Goal: Task Accomplishment & Management: Manage account settings

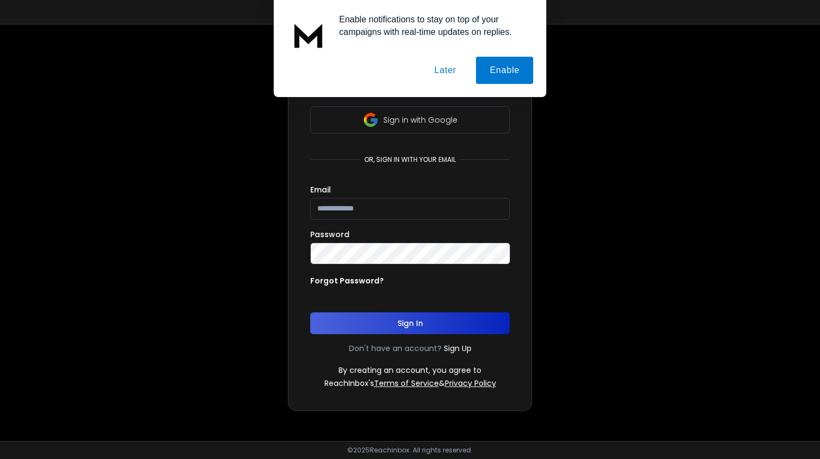
click at [392, 209] on input "email" at bounding box center [410, 209] width 200 height 22
paste input "**********"
drag, startPoint x: 402, startPoint y: 207, endPoint x: 598, endPoint y: 191, distance: 196.4
click at [598, 191] on div "**********" at bounding box center [410, 232] width 820 height 373
type input "**********"
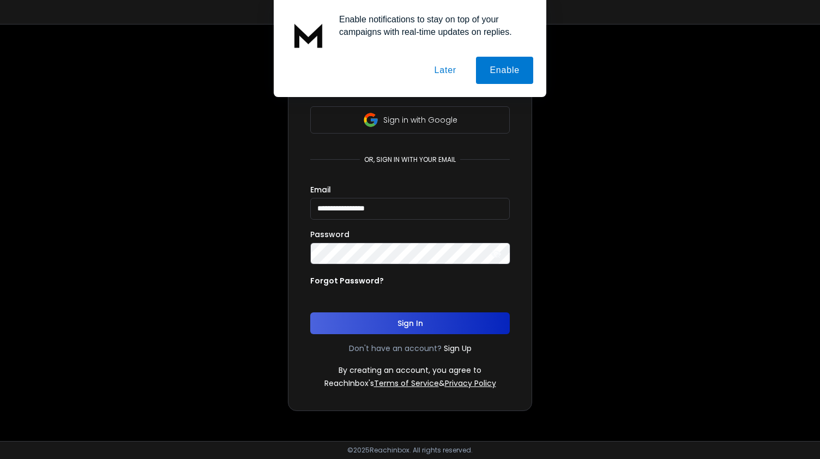
click at [647, 234] on div "**********" at bounding box center [410, 232] width 820 height 373
click at [387, 317] on button "Sign In" at bounding box center [410, 323] width 200 height 22
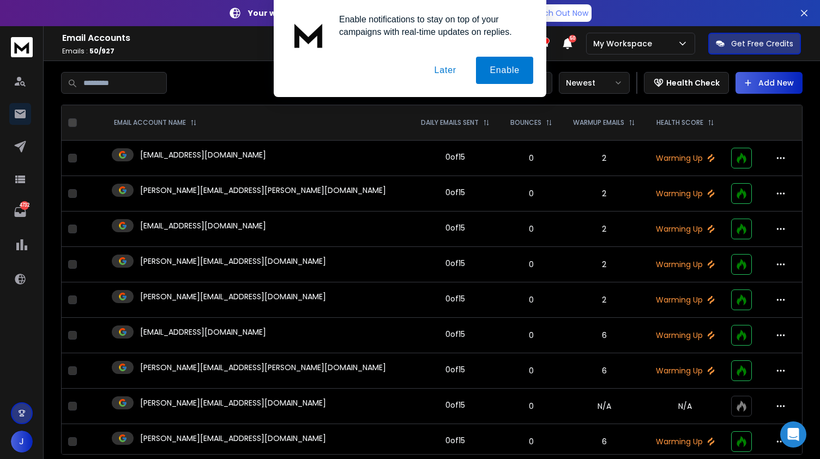
click at [503, 221] on td "0" at bounding box center [532, 229] width 62 height 35
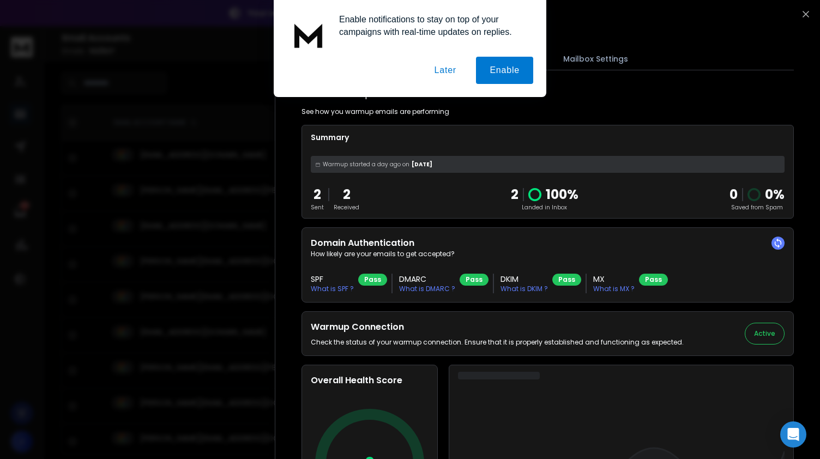
click at [204, 159] on div at bounding box center [410, 229] width 820 height 459
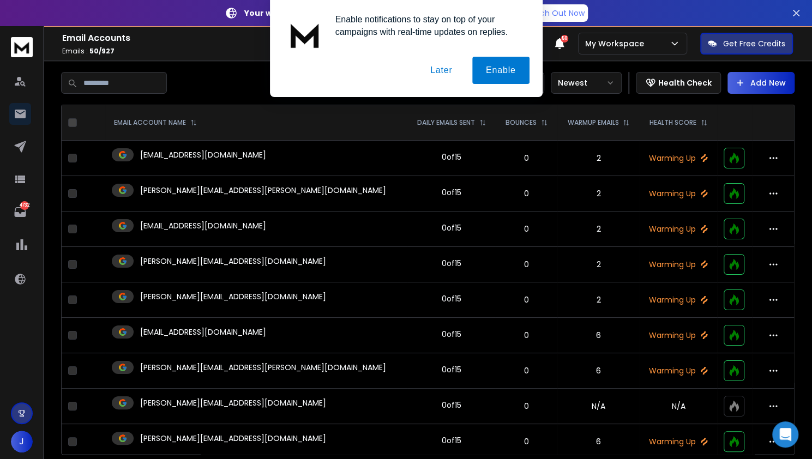
click at [447, 66] on button "Later" at bounding box center [441, 70] width 49 height 27
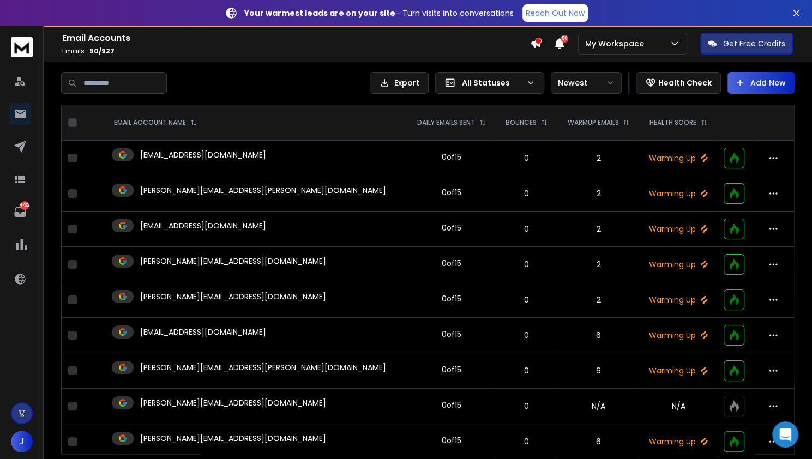
click at [131, 88] on input at bounding box center [114, 83] width 106 height 22
paste input "**********"
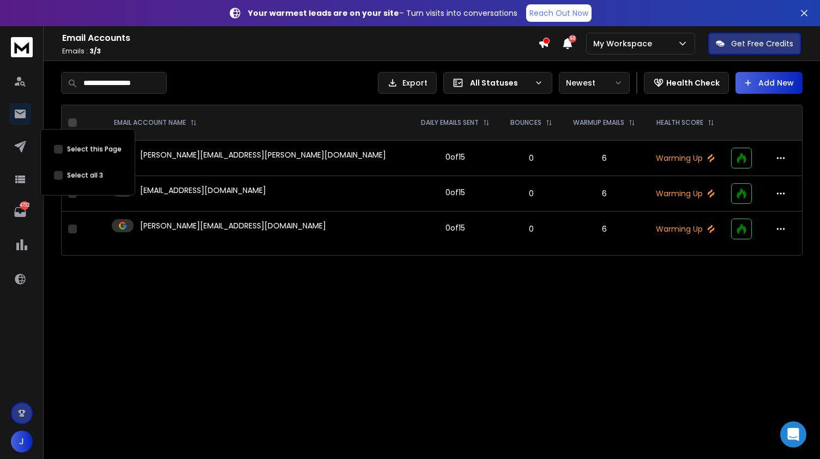
type input "**********"
click at [72, 121] on button "Select this Page" at bounding box center [72, 122] width 9 height 9
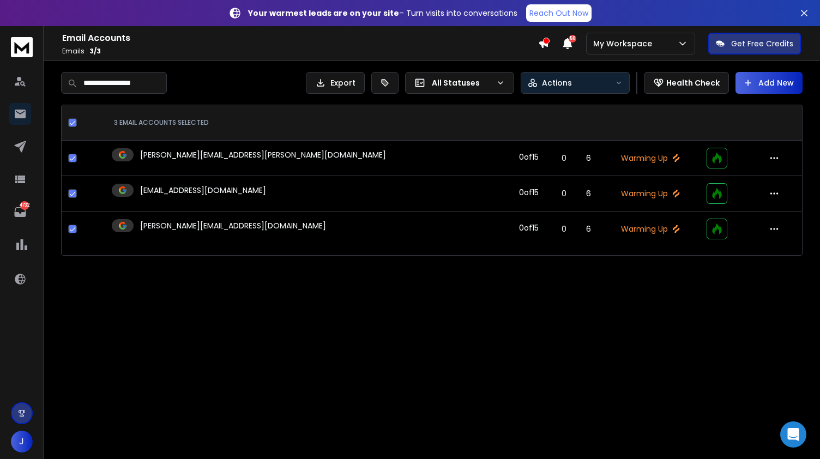
click at [622, 79] on icon "button" at bounding box center [619, 83] width 8 height 9
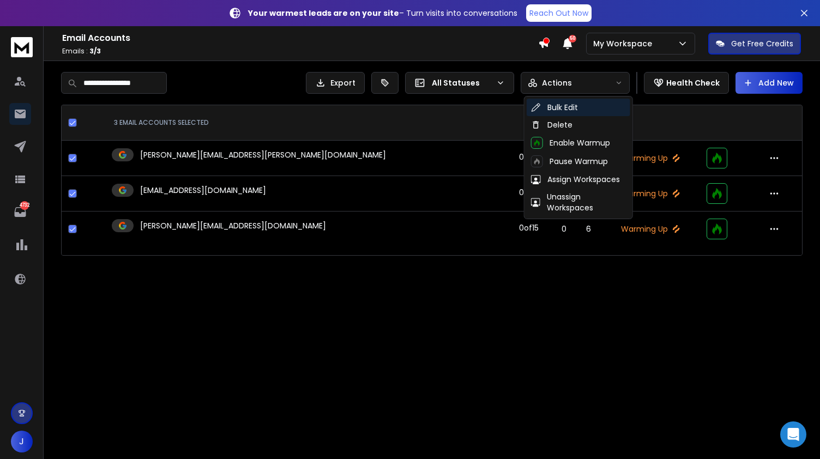
click at [577, 107] on div "Bulk Edit" at bounding box center [554, 107] width 47 height 11
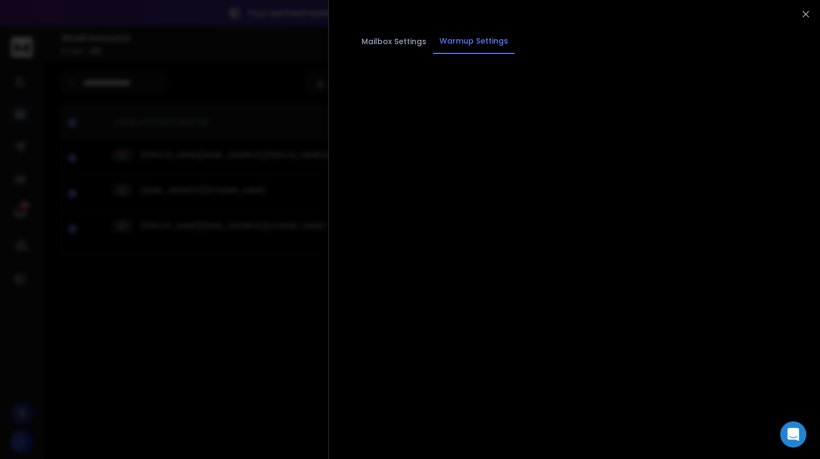
click at [466, 44] on button "Warmup Settings" at bounding box center [474, 41] width 82 height 25
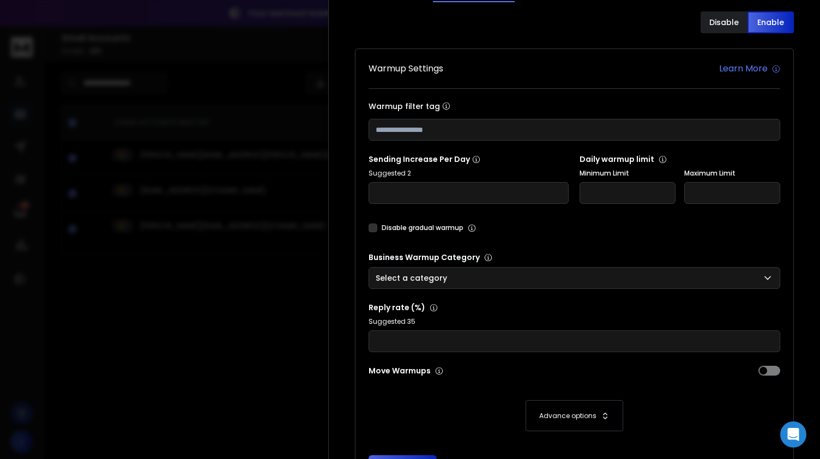
scroll to position [113, 0]
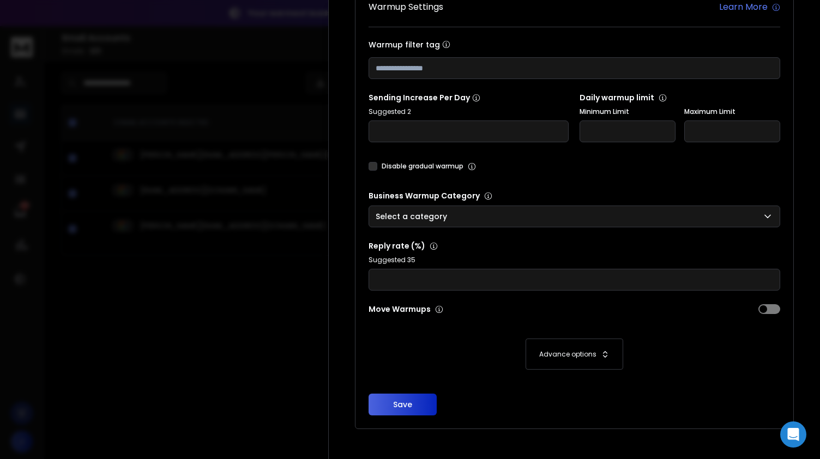
click at [605, 356] on icon "button" at bounding box center [605, 354] width 9 height 9
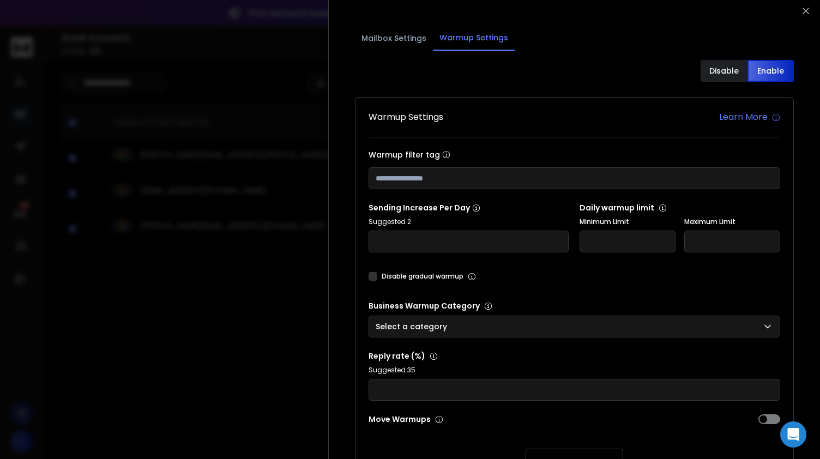
scroll to position [0, 0]
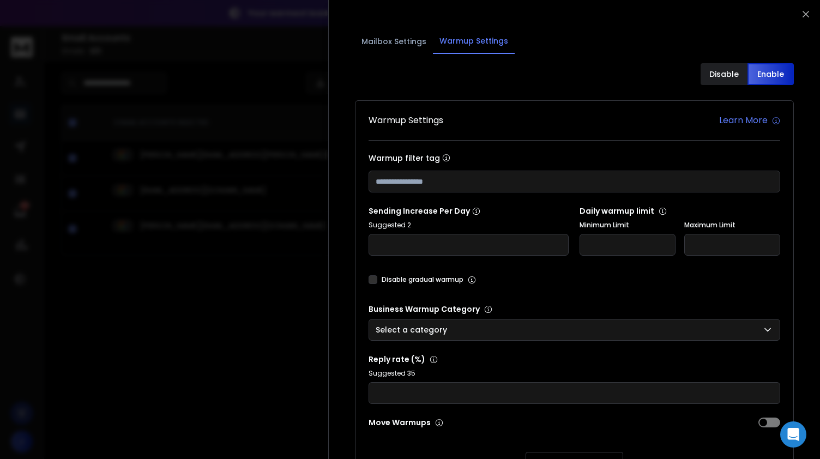
click at [277, 341] on div at bounding box center [410, 229] width 820 height 459
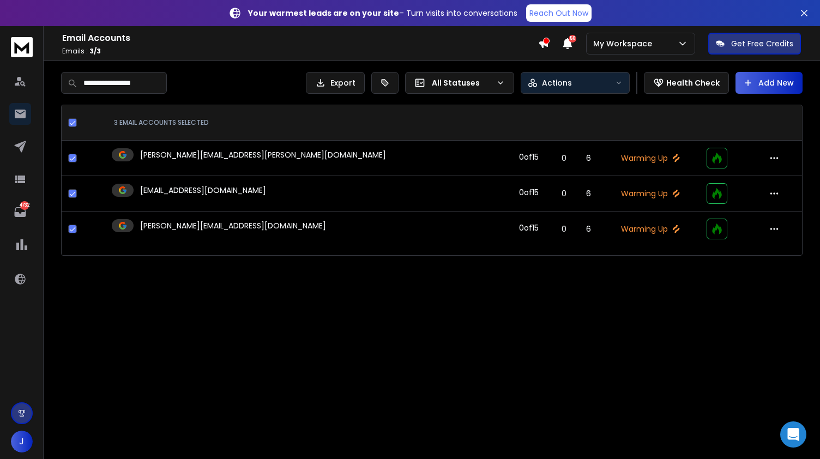
click at [617, 80] on button "Actions" at bounding box center [575, 83] width 109 height 22
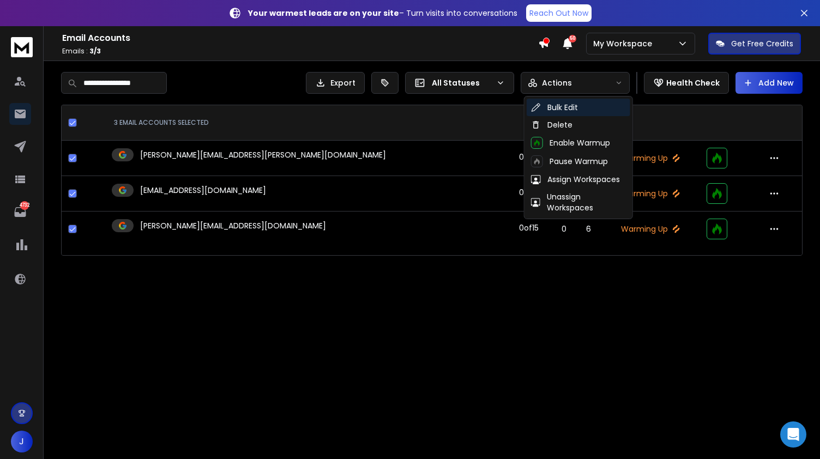
click at [568, 104] on div "Bulk Edit" at bounding box center [554, 107] width 47 height 11
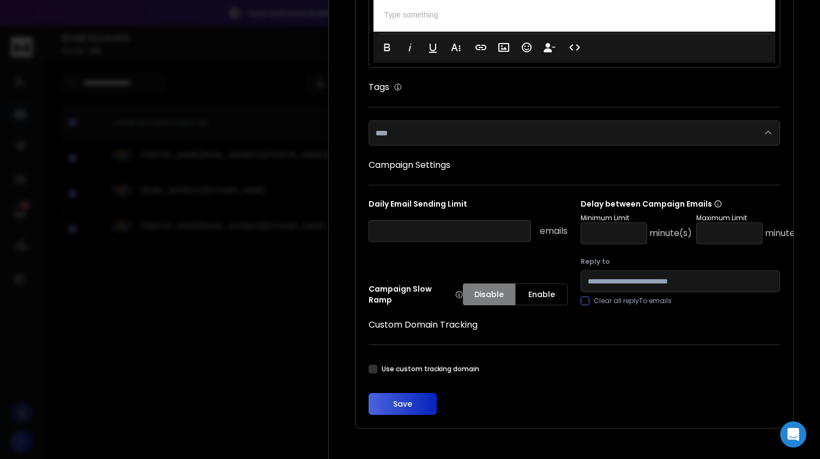
scroll to position [192, 0]
click at [616, 128] on div at bounding box center [575, 133] width 412 height 25
click at [246, 307] on div at bounding box center [410, 229] width 820 height 459
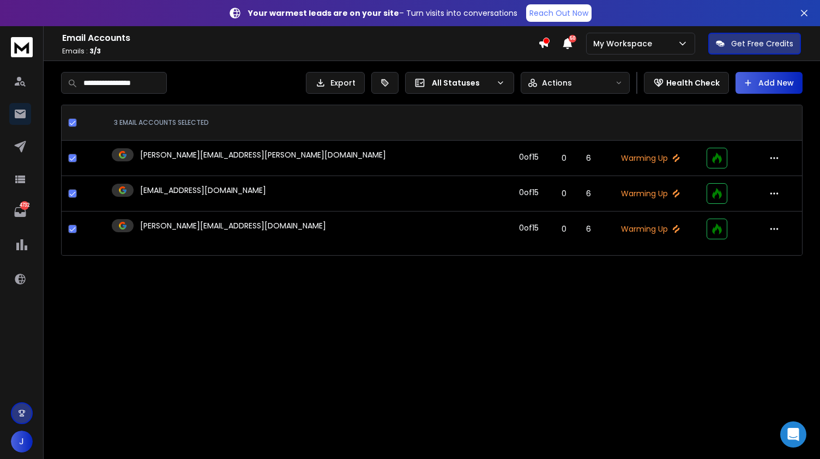
click at [771, 80] on button "Add New" at bounding box center [769, 83] width 67 height 22
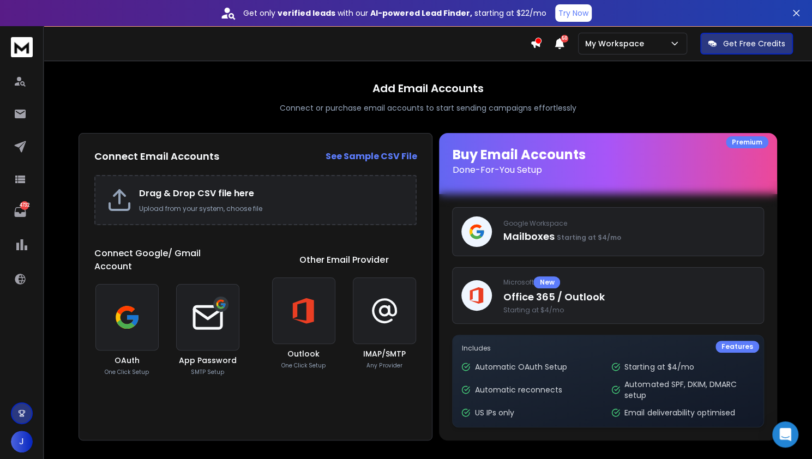
click at [108, 316] on div at bounding box center [126, 317] width 63 height 67
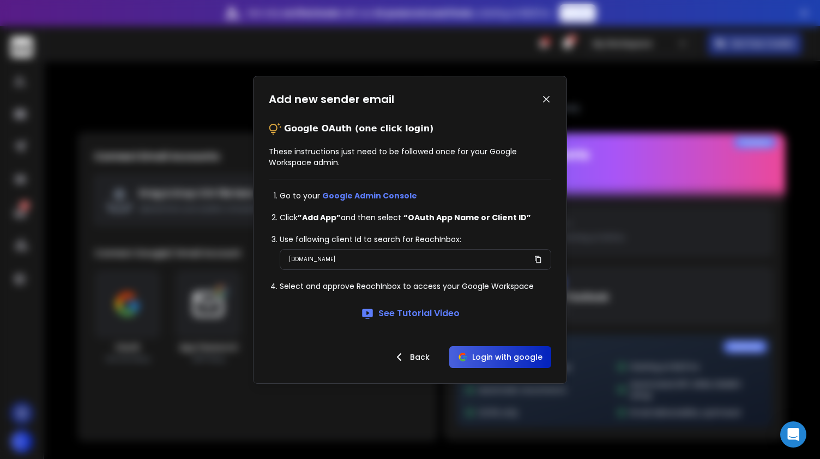
click at [510, 356] on button "Login with google" at bounding box center [500, 357] width 102 height 22
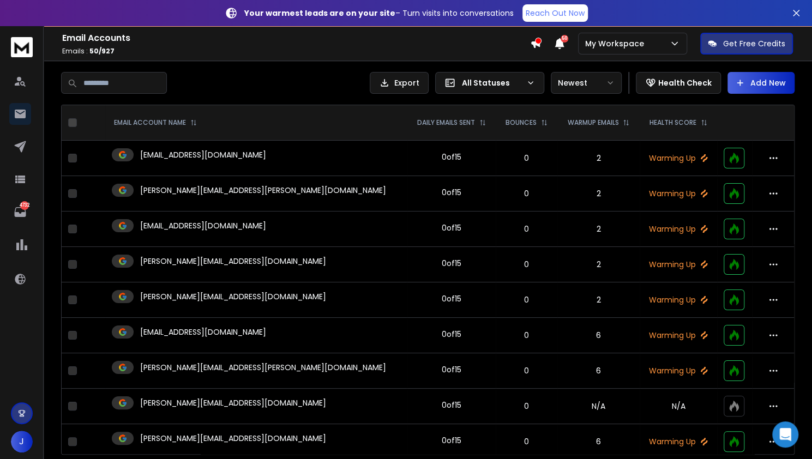
click at [761, 82] on button "Add New" at bounding box center [760, 83] width 67 height 22
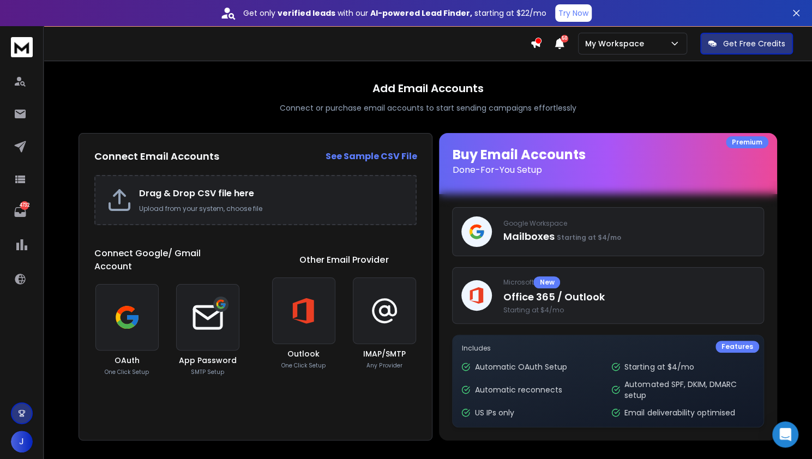
click at [119, 316] on icon at bounding box center [126, 317] width 27 height 33
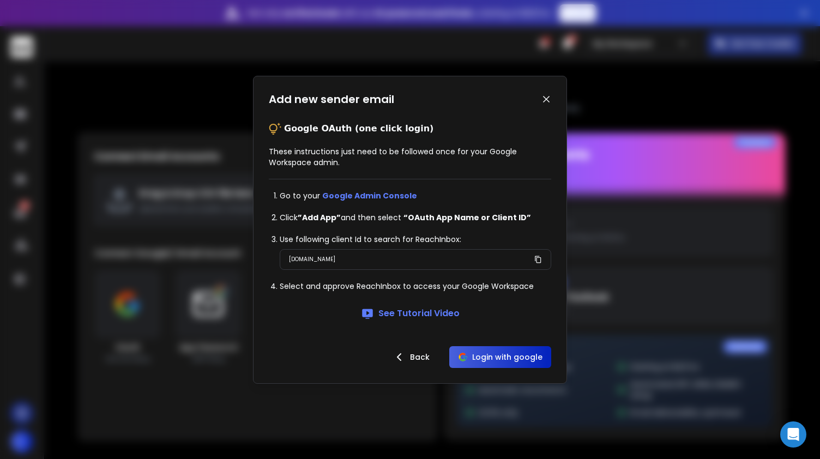
click at [506, 357] on button "Login with google" at bounding box center [500, 357] width 102 height 22
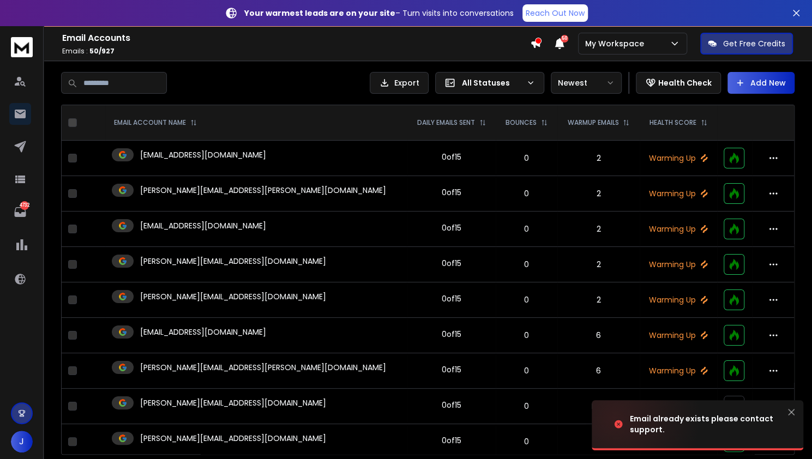
click at [793, 412] on div "Email already exists please contact support." at bounding box center [701, 424] width 203 height 48
click at [770, 79] on button "Add New" at bounding box center [760, 83] width 67 height 22
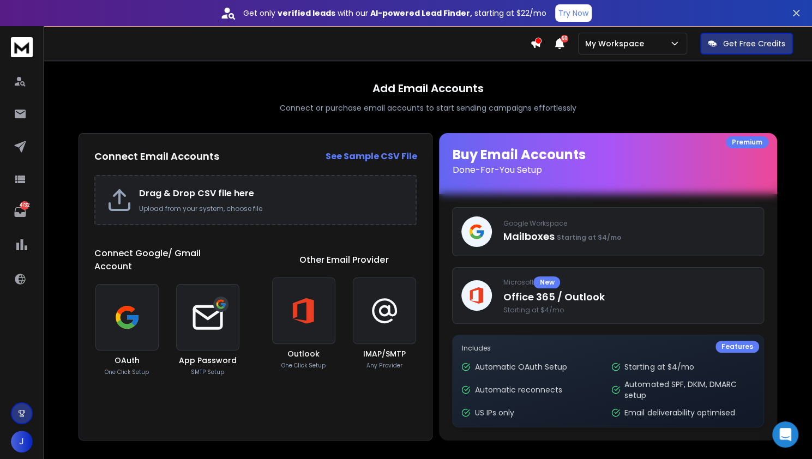
click at [131, 314] on icon at bounding box center [126, 317] width 27 height 33
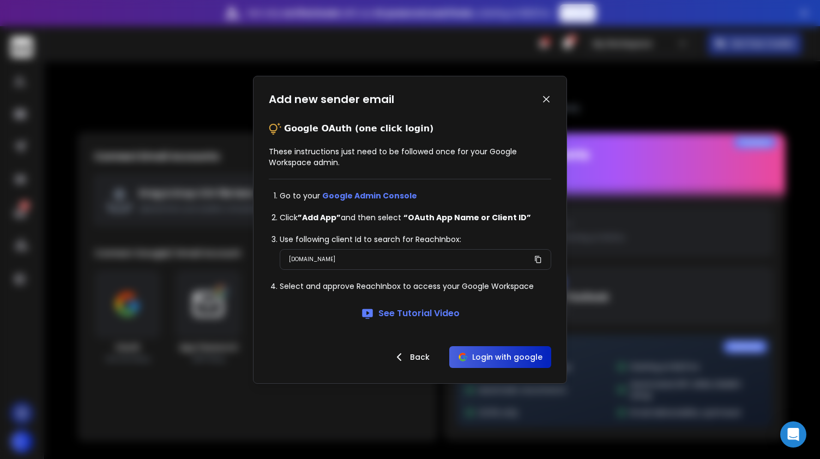
click at [504, 358] on button "Login with google" at bounding box center [500, 357] width 102 height 22
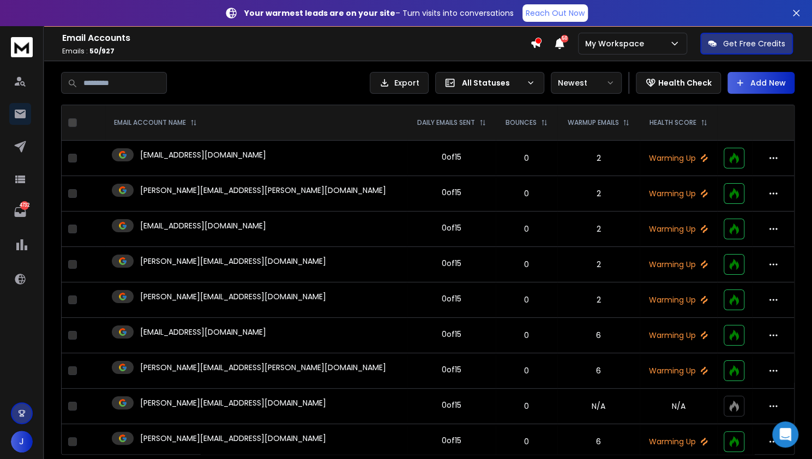
click at [127, 88] on input at bounding box center [114, 83] width 106 height 22
paste input "**********"
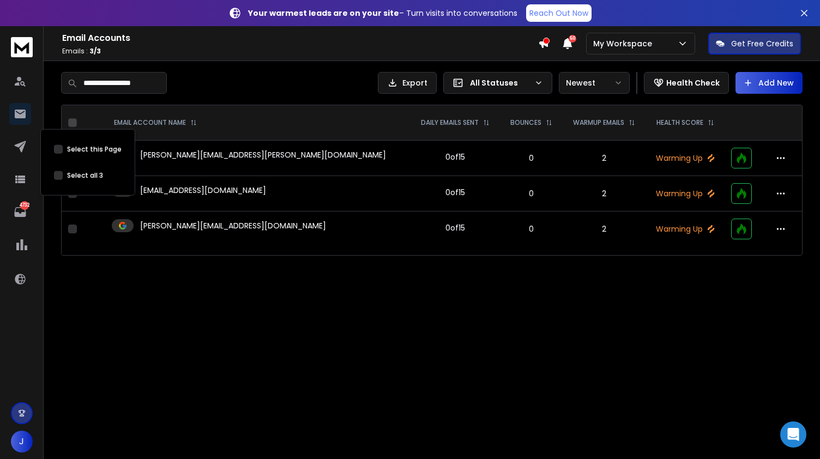
type input "**********"
click at [73, 124] on button "Select this Page" at bounding box center [72, 122] width 9 height 9
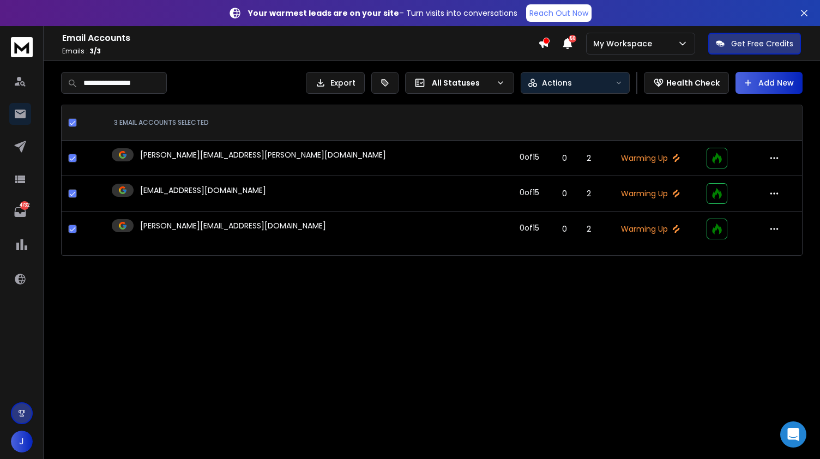
click at [619, 83] on icon "button" at bounding box center [619, 83] width 8 height 9
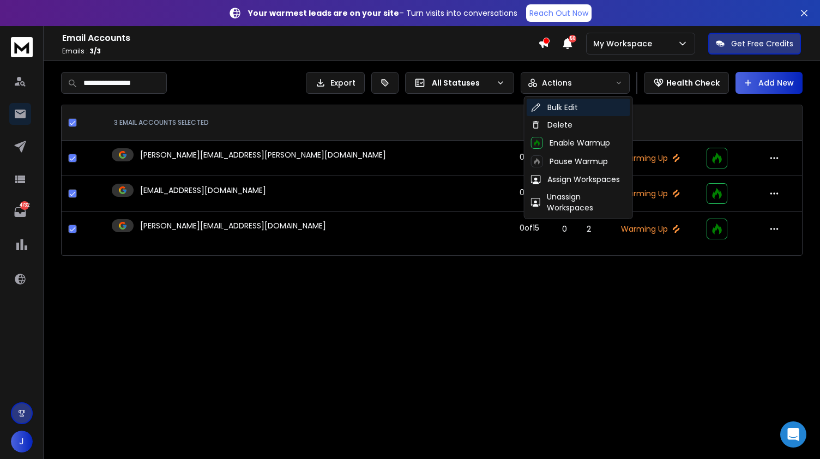
click at [571, 106] on div "Bulk Edit" at bounding box center [554, 107] width 47 height 11
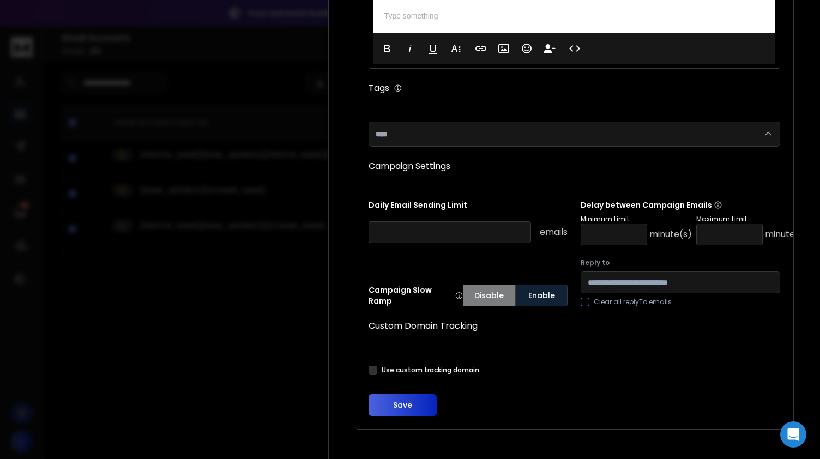
scroll to position [192, 0]
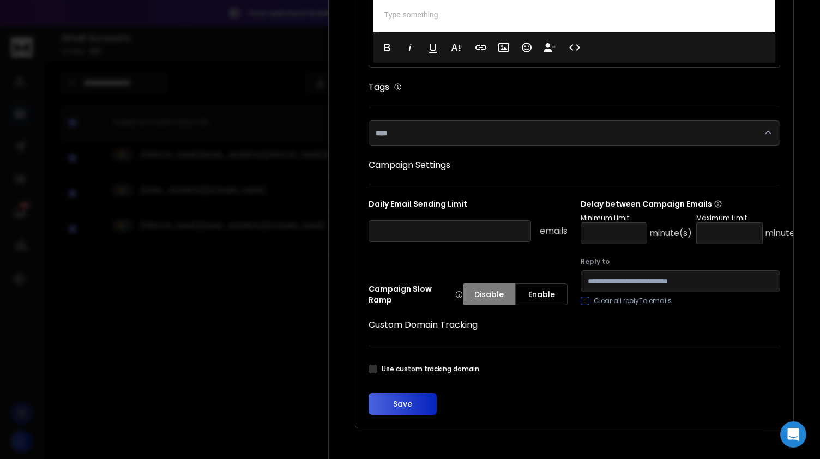
click at [373, 365] on button "Reply to" at bounding box center [373, 369] width 9 height 9
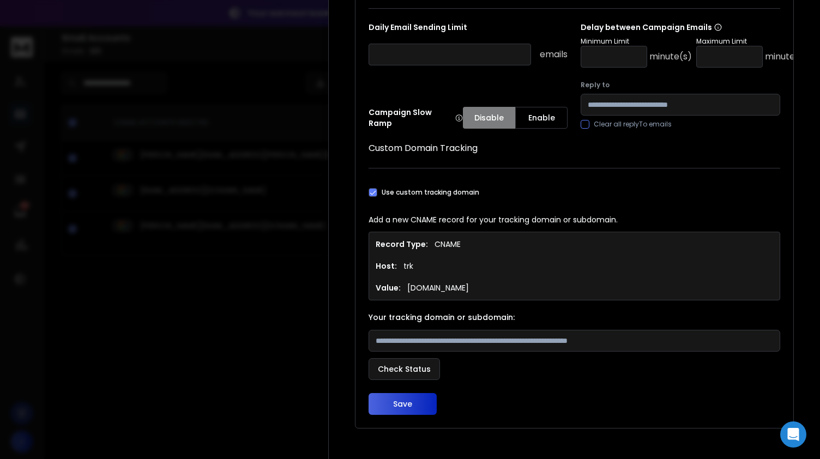
scroll to position [369, 0]
click at [483, 332] on input at bounding box center [575, 341] width 412 height 22
paste input "**********"
type input "**********"
click at [398, 358] on button "Check Status" at bounding box center [404, 369] width 71 height 22
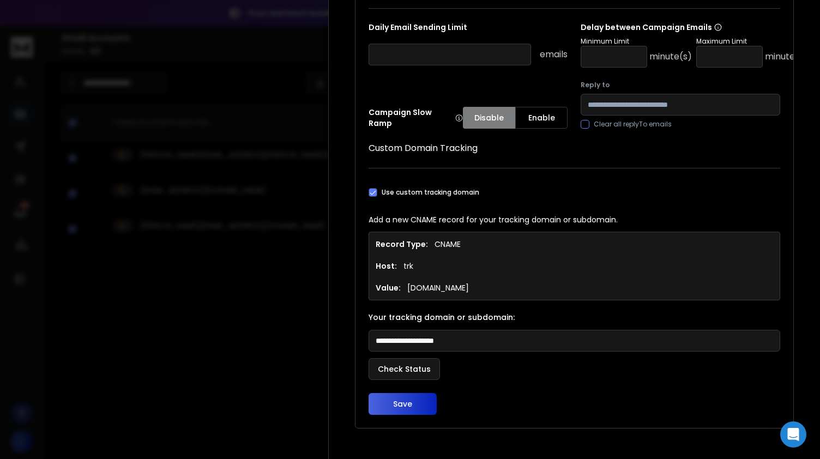
click at [396, 394] on button "Save" at bounding box center [403, 404] width 68 height 22
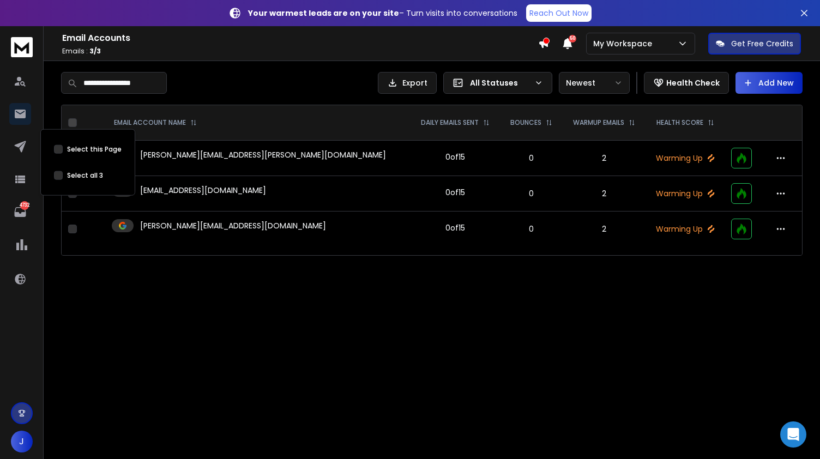
click at [70, 122] on button "Select this Page" at bounding box center [72, 122] width 9 height 9
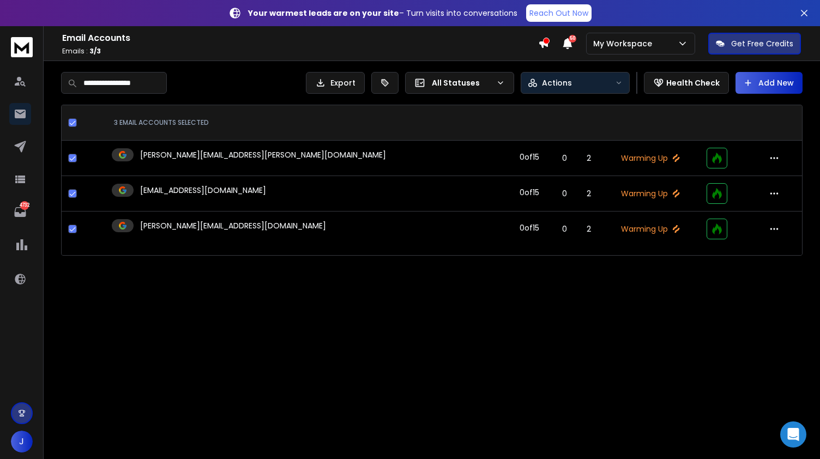
click at [617, 79] on button "Actions" at bounding box center [575, 83] width 109 height 22
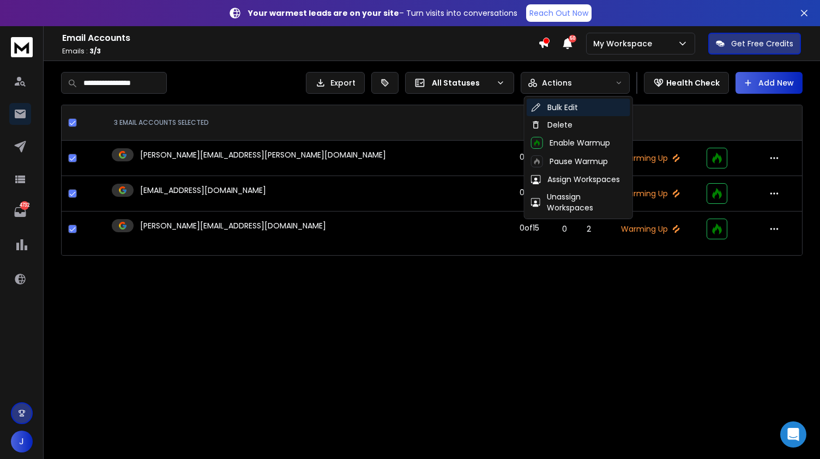
click at [567, 107] on div "Bulk Edit" at bounding box center [554, 107] width 47 height 11
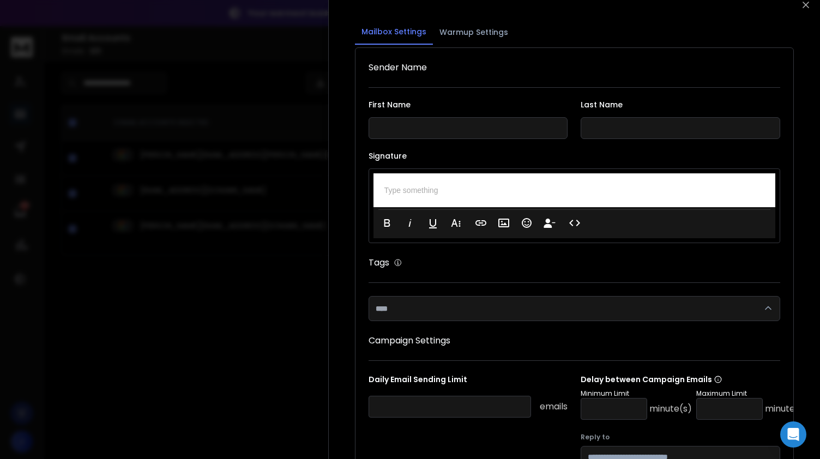
scroll to position [0, 0]
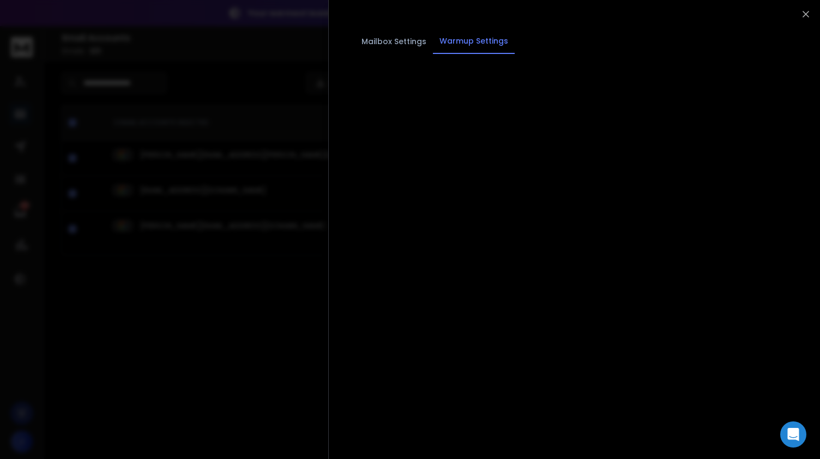
click at [462, 41] on button "Warmup Settings" at bounding box center [474, 41] width 82 height 25
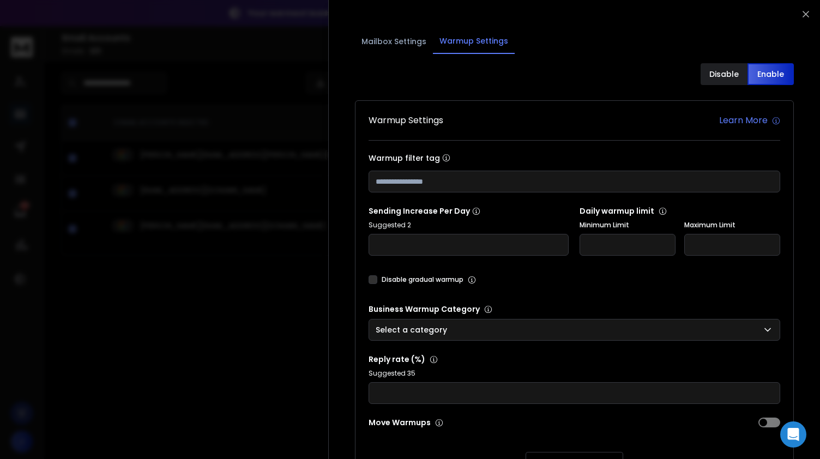
click at [467, 183] on input at bounding box center [575, 182] width 412 height 22
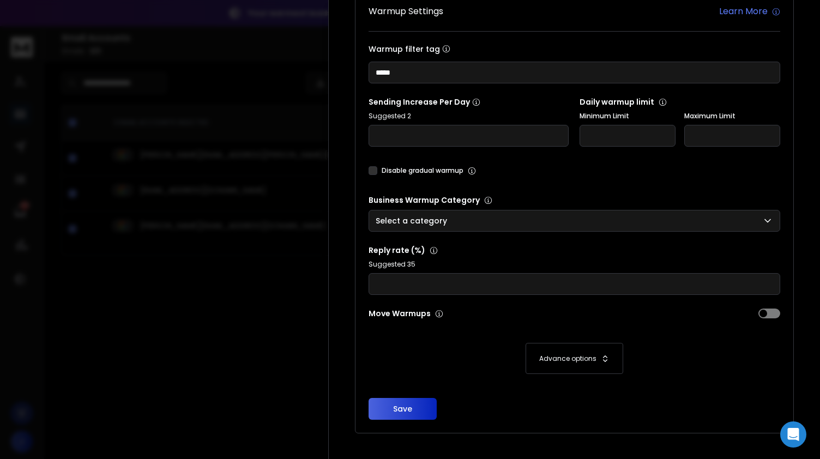
scroll to position [113, 0]
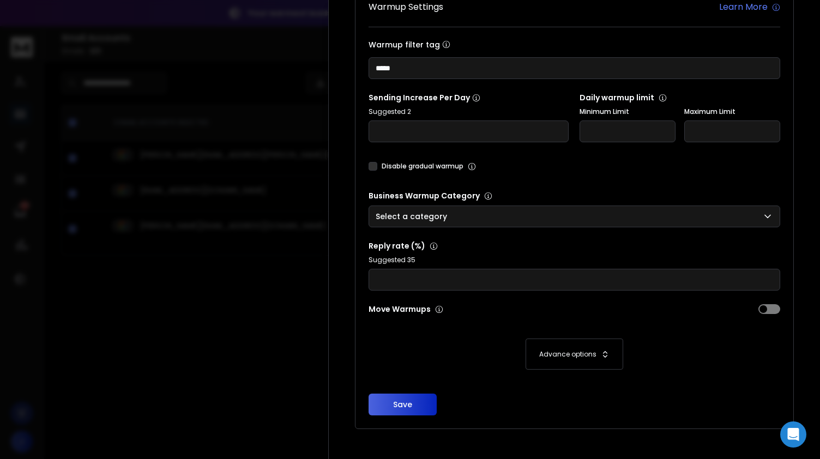
type input "*****"
click at [601, 355] on icon "button" at bounding box center [605, 354] width 9 height 9
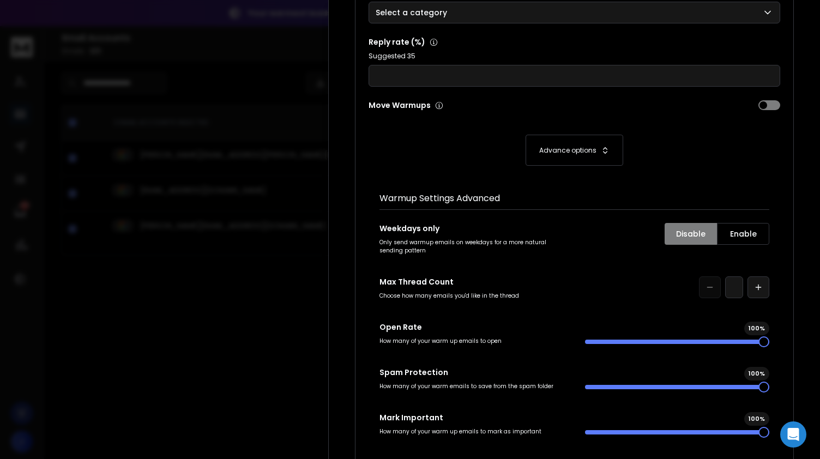
scroll to position [332, 0]
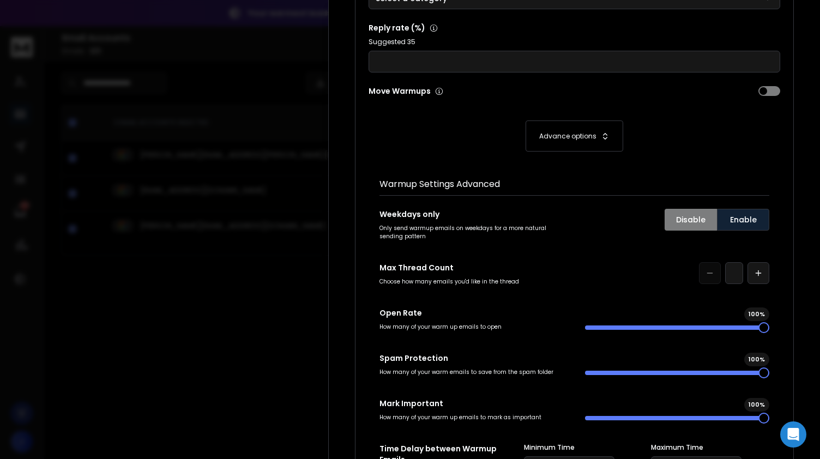
click at [742, 216] on button "Enable" at bounding box center [743, 220] width 52 height 22
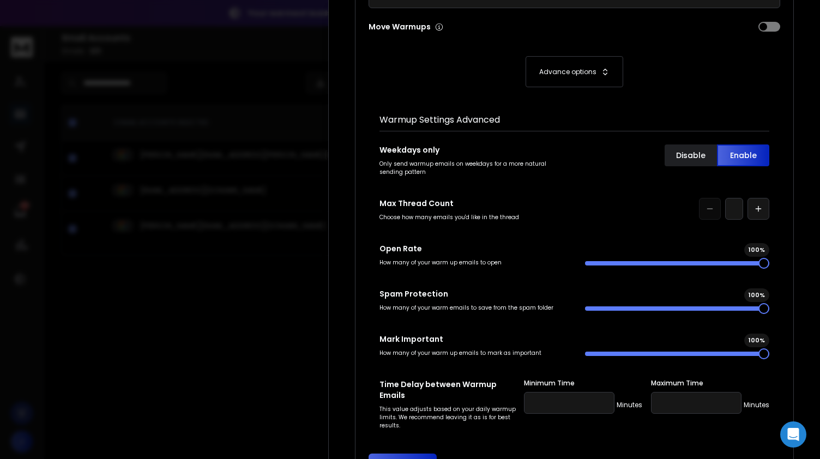
scroll to position [456, 0]
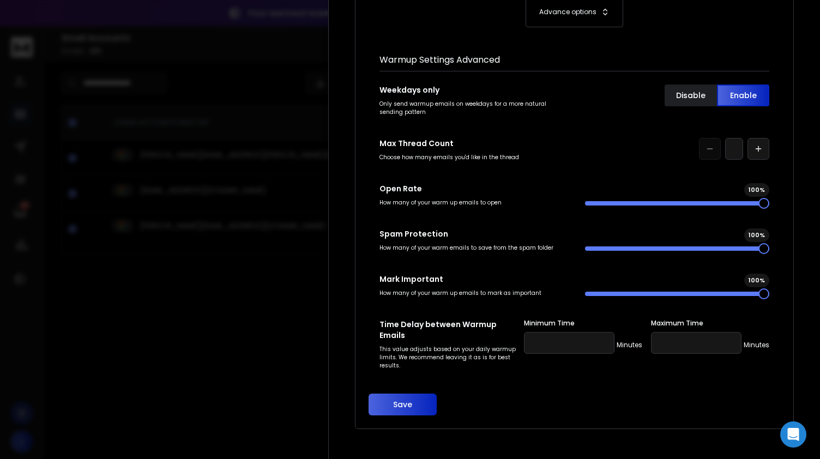
click at [407, 404] on button "Save" at bounding box center [403, 405] width 68 height 22
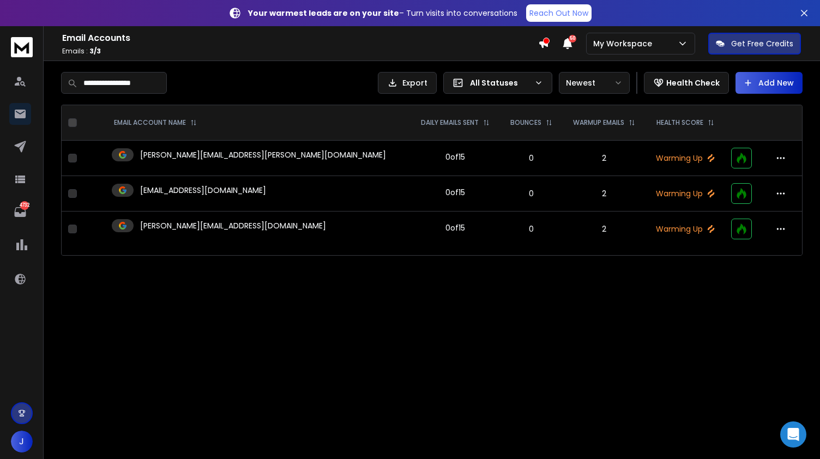
click at [774, 82] on button "Add New" at bounding box center [769, 83] width 67 height 22
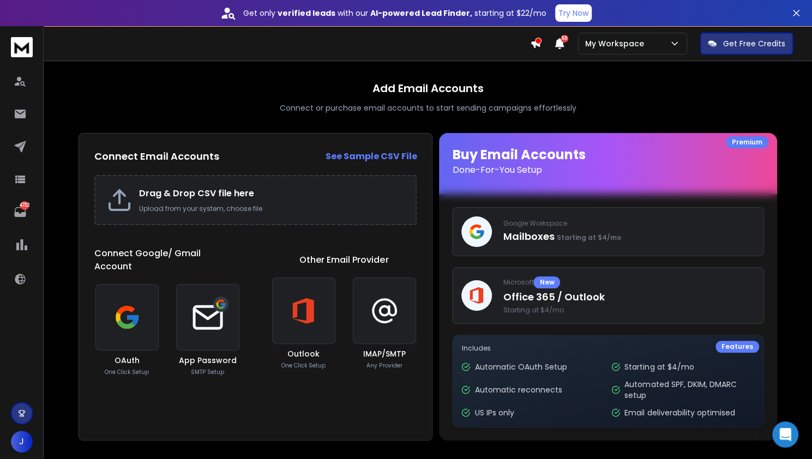
click at [204, 90] on div "Add Email Accounts Connect or purchase email accounts to start sending campaign…" at bounding box center [428, 97] width 768 height 33
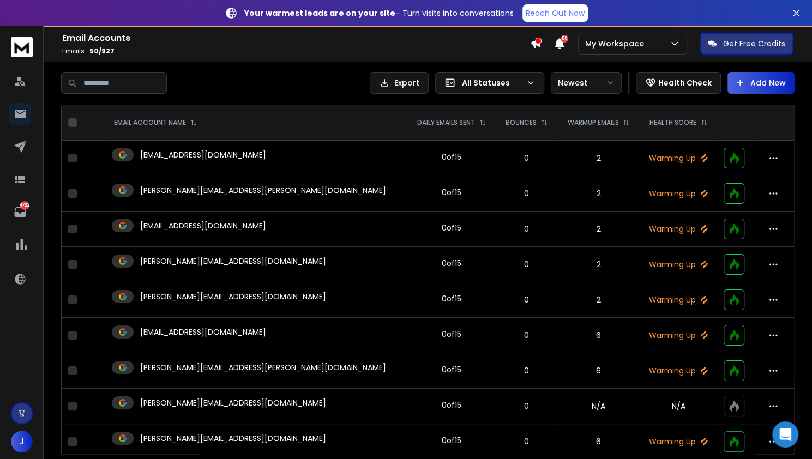
click at [764, 80] on button "Add New" at bounding box center [760, 83] width 67 height 22
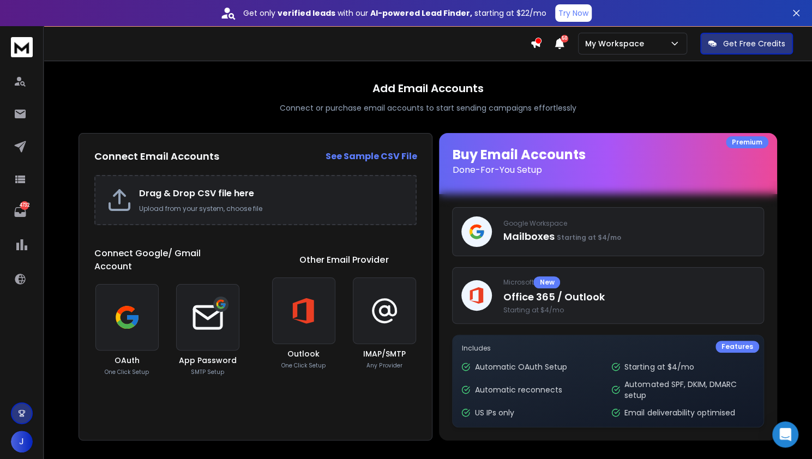
click at [133, 315] on icon at bounding box center [132, 320] width 11 height 11
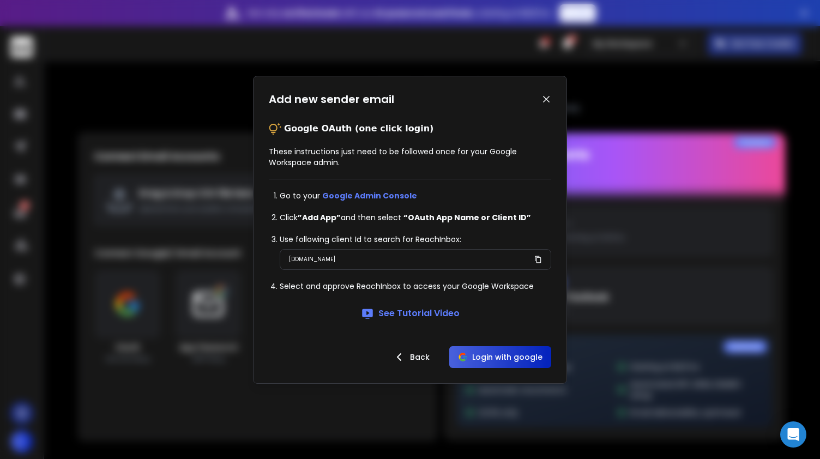
click at [509, 356] on button "Login with google" at bounding box center [500, 357] width 102 height 22
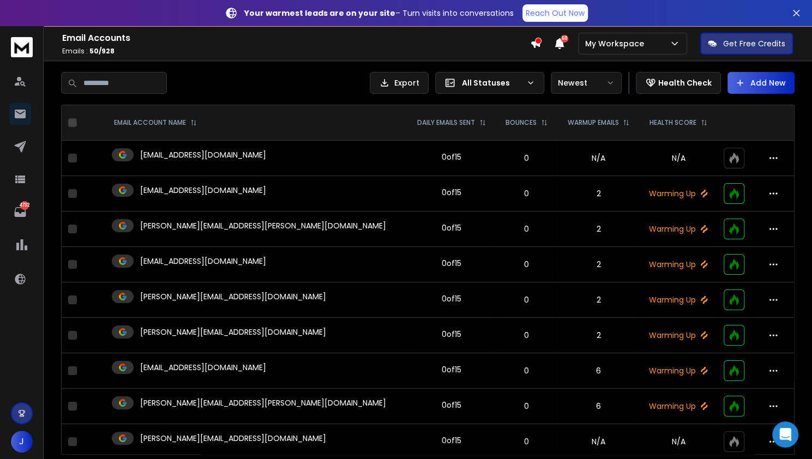
click at [151, 87] on input at bounding box center [114, 83] width 106 height 22
paste input "**********"
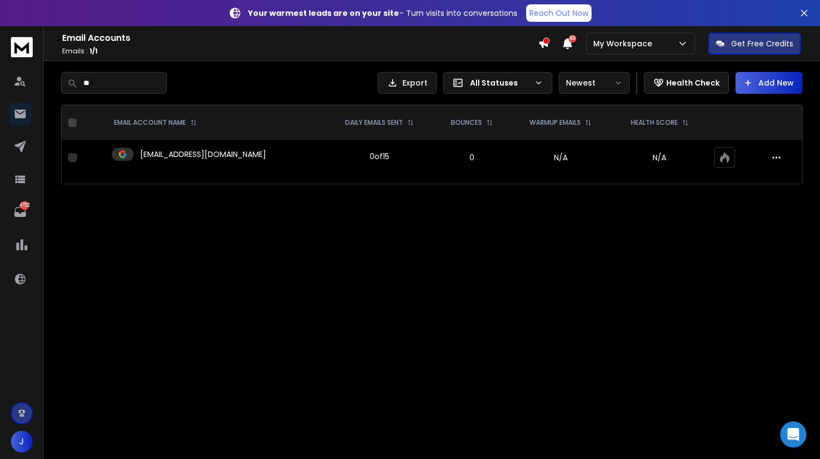
type input "*"
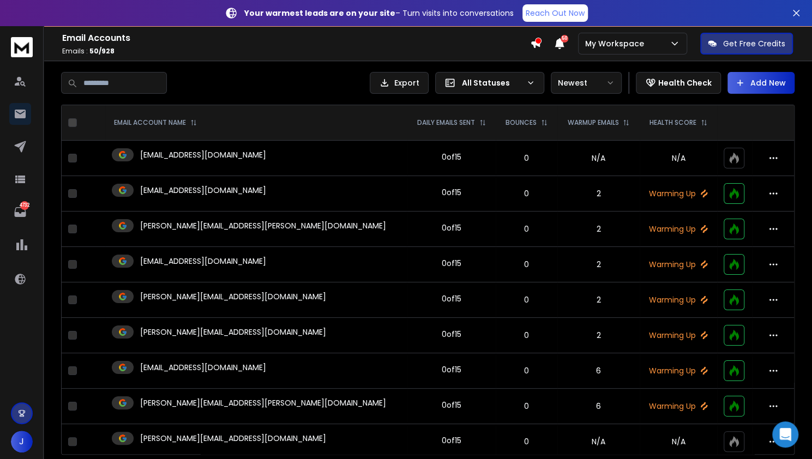
click at [765, 70] on div "Export All Statuses Newest Health Check Add New EMAIL ACCOUNT NAME DAILY EMAILS…" at bounding box center [428, 263] width 768 height 405
click at [765, 78] on button "Add New" at bounding box center [760, 83] width 67 height 22
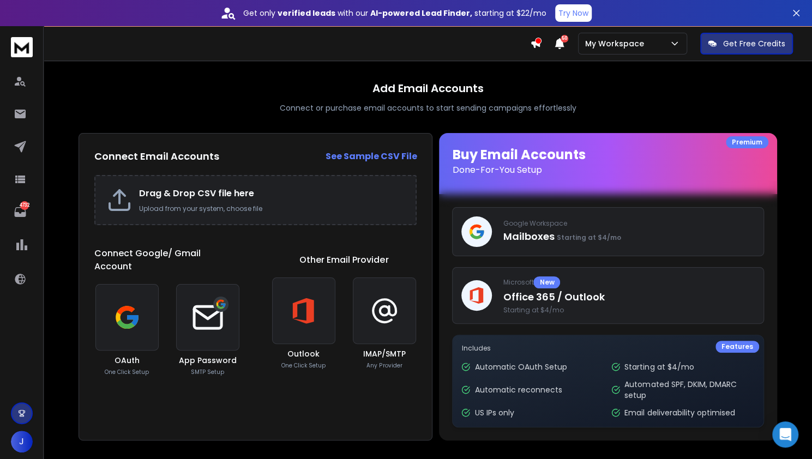
click at [110, 315] on div at bounding box center [126, 317] width 63 height 67
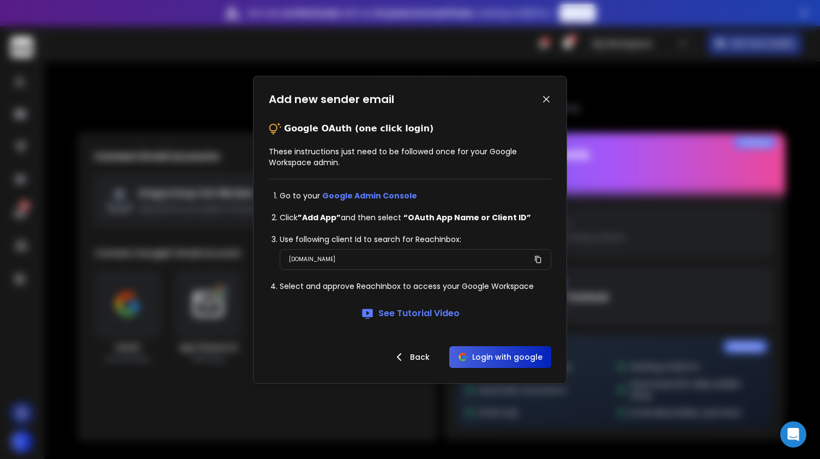
click at [514, 358] on button "Login with google" at bounding box center [500, 357] width 102 height 22
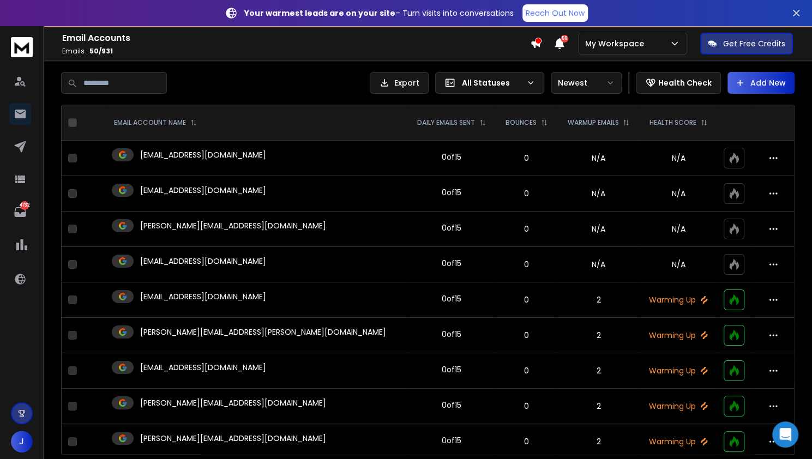
click at [756, 82] on button "Add New" at bounding box center [760, 83] width 67 height 22
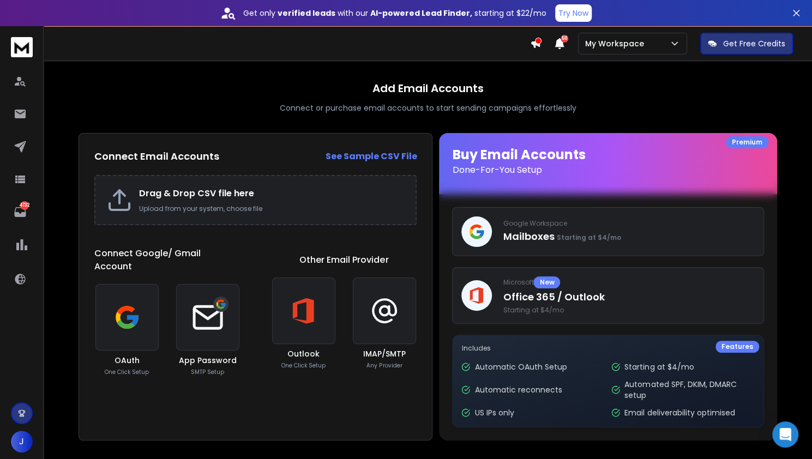
click at [127, 309] on icon at bounding box center [126, 317] width 27 height 33
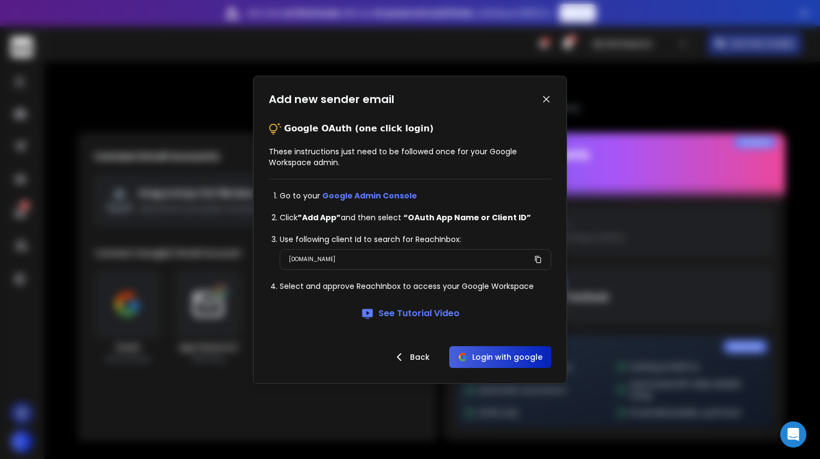
click at [514, 351] on button "Login with google" at bounding box center [500, 357] width 102 height 22
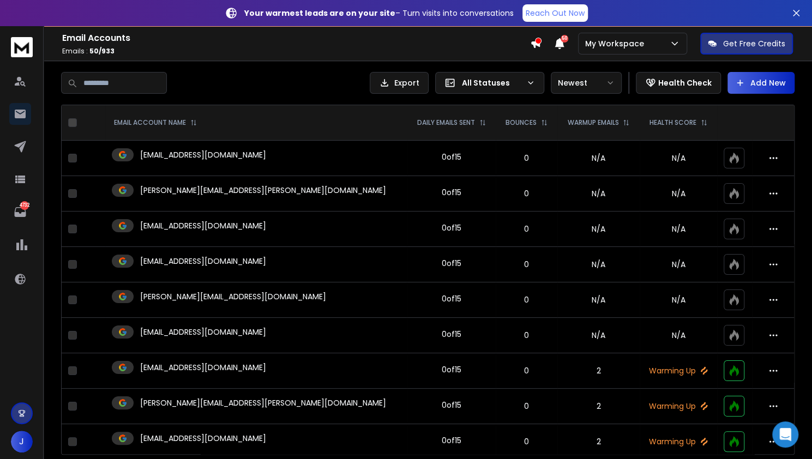
click at [123, 85] on input at bounding box center [114, 83] width 106 height 22
paste input "**********"
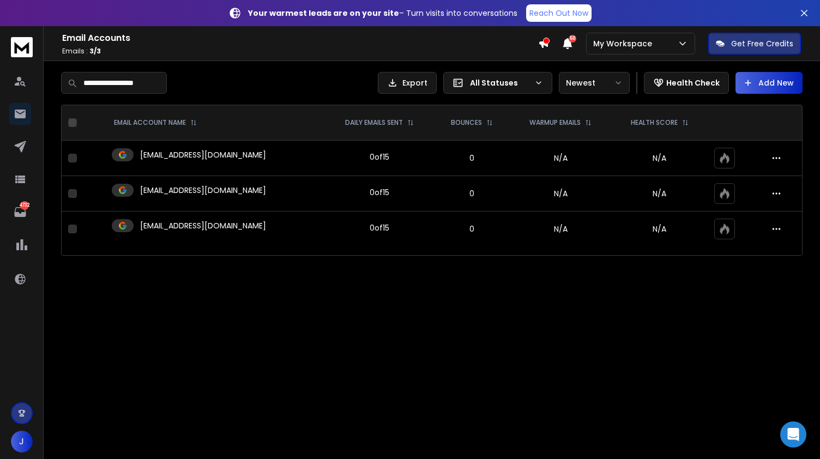
type input "**********"
click at [724, 155] on icon at bounding box center [724, 158] width 9 height 11
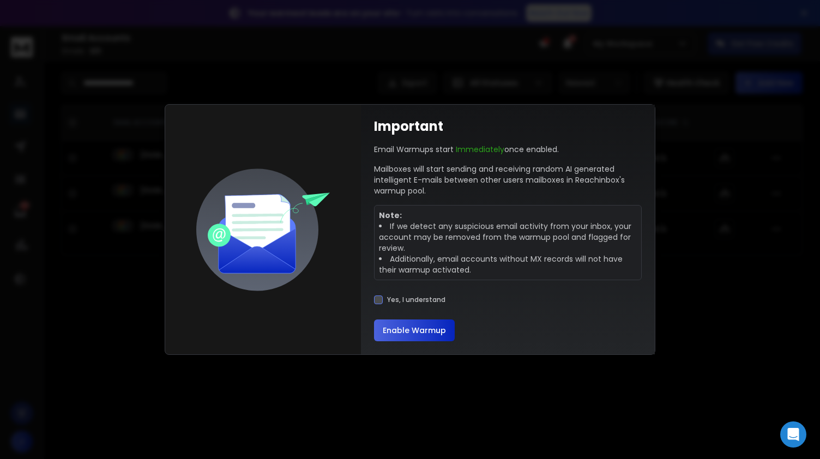
click at [727, 198] on div at bounding box center [410, 229] width 820 height 459
click at [411, 333] on button "Enable Warmup" at bounding box center [414, 331] width 81 height 22
drag, startPoint x: 376, startPoint y: 299, endPoint x: 399, endPoint y: 311, distance: 25.6
click at [377, 299] on button "Yes, I understand" at bounding box center [378, 300] width 9 height 9
click at [404, 329] on button "Enable Warmup" at bounding box center [414, 331] width 81 height 22
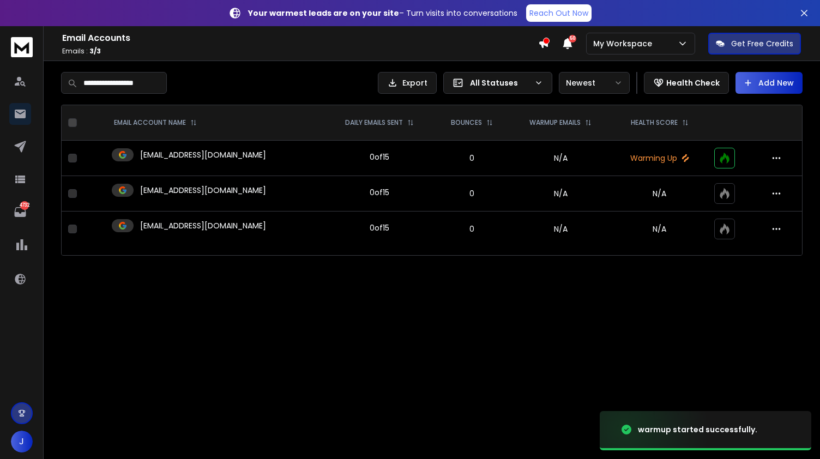
click at [729, 192] on icon at bounding box center [724, 193] width 9 height 11
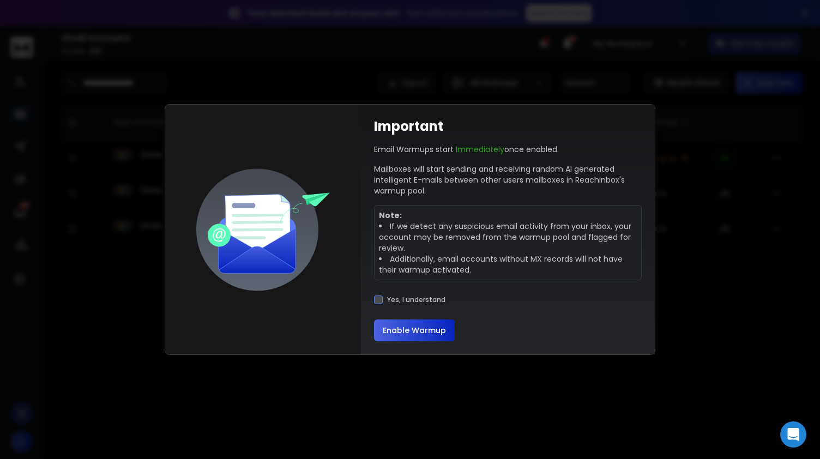
click at [377, 300] on button "Yes, I understand" at bounding box center [378, 300] width 9 height 9
click at [406, 329] on button "Enable Warmup" at bounding box center [414, 331] width 81 height 22
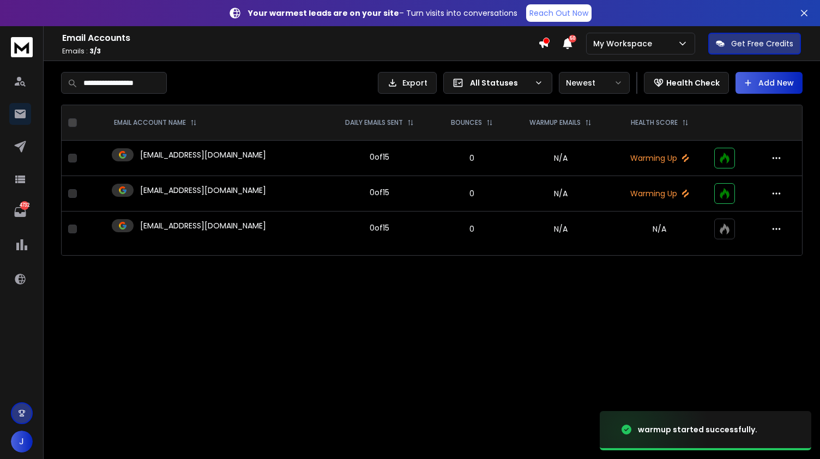
click at [724, 232] on icon at bounding box center [724, 229] width 11 height 11
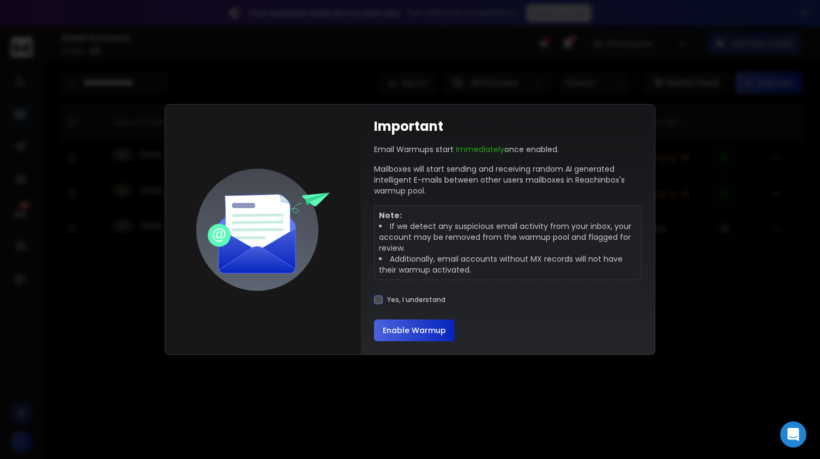
click at [375, 302] on button "Yes, I understand" at bounding box center [378, 300] width 9 height 9
click at [415, 327] on button "Enable Warmup" at bounding box center [414, 331] width 81 height 22
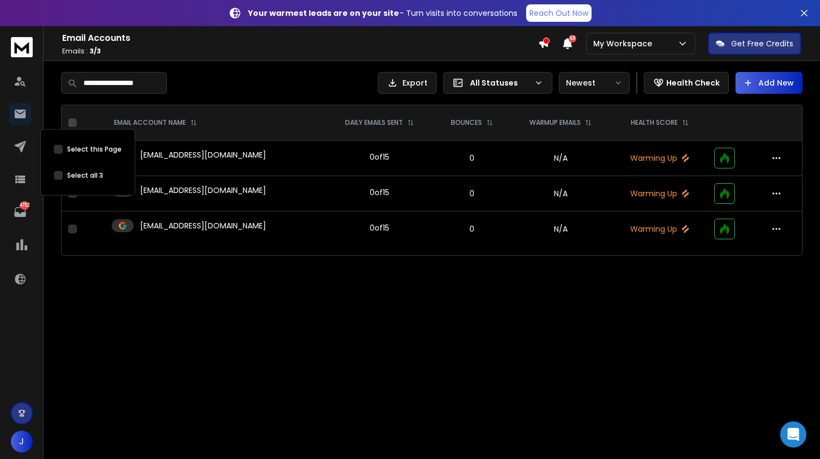
click at [71, 123] on button "Select this Page" at bounding box center [72, 122] width 9 height 9
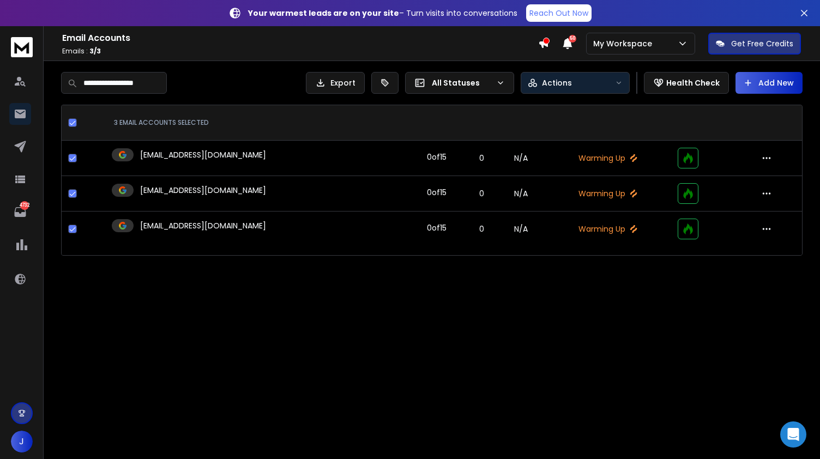
click at [618, 82] on icon "button" at bounding box center [619, 83] width 8 height 9
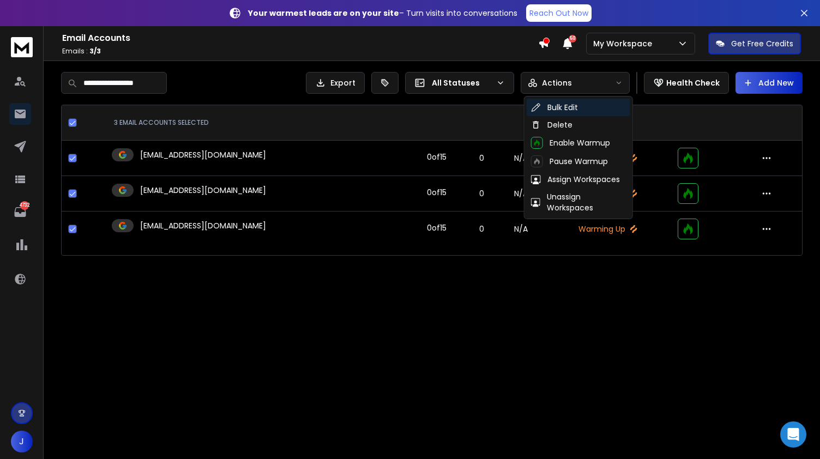
click at [567, 106] on div "Bulk Edit" at bounding box center [554, 107] width 47 height 11
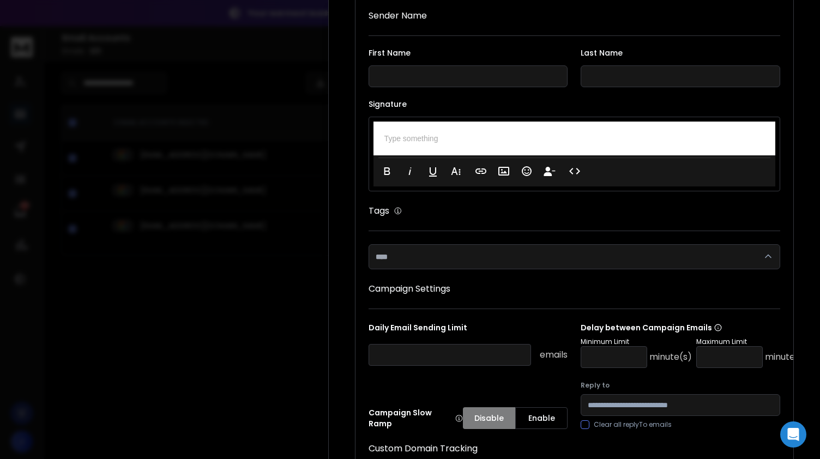
scroll to position [192, 0]
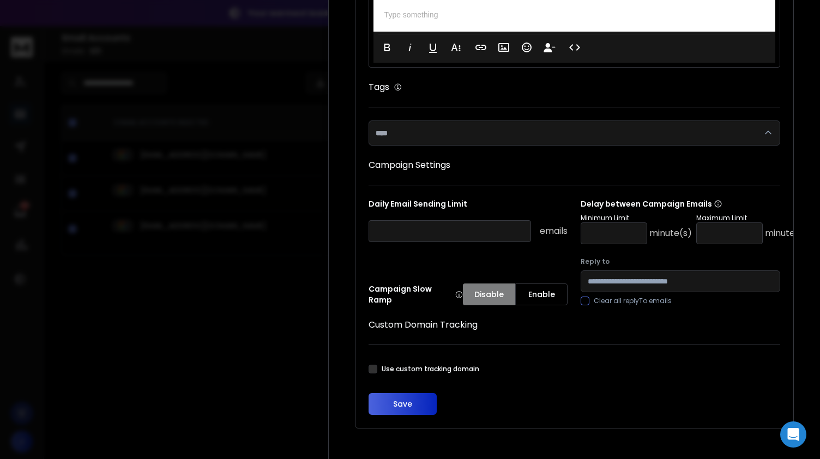
click at [373, 365] on button "Reply to" at bounding box center [373, 369] width 9 height 9
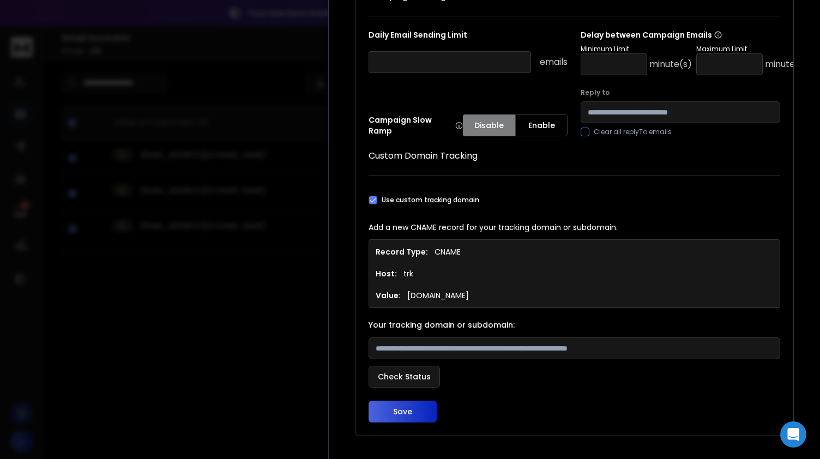
scroll to position [356, 0]
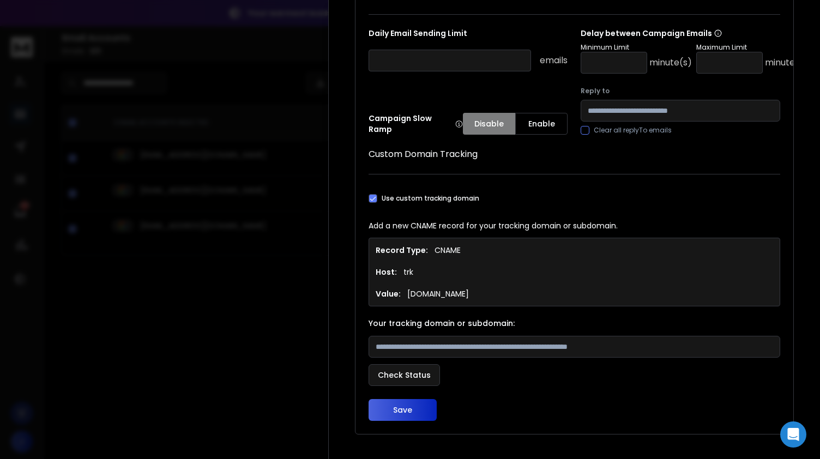
click at [451, 347] on input at bounding box center [575, 347] width 412 height 22
paste input "**********"
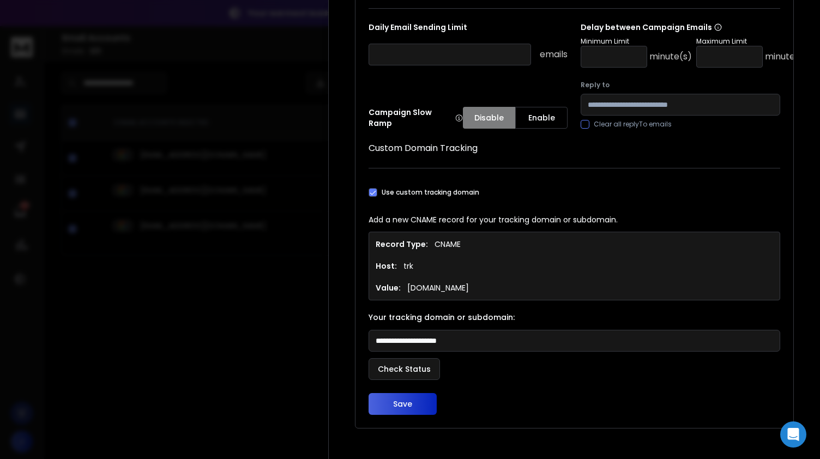
scroll to position [369, 0]
type input "**********"
click at [385, 358] on button "Check Status" at bounding box center [404, 369] width 71 height 22
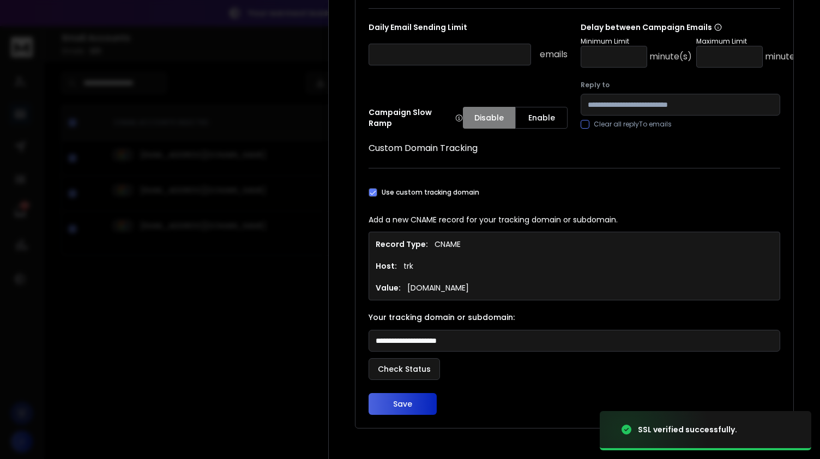
click at [416, 395] on button "Save" at bounding box center [403, 404] width 68 height 22
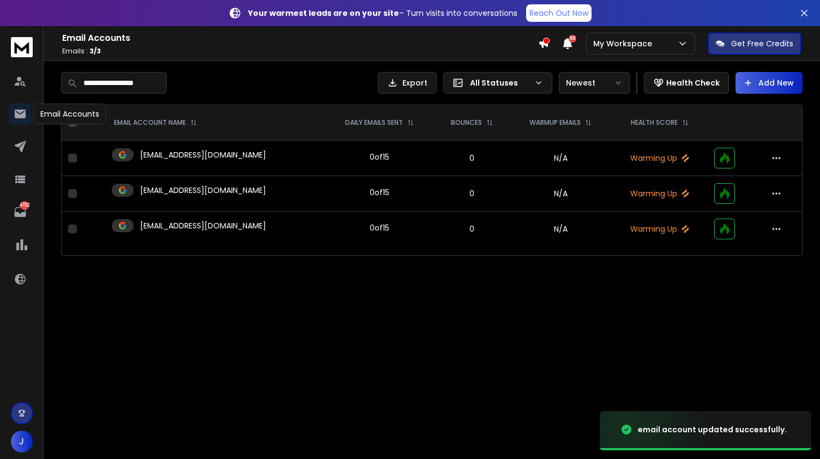
click at [68, 121] on div "Email Accounts" at bounding box center [69, 114] width 73 height 21
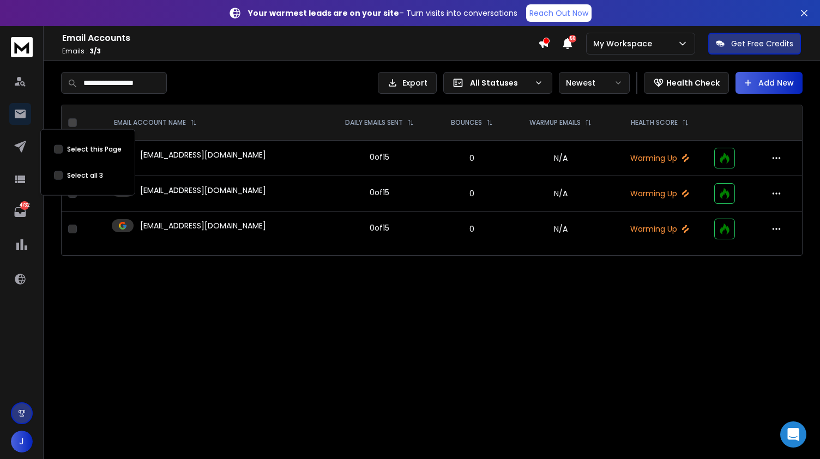
click at [73, 126] on button "Select this Page" at bounding box center [72, 122] width 9 height 9
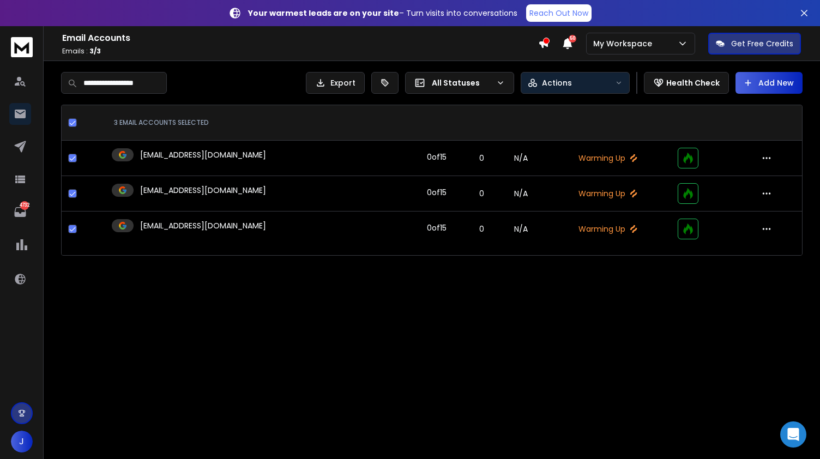
click at [615, 81] on button "Actions" at bounding box center [575, 83] width 109 height 22
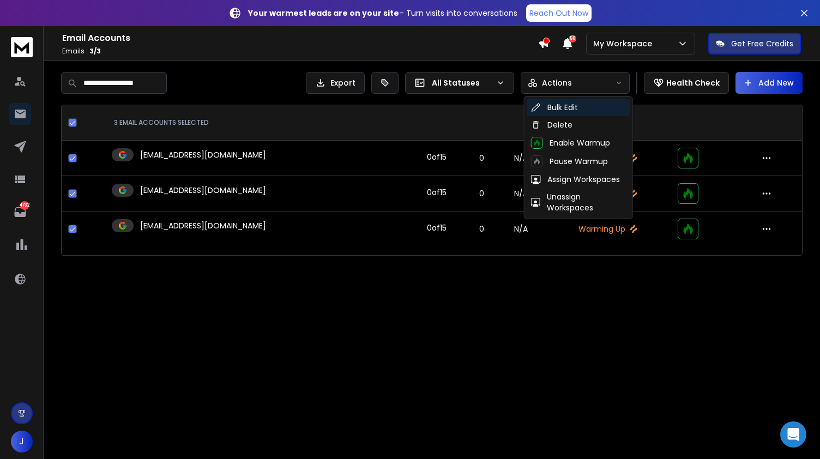
click at [573, 104] on div "Bulk Edit" at bounding box center [554, 107] width 47 height 11
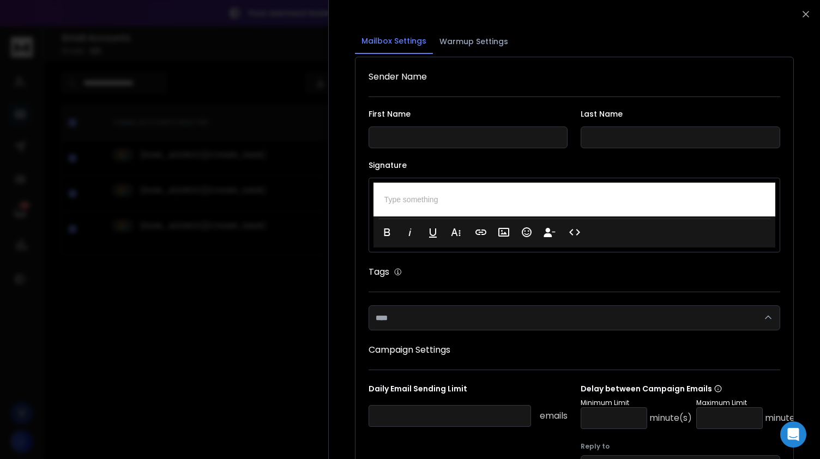
click at [473, 44] on button "Warmup Settings" at bounding box center [474, 41] width 82 height 24
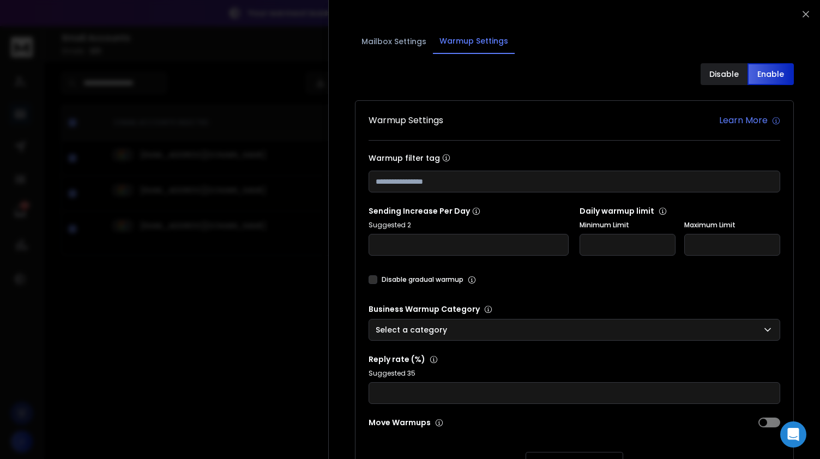
click at [420, 189] on input at bounding box center [575, 182] width 412 height 22
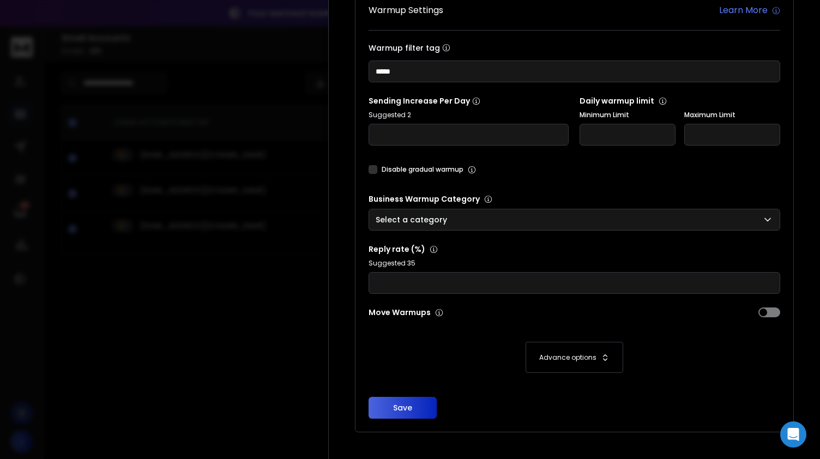
scroll to position [113, 0]
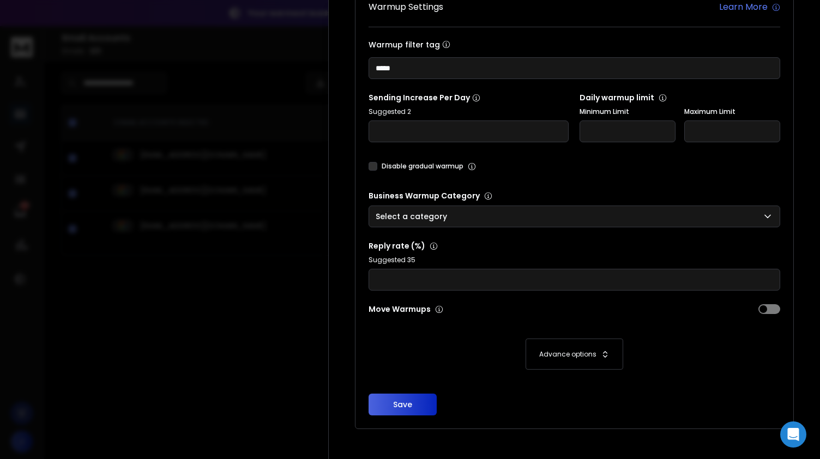
type input "*****"
click at [603, 356] on icon "button" at bounding box center [605, 357] width 4 height 2
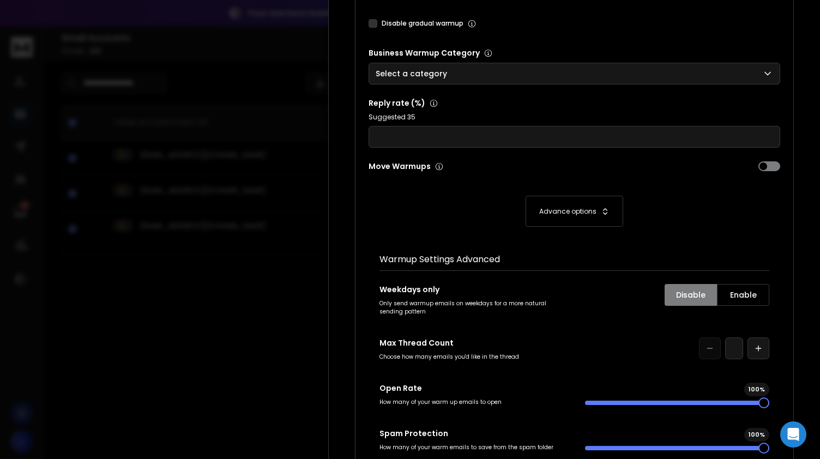
scroll to position [277, 0]
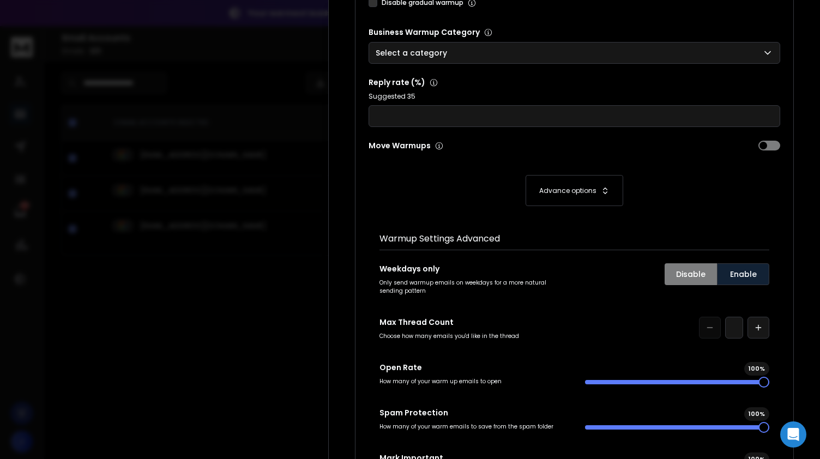
click at [740, 271] on button "Enable" at bounding box center [743, 274] width 52 height 22
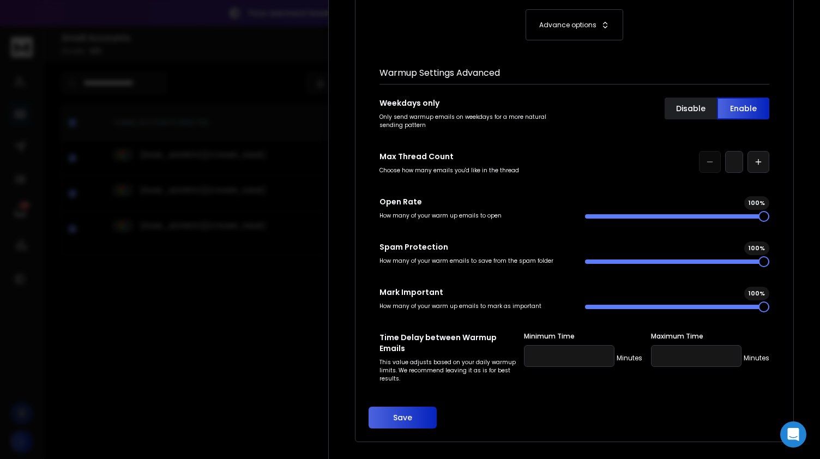
scroll to position [456, 0]
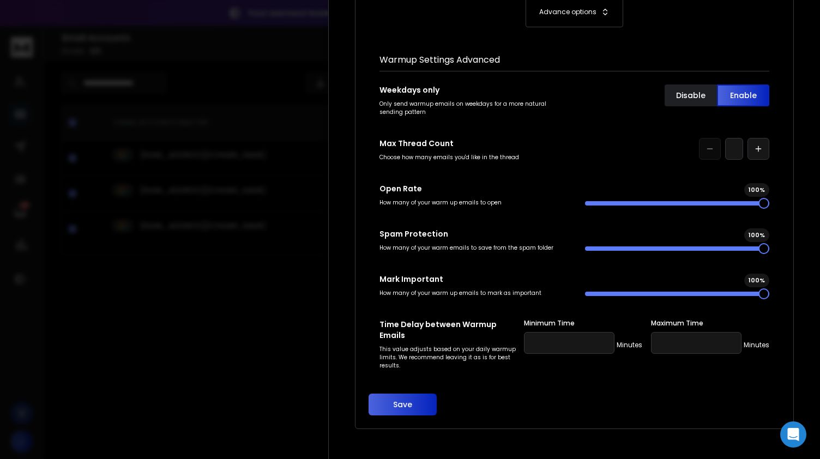
click at [396, 405] on button "Save" at bounding box center [403, 405] width 68 height 22
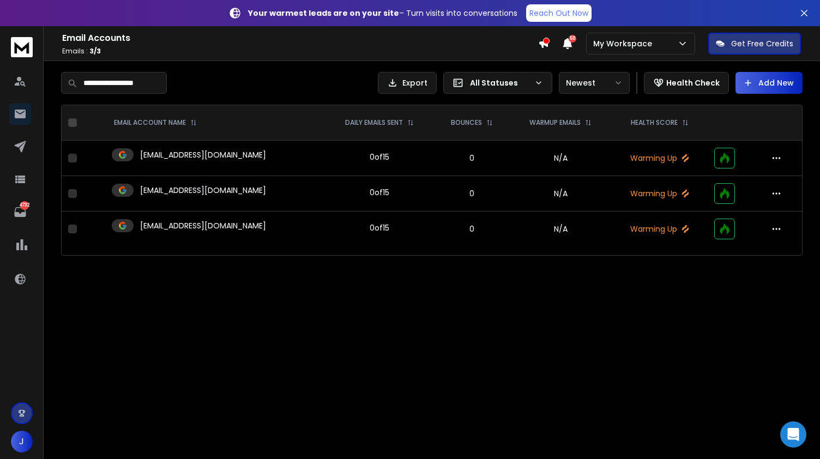
click at [774, 80] on button "Add New" at bounding box center [769, 83] width 67 height 22
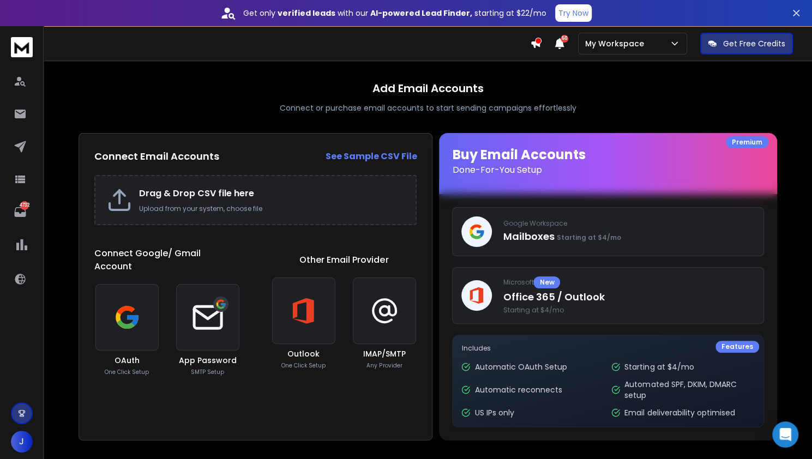
click at [135, 315] on icon at bounding box center [132, 320] width 11 height 11
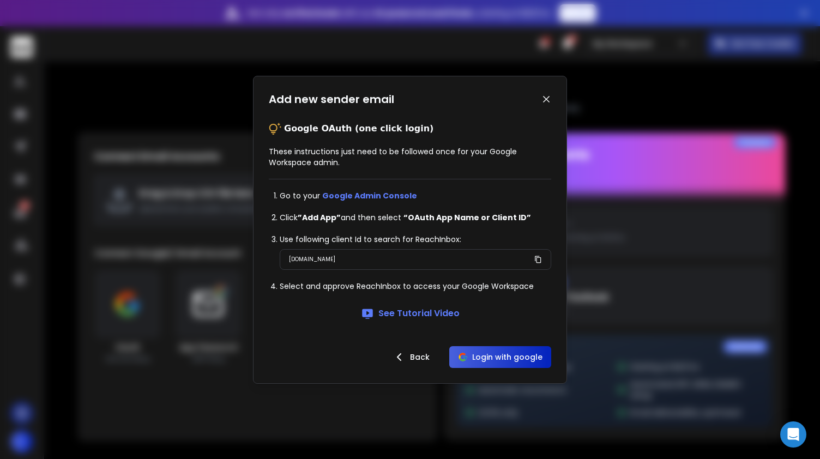
click at [515, 351] on button "Login with google" at bounding box center [500, 357] width 102 height 22
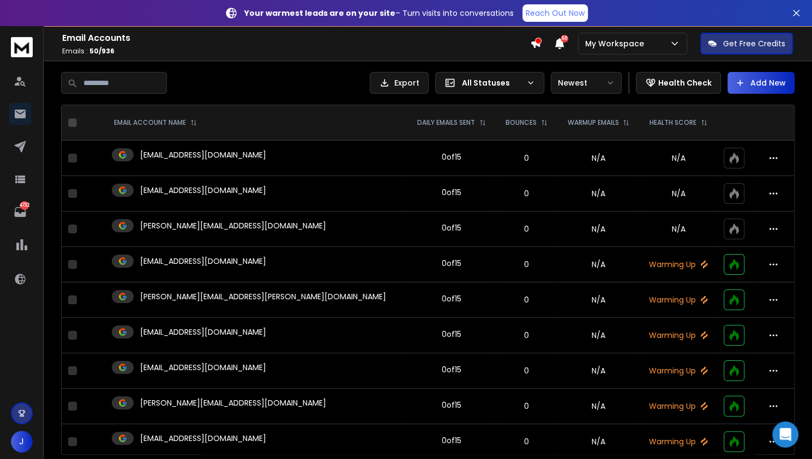
click at [758, 86] on button "Add New" at bounding box center [760, 83] width 67 height 22
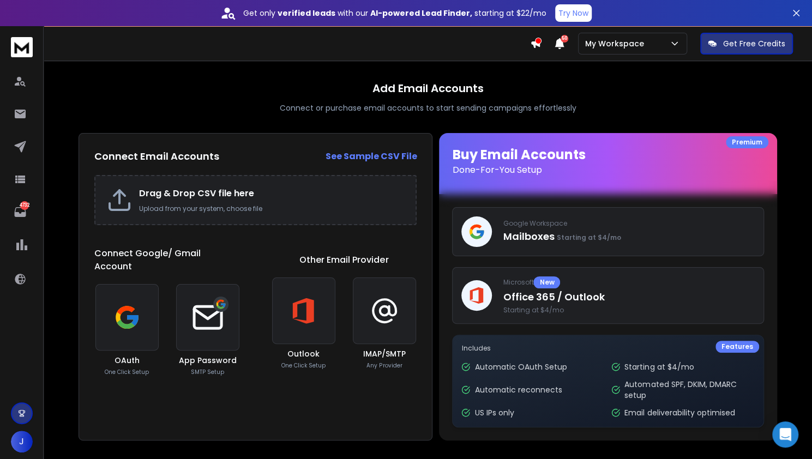
click at [115, 321] on div at bounding box center [126, 317] width 63 height 67
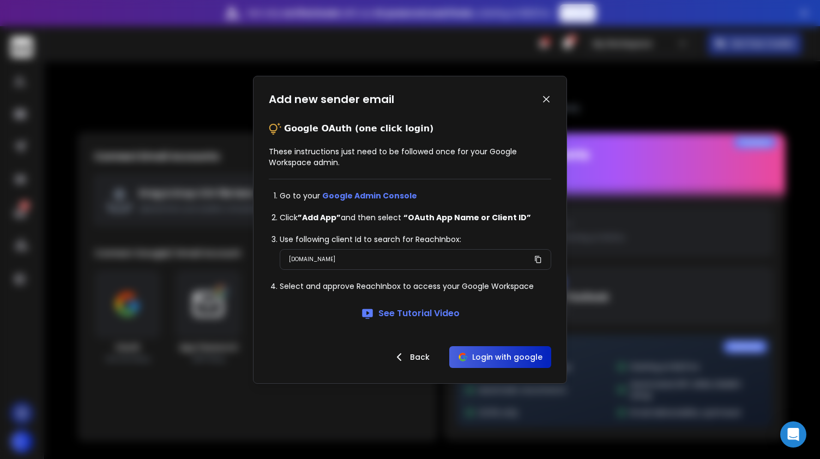
click at [492, 356] on button "Login with google" at bounding box center [500, 357] width 102 height 22
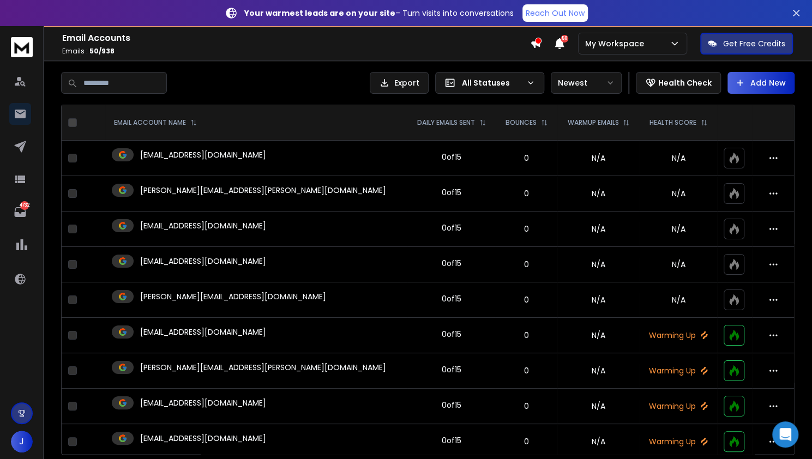
click at [762, 76] on button "Add New" at bounding box center [760, 83] width 67 height 22
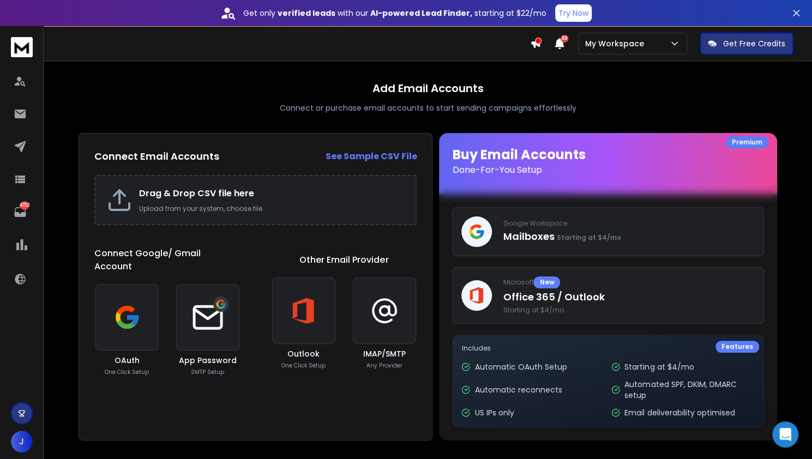
click at [124, 309] on icon at bounding box center [126, 317] width 27 height 33
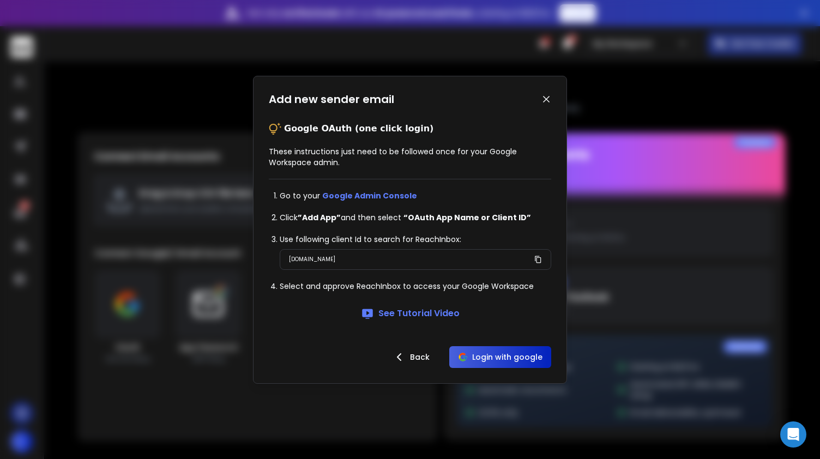
click at [507, 351] on button "Login with google" at bounding box center [500, 357] width 102 height 22
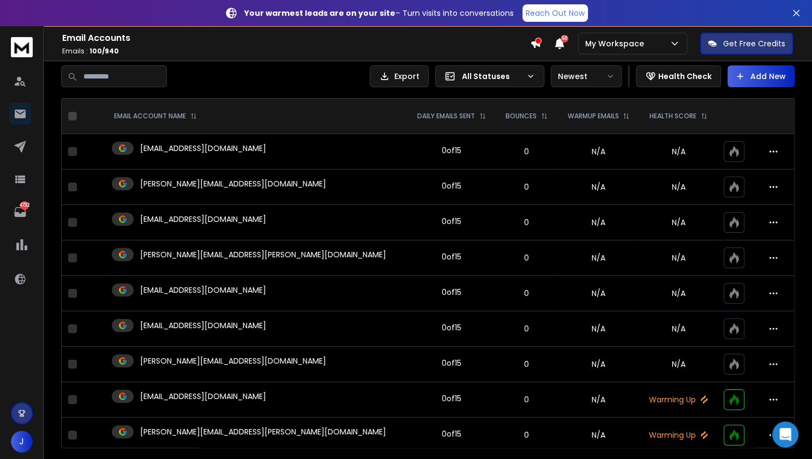
click at [123, 77] on input at bounding box center [114, 76] width 106 height 22
paste input "**********"
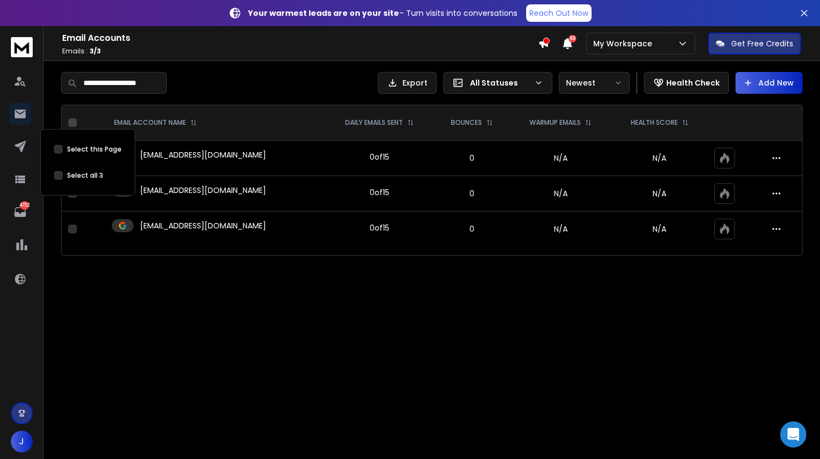
type input "**********"
click at [71, 123] on button "Select this Page" at bounding box center [72, 122] width 9 height 9
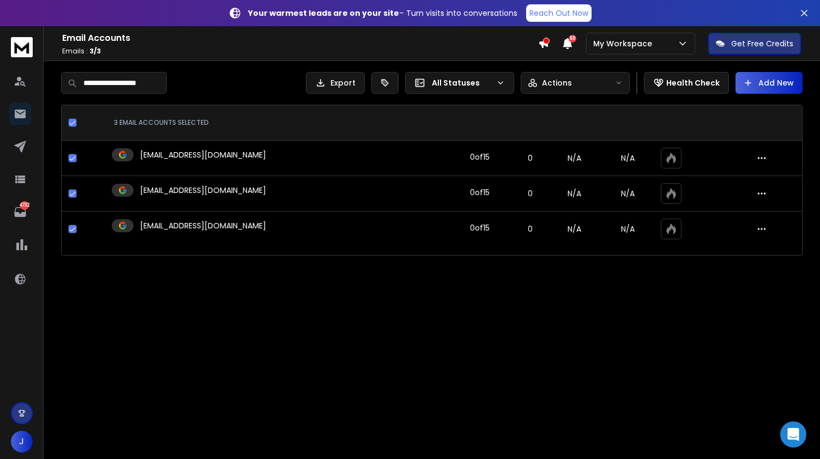
click at [676, 159] on icon at bounding box center [671, 158] width 9 height 11
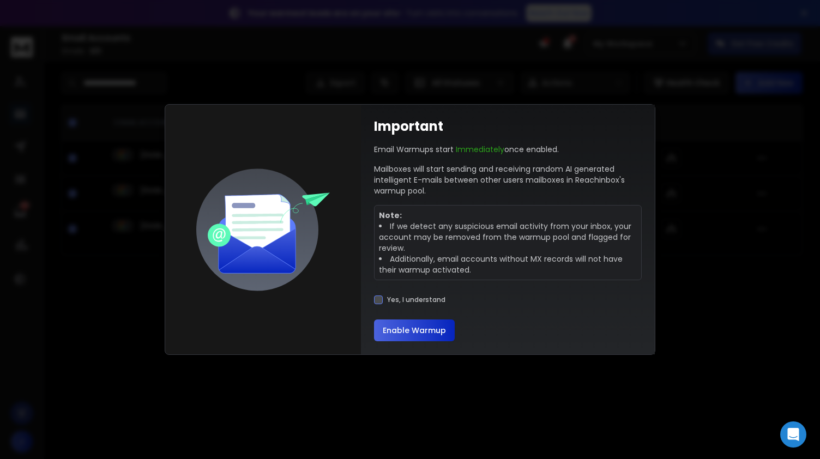
click at [377, 303] on button "Yes, I understand" at bounding box center [378, 300] width 9 height 9
click at [402, 328] on button "Enable Warmup" at bounding box center [414, 331] width 81 height 22
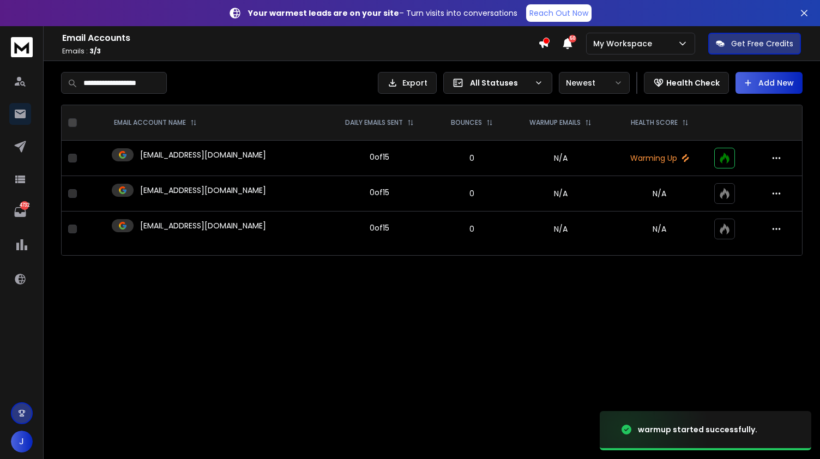
click at [729, 196] on icon at bounding box center [724, 193] width 9 height 11
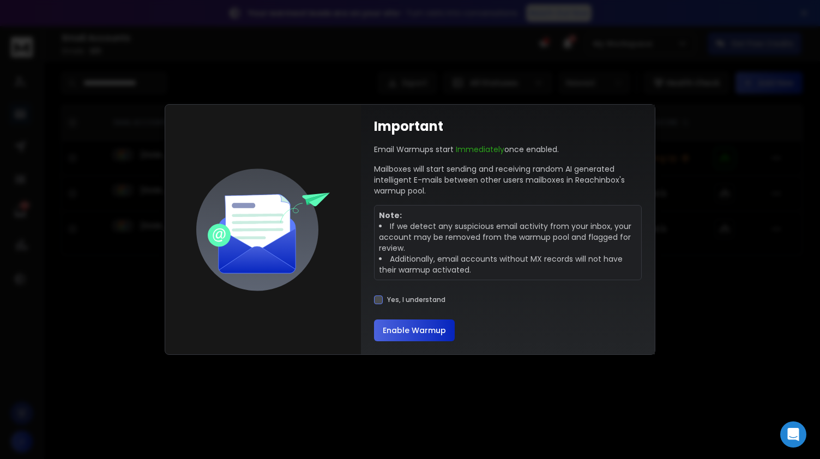
click at [376, 299] on button "Yes, I understand" at bounding box center [378, 300] width 9 height 9
click at [389, 330] on button "Enable Warmup" at bounding box center [414, 331] width 81 height 22
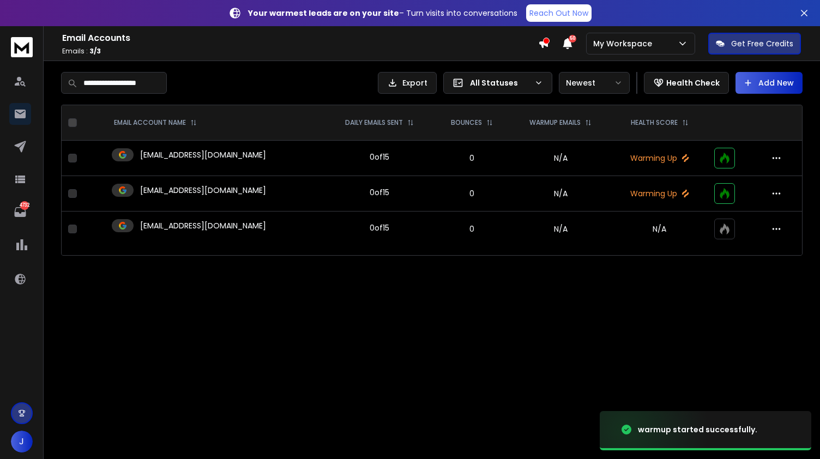
click at [729, 230] on icon at bounding box center [724, 229] width 9 height 11
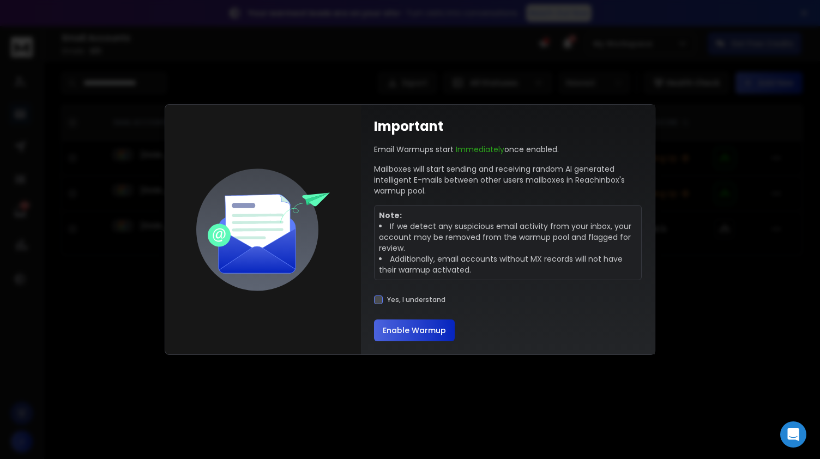
click at [377, 302] on button "Yes, I understand" at bounding box center [378, 300] width 9 height 9
click at [390, 325] on button "Enable Warmup" at bounding box center [414, 331] width 81 height 22
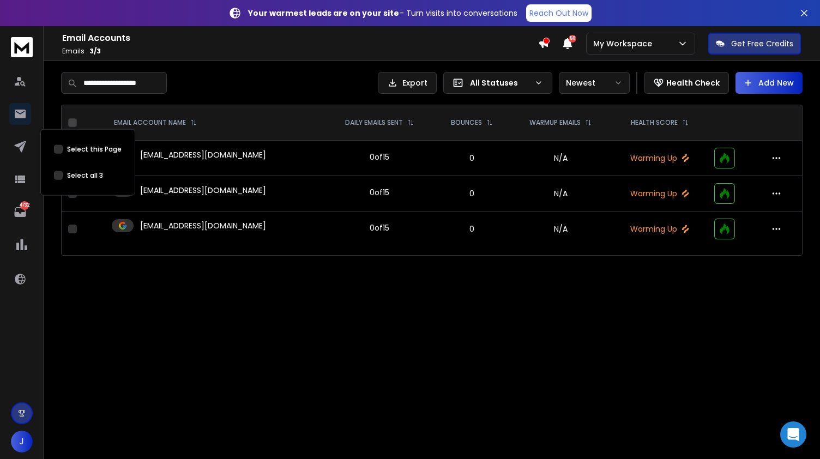
click at [68, 123] on button "Select this Page" at bounding box center [72, 122] width 9 height 9
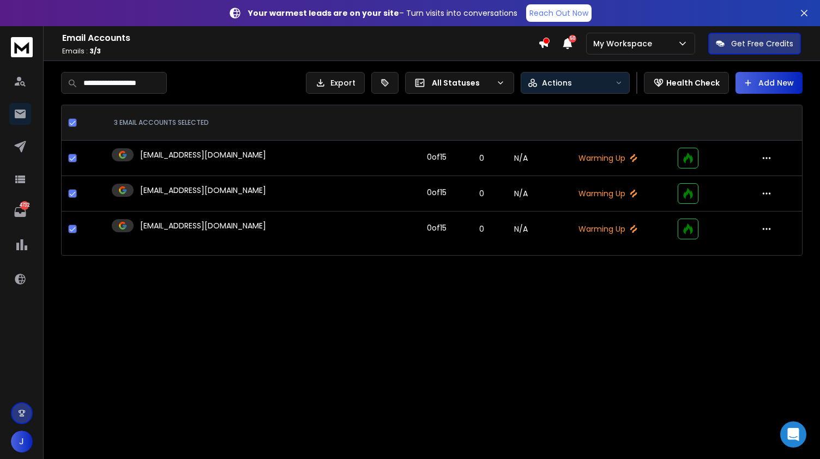
click at [611, 81] on div "Actions" at bounding box center [569, 82] width 83 height 11
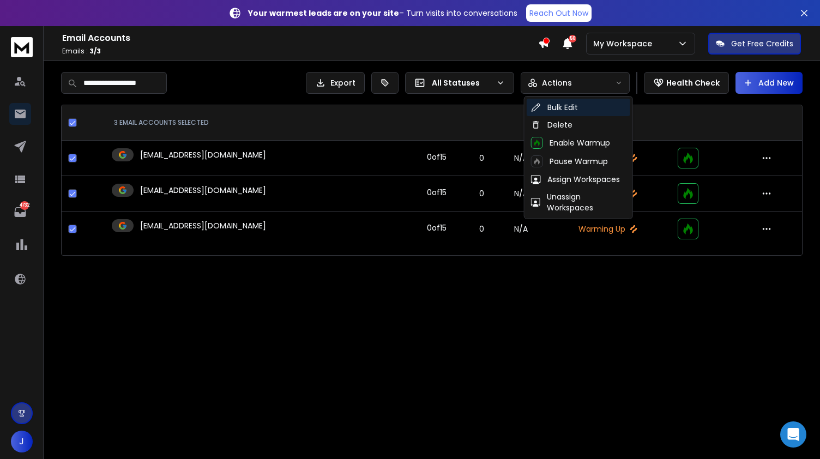
click at [556, 106] on div "Bulk Edit" at bounding box center [554, 107] width 47 height 11
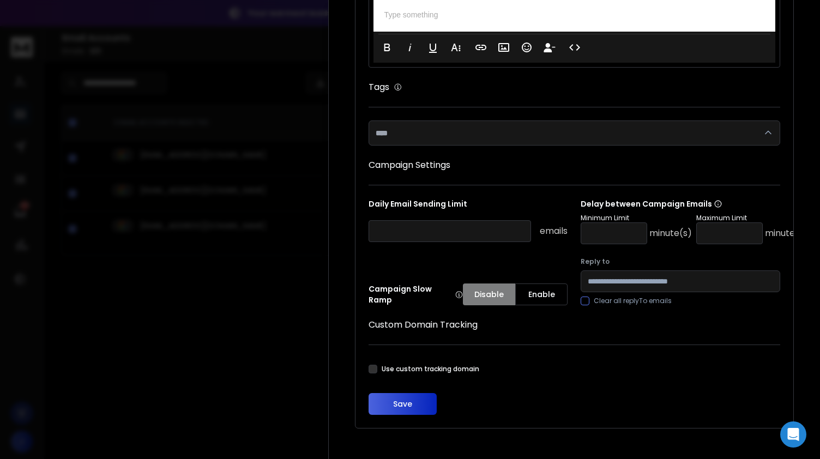
scroll to position [192, 0]
click at [371, 365] on button "Reply to" at bounding box center [373, 369] width 9 height 9
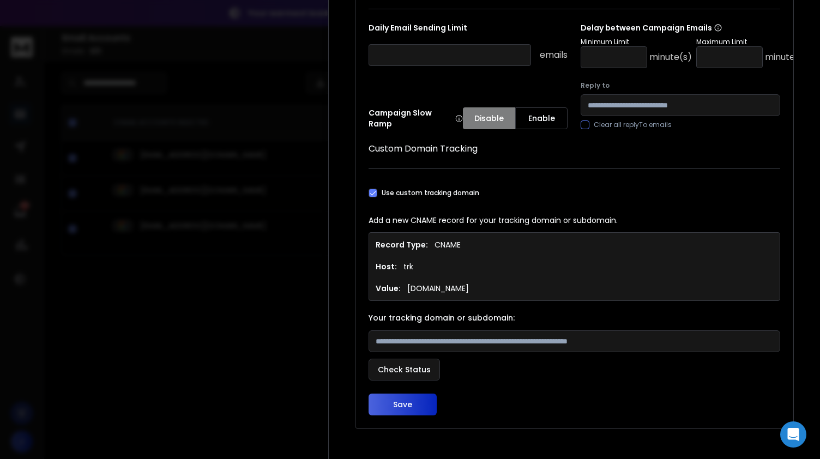
scroll to position [369, 0]
click at [406, 334] on input at bounding box center [575, 341] width 412 height 22
paste input "**********"
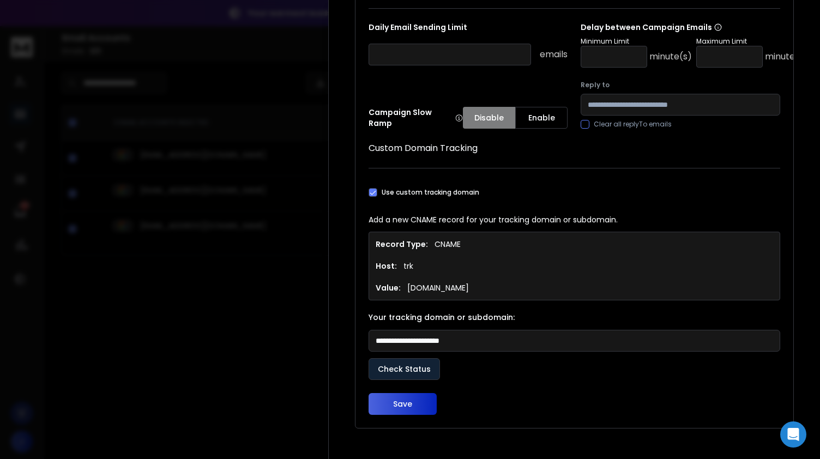
type input "**********"
click at [407, 361] on button "Check Status" at bounding box center [404, 369] width 71 height 22
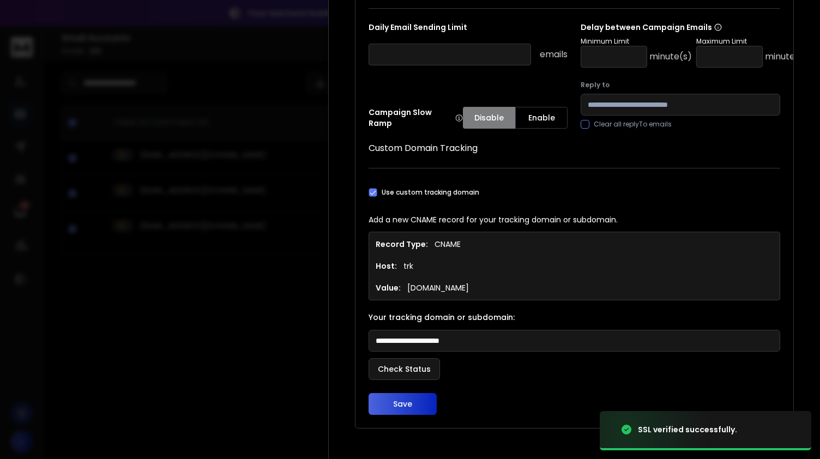
click at [413, 394] on button "Save" at bounding box center [403, 404] width 68 height 22
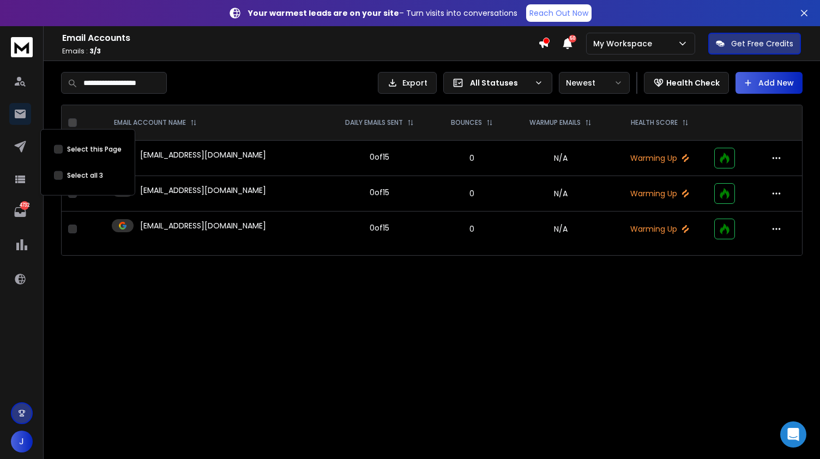
click at [71, 122] on button "Select this Page" at bounding box center [72, 122] width 9 height 9
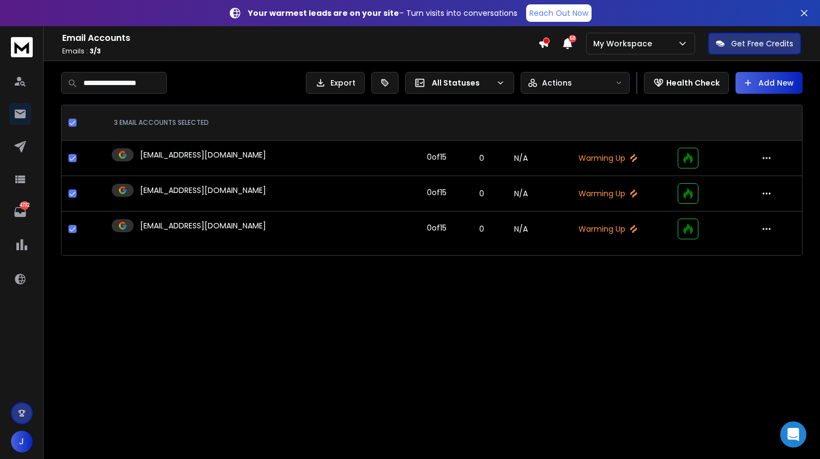
click at [504, 81] on icon at bounding box center [500, 83] width 9 height 9
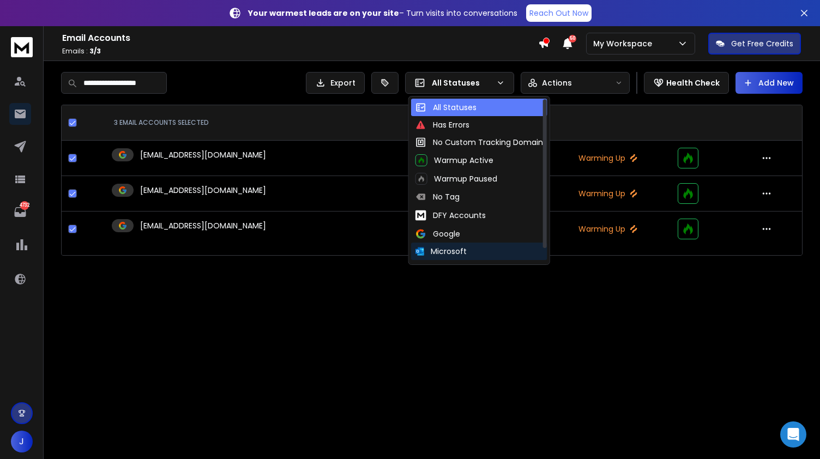
drag, startPoint x: 459, startPoint y: 417, endPoint x: 498, endPoint y: 357, distance: 72.1
click at [459, 416] on div "**********" at bounding box center [410, 229] width 820 height 459
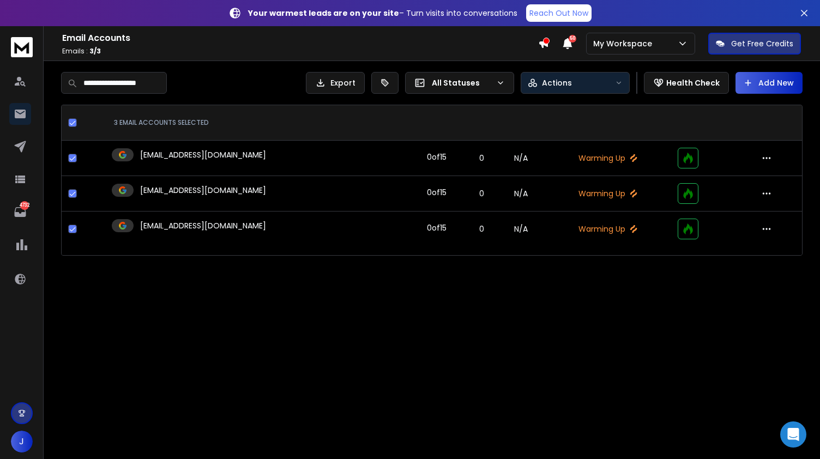
click at [623, 81] on icon "button" at bounding box center [619, 83] width 8 height 9
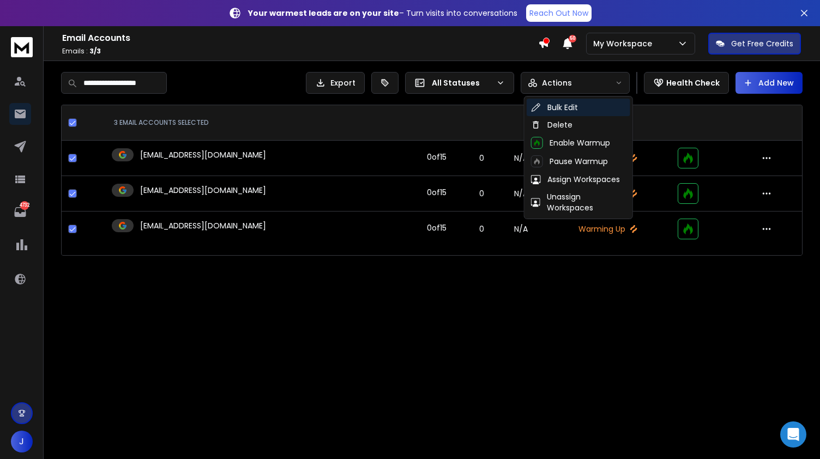
click at [564, 107] on div "Bulk Edit" at bounding box center [554, 107] width 47 height 11
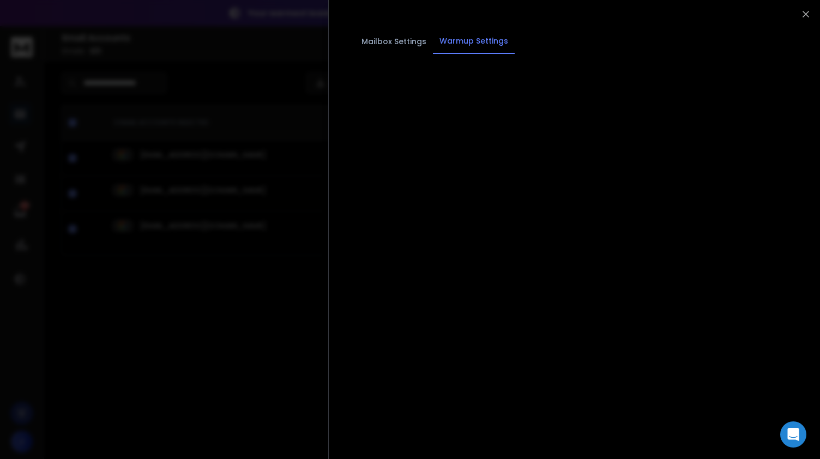
click at [464, 36] on button "Warmup Settings" at bounding box center [474, 41] width 82 height 25
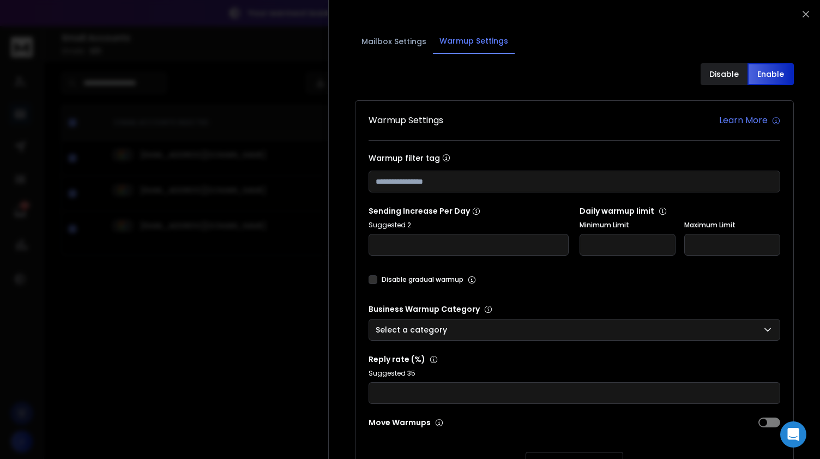
click at [456, 184] on input at bounding box center [575, 182] width 412 height 22
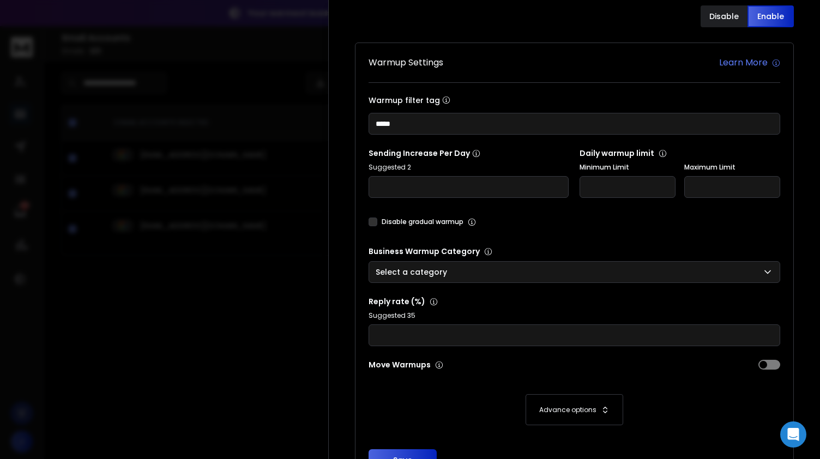
scroll to position [113, 0]
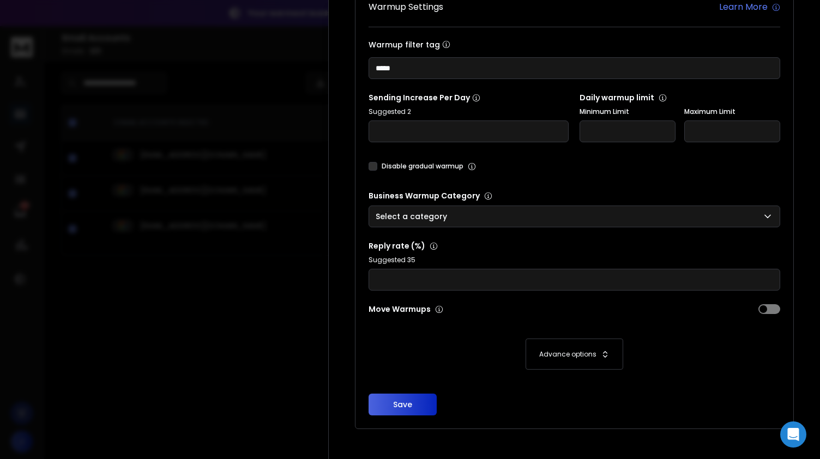
type input "*****"
click at [603, 359] on div "Advance options" at bounding box center [575, 354] width 98 height 31
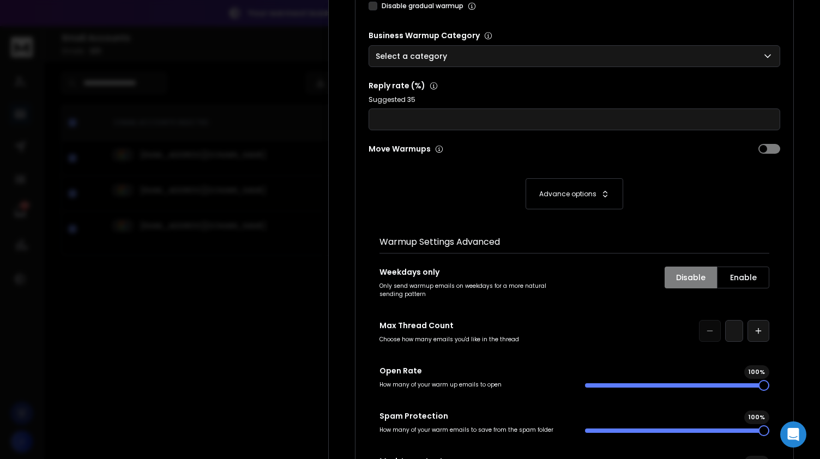
scroll to position [277, 0]
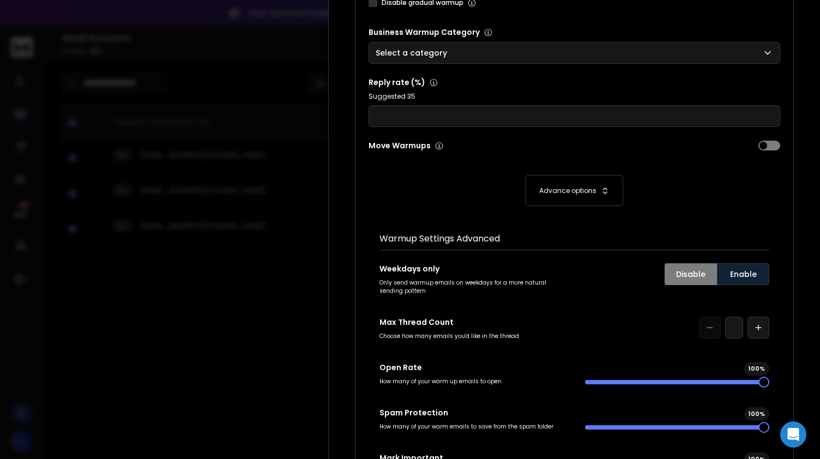
click at [739, 276] on button "Enable" at bounding box center [743, 274] width 52 height 22
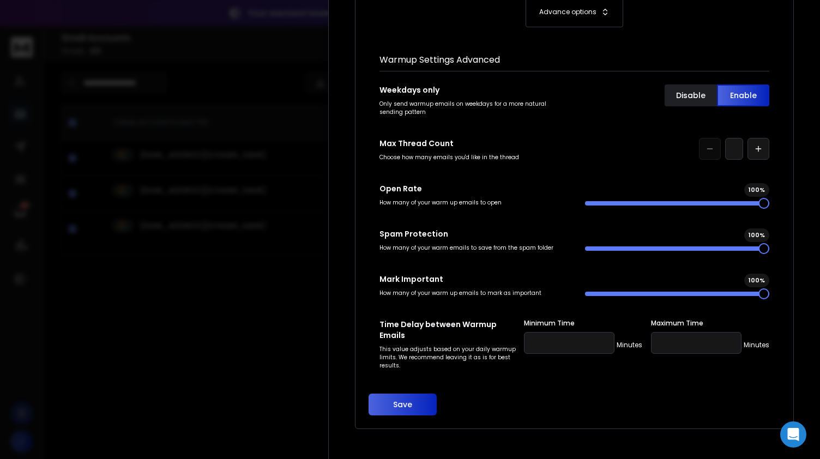
scroll to position [456, 0]
click at [409, 404] on button "Save" at bounding box center [403, 405] width 68 height 22
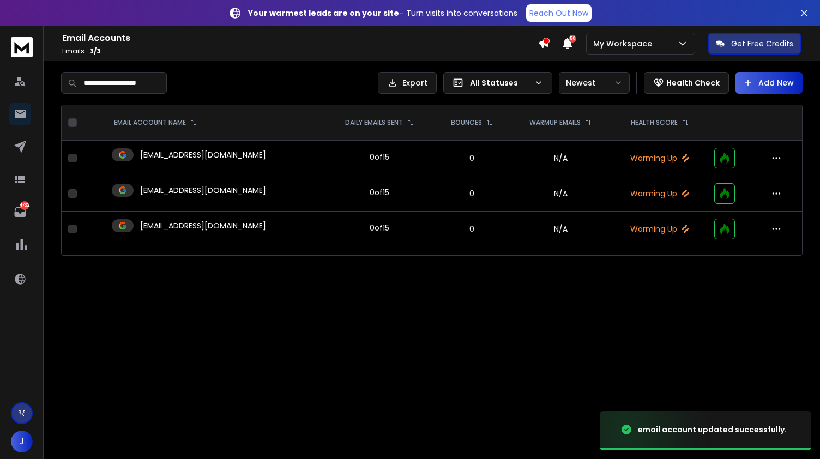
click at [778, 81] on button "Add New" at bounding box center [769, 83] width 67 height 22
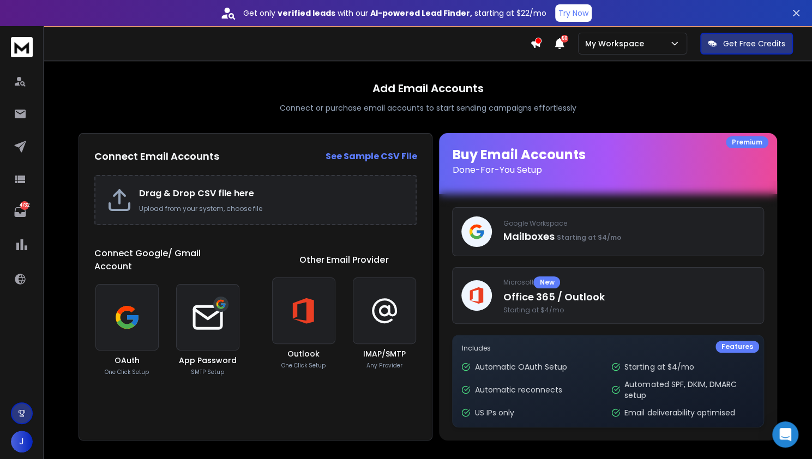
click at [130, 306] on icon at bounding box center [126, 317] width 27 height 33
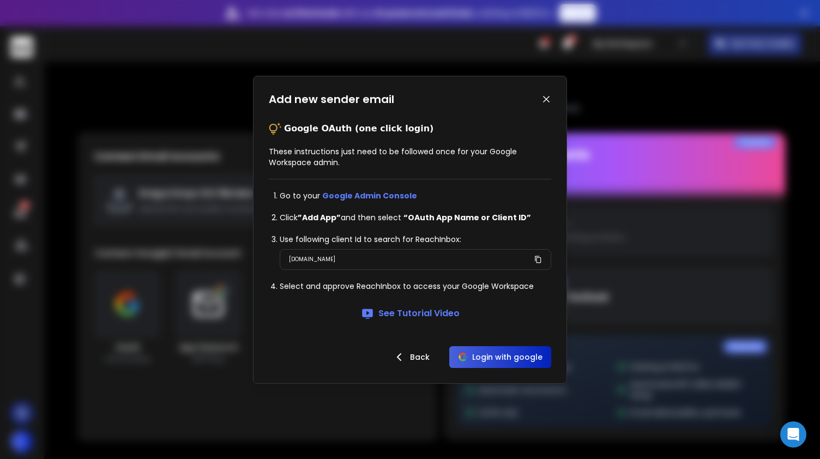
click at [499, 358] on button "Login with google" at bounding box center [500, 357] width 102 height 22
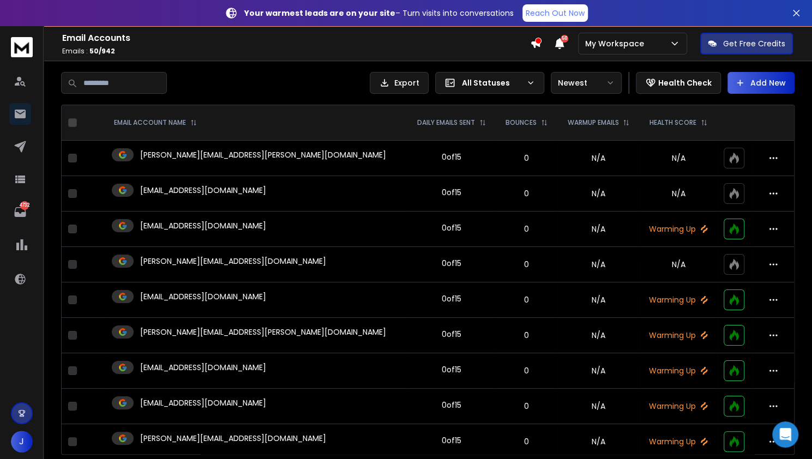
click at [767, 77] on button "Add New" at bounding box center [760, 83] width 67 height 22
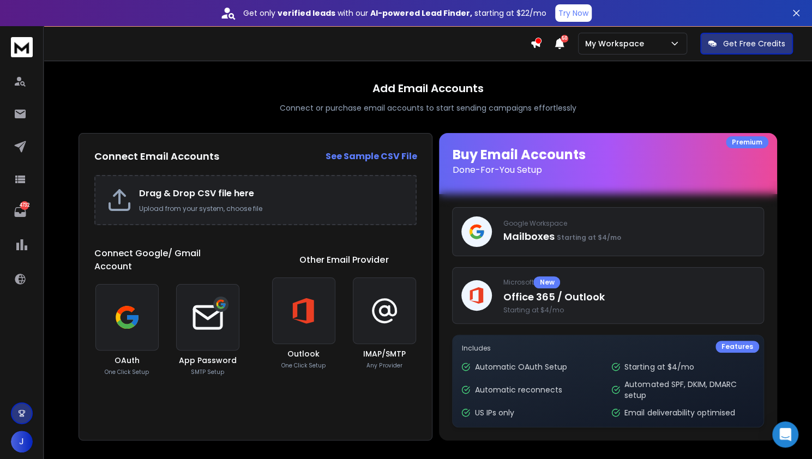
click at [129, 320] on icon at bounding box center [126, 324] width 18 height 9
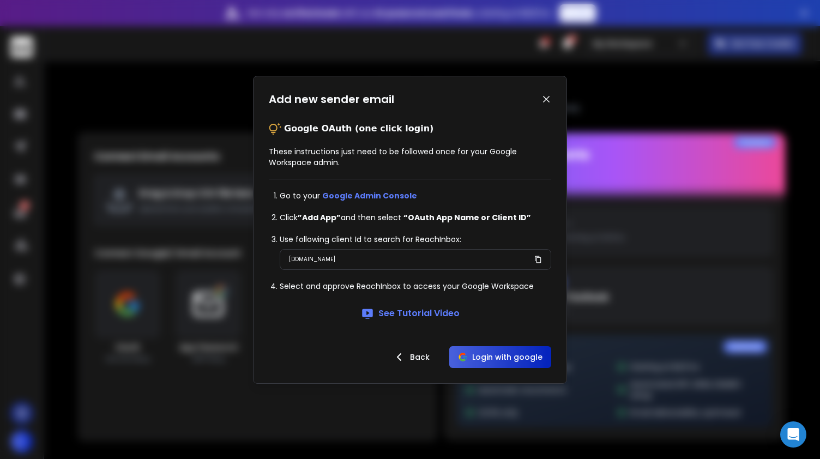
click at [487, 355] on button "Login with google" at bounding box center [500, 357] width 102 height 22
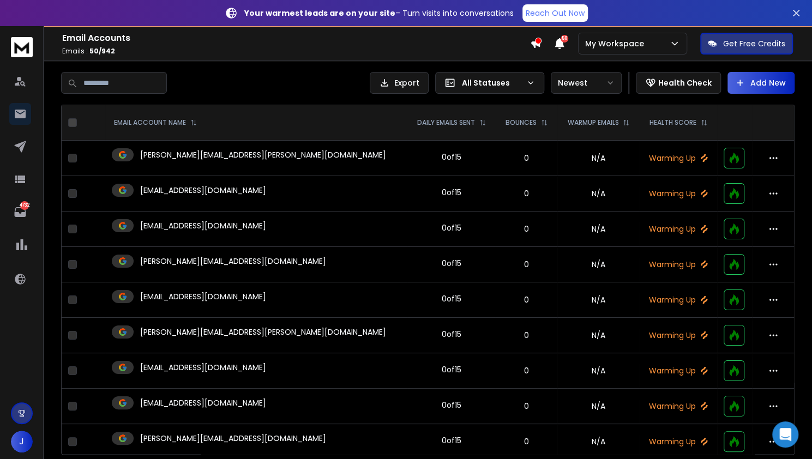
click at [755, 82] on button "Add New" at bounding box center [760, 83] width 67 height 22
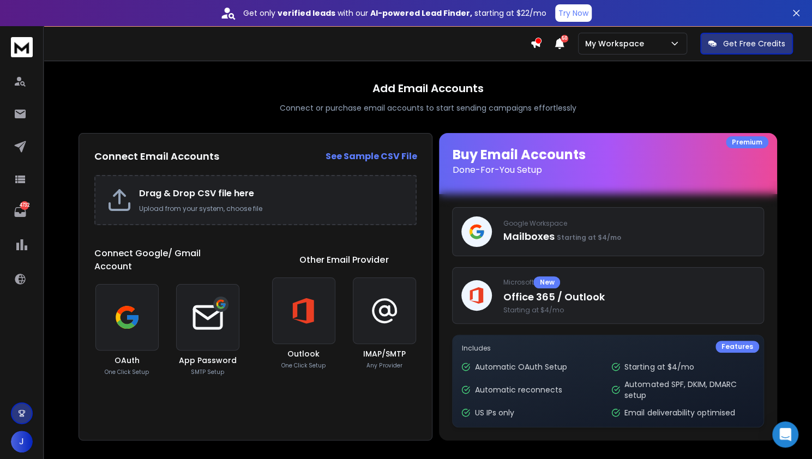
click at [137, 311] on icon at bounding box center [126, 317] width 27 height 33
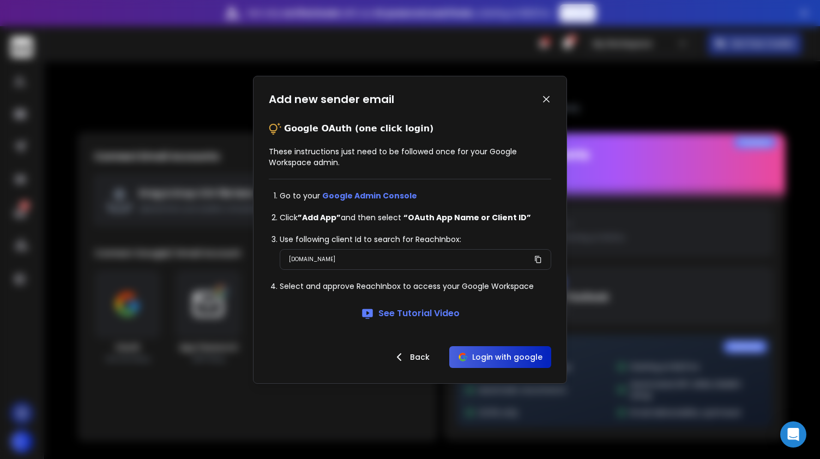
click at [522, 357] on button "Login with google" at bounding box center [500, 357] width 102 height 22
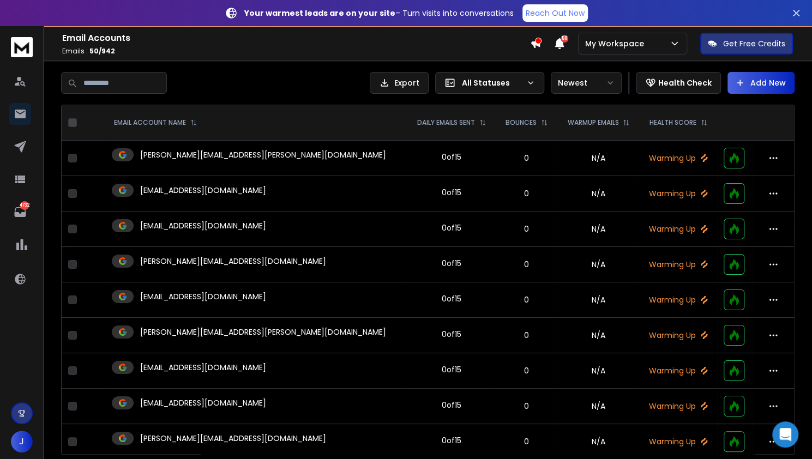
click at [756, 82] on button "Add New" at bounding box center [760, 83] width 67 height 22
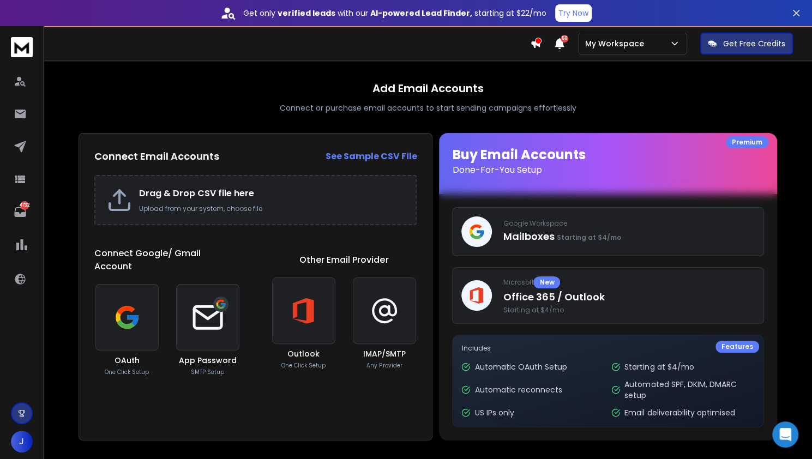
click at [128, 317] on icon at bounding box center [126, 317] width 27 height 33
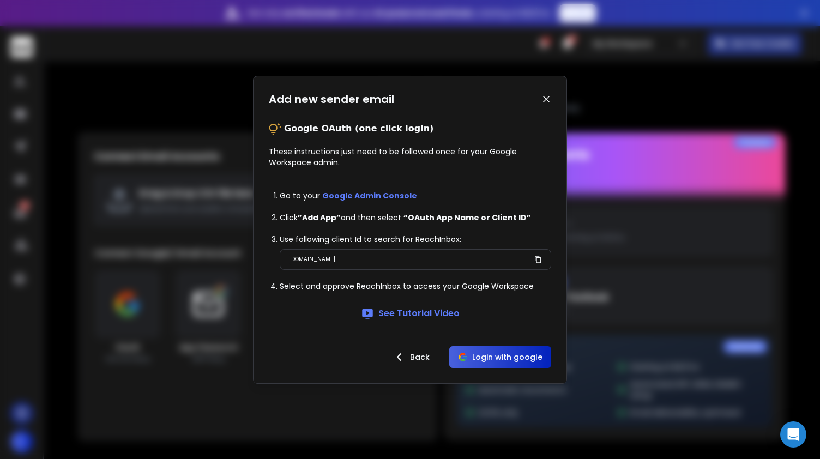
click at [492, 357] on button "Login with google" at bounding box center [500, 357] width 102 height 22
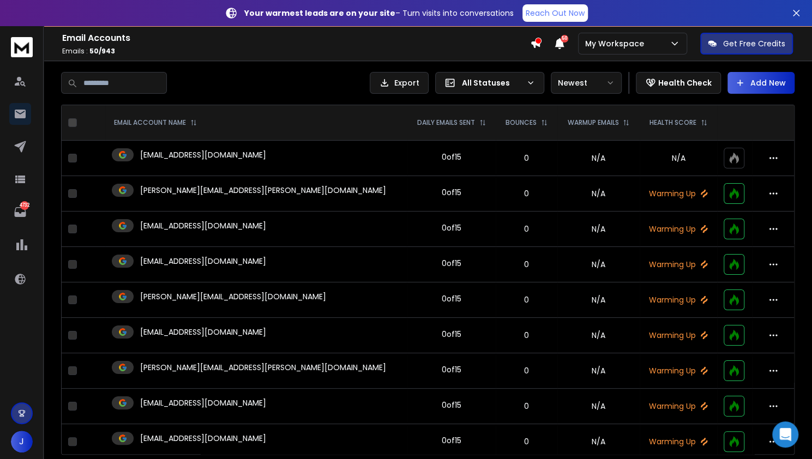
click at [751, 79] on button "Add New" at bounding box center [760, 83] width 67 height 22
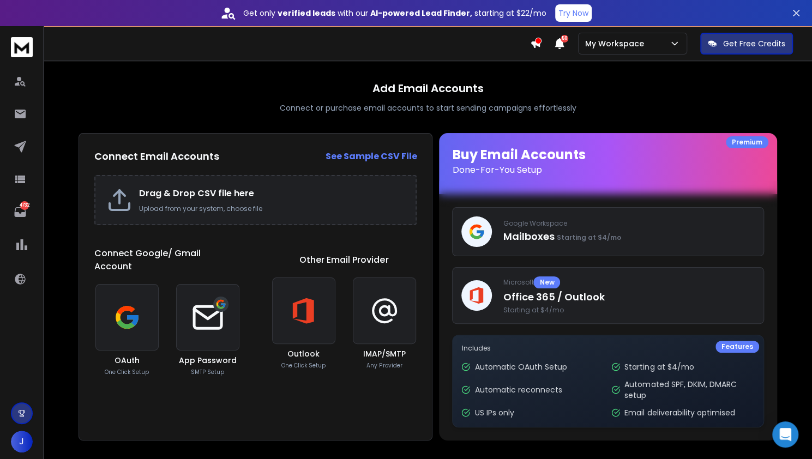
click at [113, 301] on icon at bounding box center [126, 317] width 27 height 33
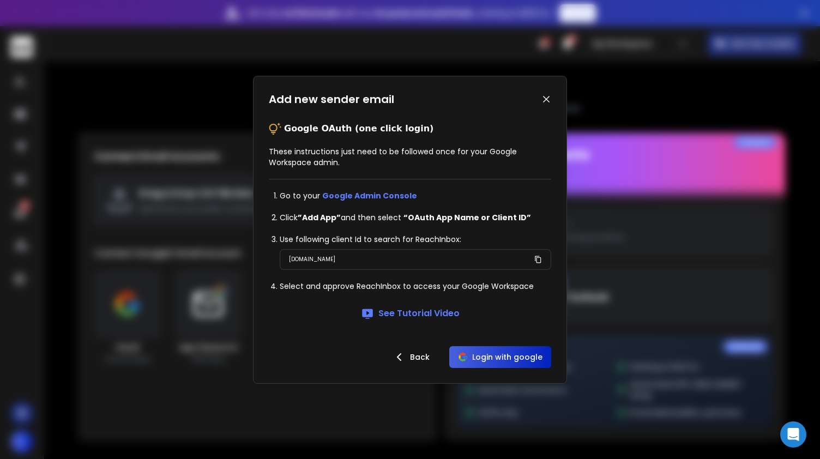
click at [511, 356] on button "Login with google" at bounding box center [500, 357] width 102 height 22
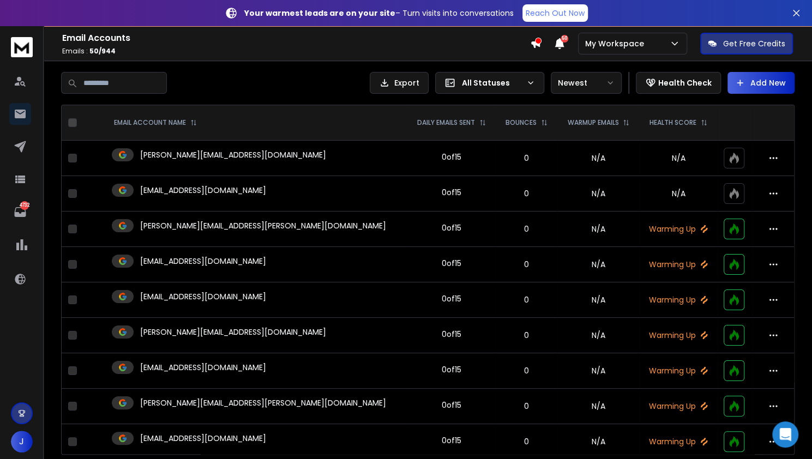
click at [769, 81] on button "Add New" at bounding box center [760, 83] width 67 height 22
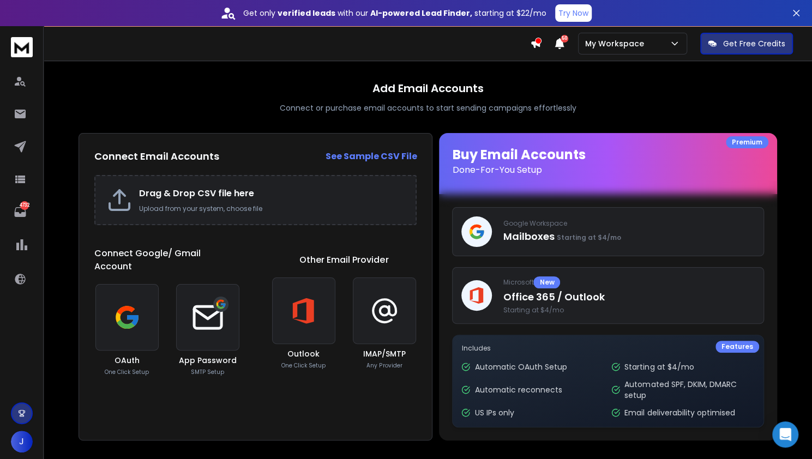
click at [126, 310] on icon at bounding box center [126, 317] width 27 height 33
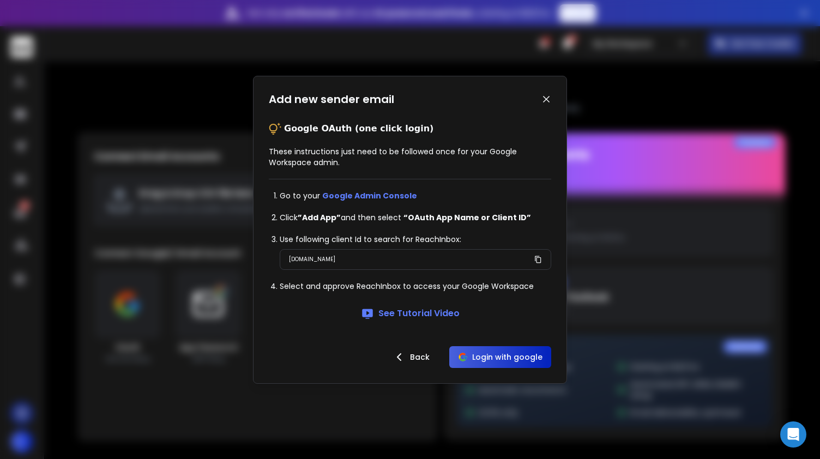
click at [509, 354] on button "Login with google" at bounding box center [500, 357] width 102 height 22
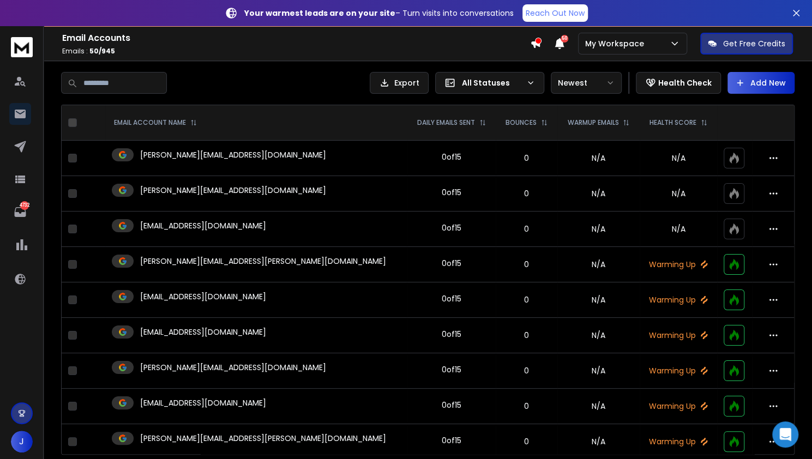
click at [771, 80] on button "Add New" at bounding box center [760, 83] width 67 height 22
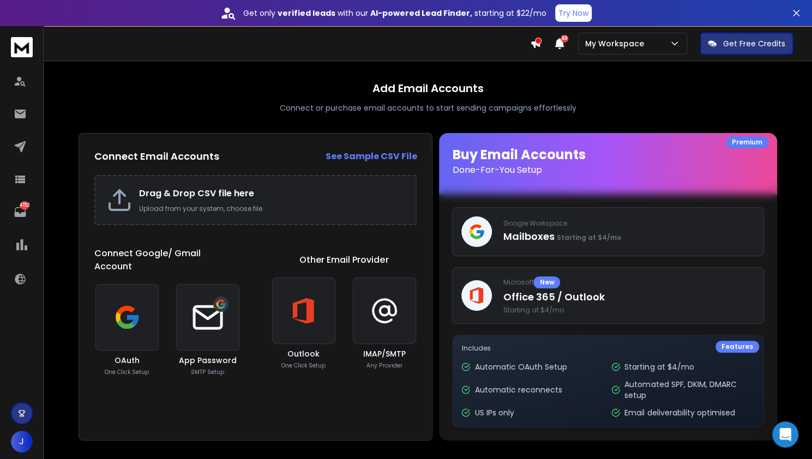
click at [111, 303] on div at bounding box center [126, 317] width 63 height 67
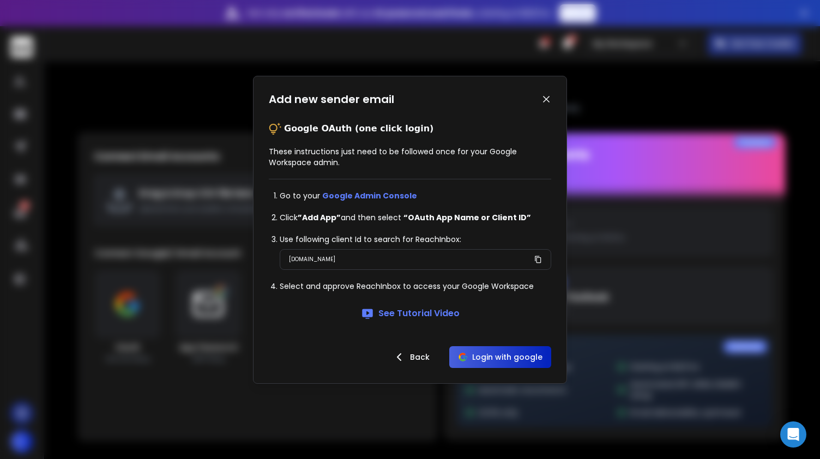
click at [491, 357] on button "Login with google" at bounding box center [500, 357] width 102 height 22
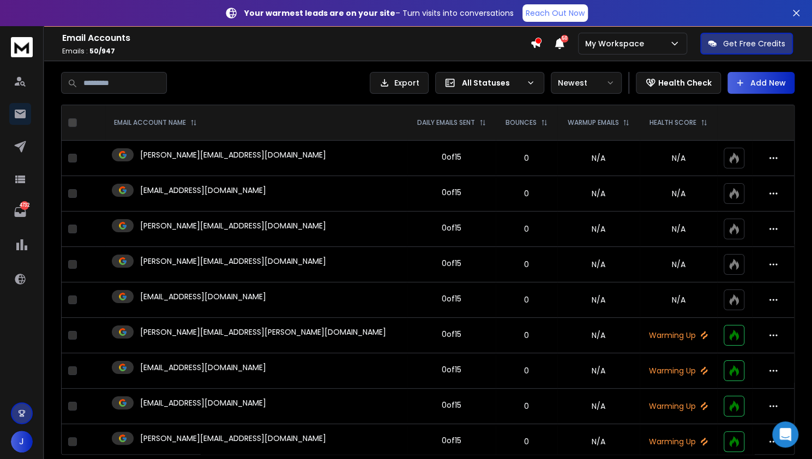
click at [152, 83] on input at bounding box center [114, 83] width 106 height 22
paste input "**********"
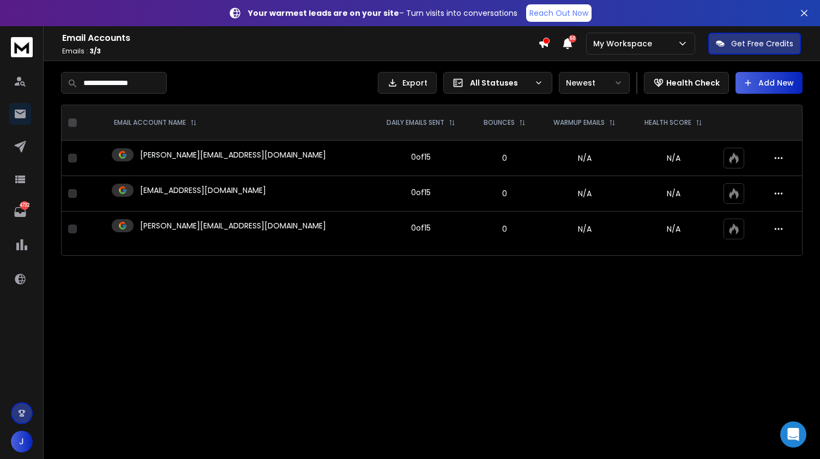
type input "**********"
click at [729, 158] on icon at bounding box center [733, 158] width 9 height 11
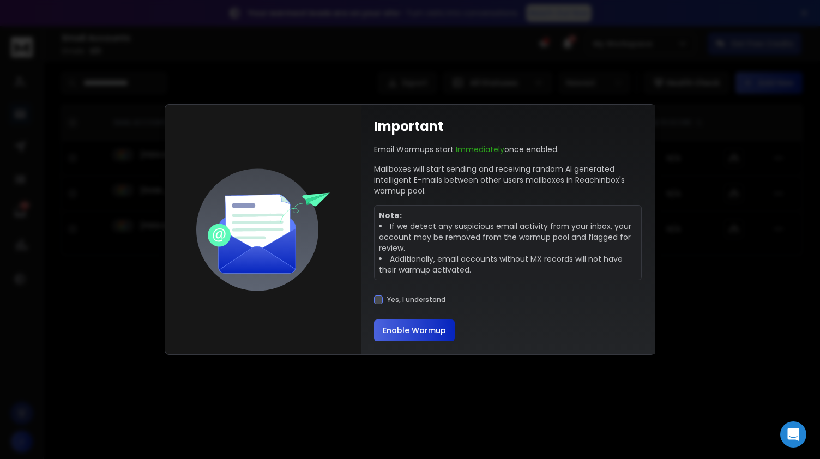
drag, startPoint x: 378, startPoint y: 301, endPoint x: 389, endPoint y: 315, distance: 18.2
click at [378, 301] on button "Yes, I understand" at bounding box center [378, 300] width 9 height 9
click at [401, 333] on button "Enable Warmup" at bounding box center [414, 331] width 81 height 22
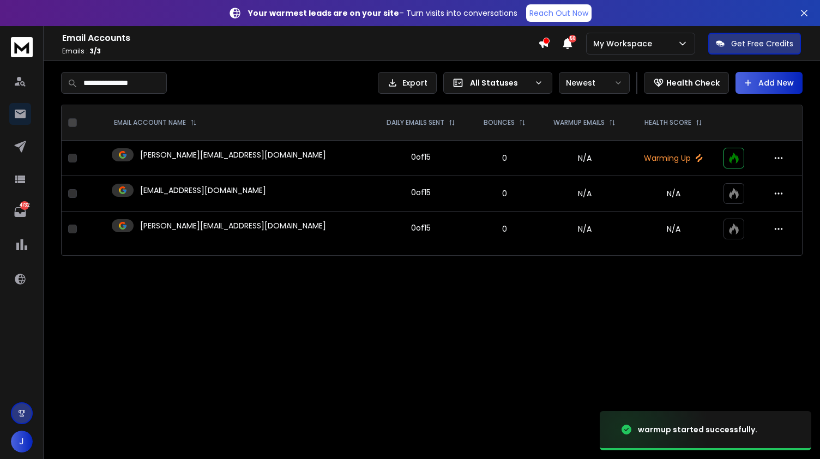
click at [729, 195] on div at bounding box center [734, 193] width 21 height 21
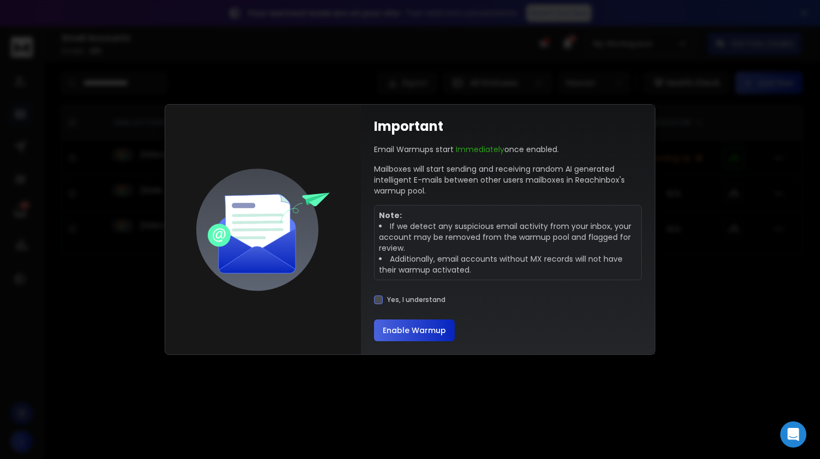
click at [381, 302] on button "Yes, I understand" at bounding box center [378, 300] width 9 height 9
click at [393, 331] on button "Enable Warmup" at bounding box center [414, 331] width 81 height 22
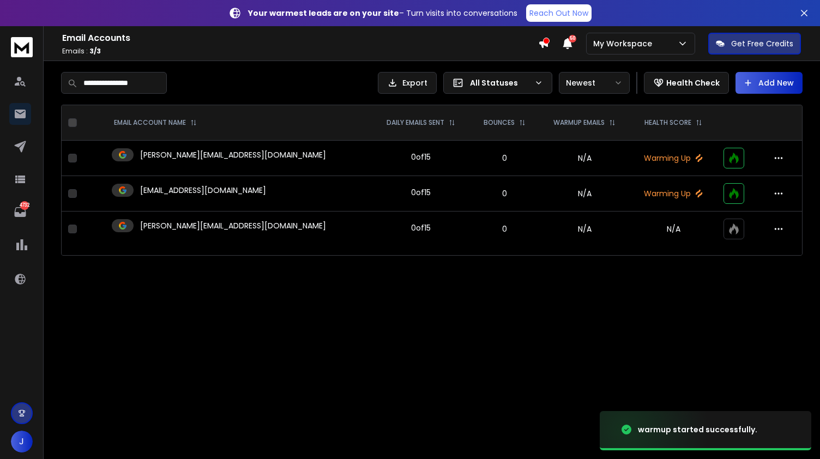
click at [729, 230] on icon at bounding box center [733, 229] width 9 height 11
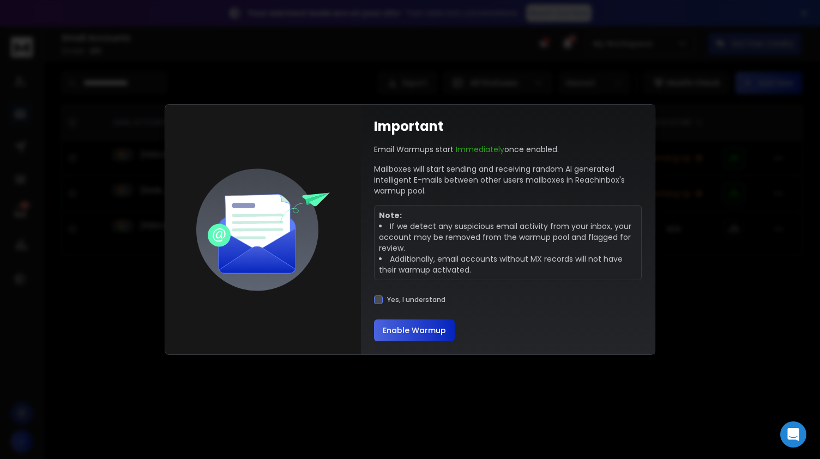
click at [375, 302] on button "Yes, I understand" at bounding box center [378, 300] width 9 height 9
click at [396, 329] on button "Enable Warmup" at bounding box center [414, 331] width 81 height 22
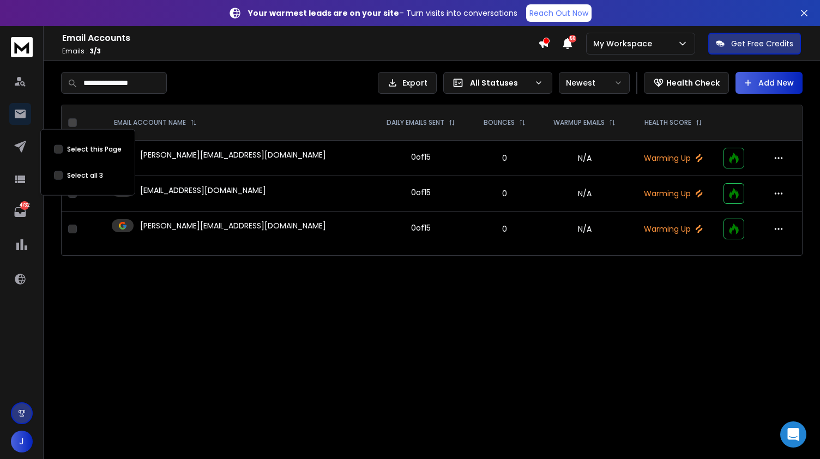
click at [72, 125] on button "Select this Page" at bounding box center [72, 122] width 9 height 9
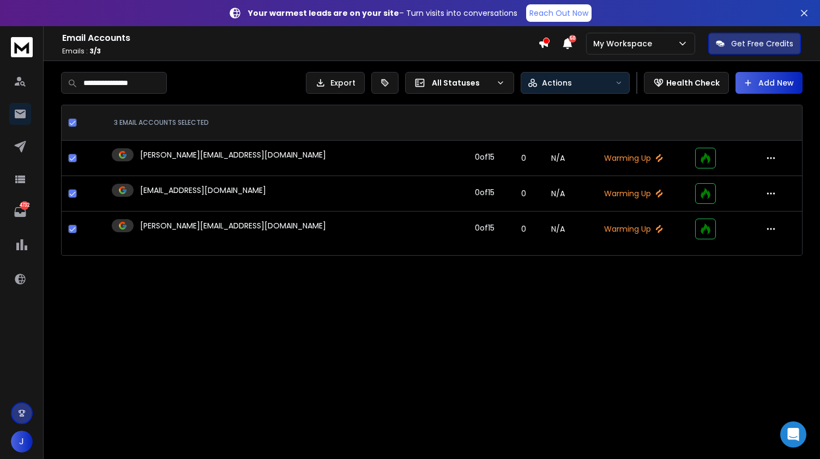
click at [619, 79] on icon "button" at bounding box center [619, 83] width 8 height 9
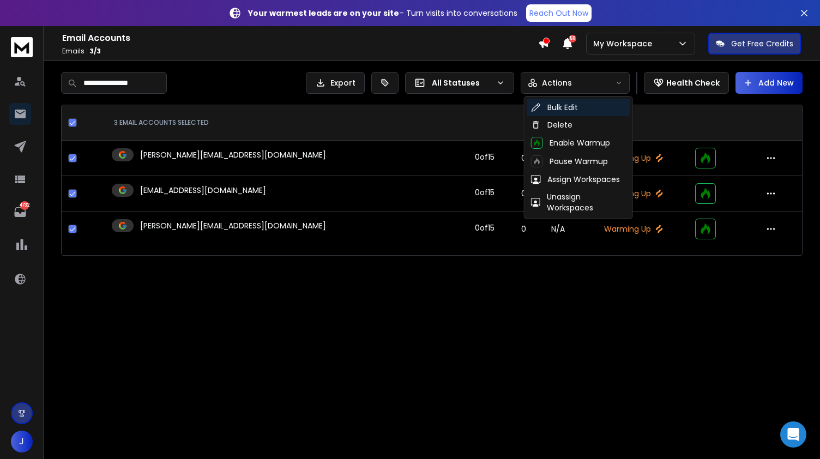
click at [561, 105] on div "Bulk Edit" at bounding box center [554, 107] width 47 height 11
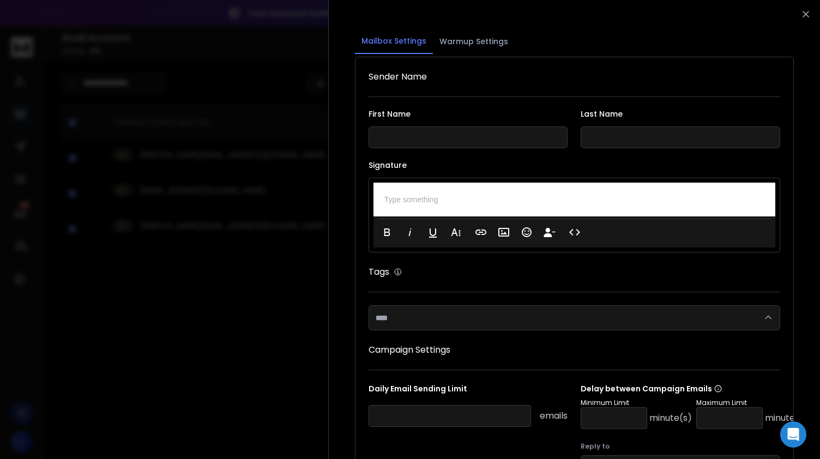
scroll to position [192, 0]
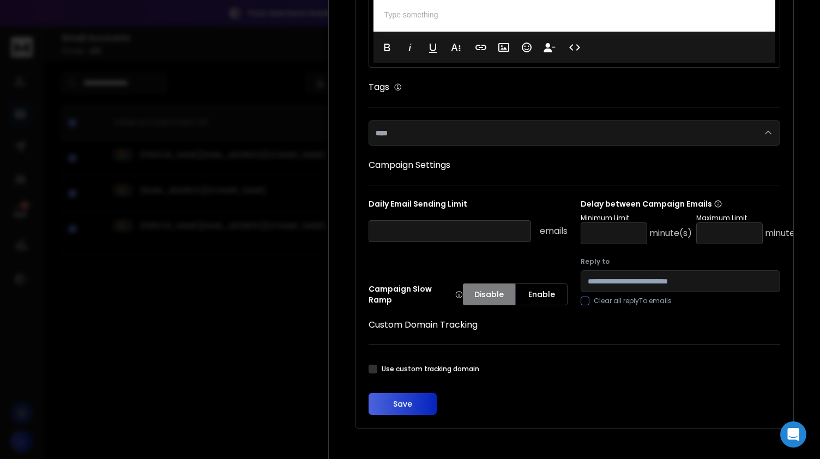
click at [370, 365] on button "Reply to" at bounding box center [373, 369] width 9 height 9
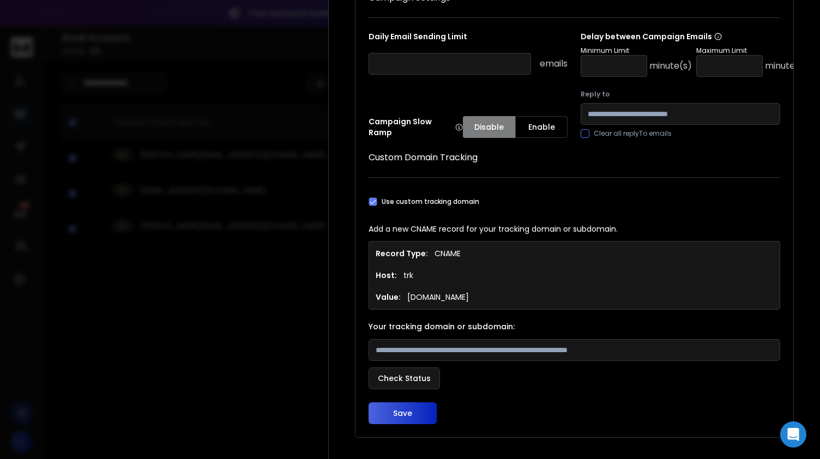
scroll to position [369, 0]
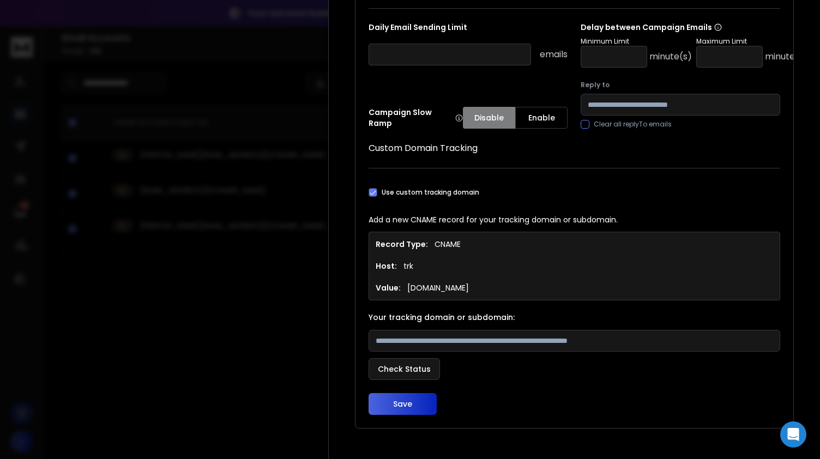
click at [449, 339] on input at bounding box center [575, 341] width 412 height 22
paste input "**********"
type input "**********"
click at [408, 362] on button "Check Status" at bounding box center [404, 369] width 71 height 22
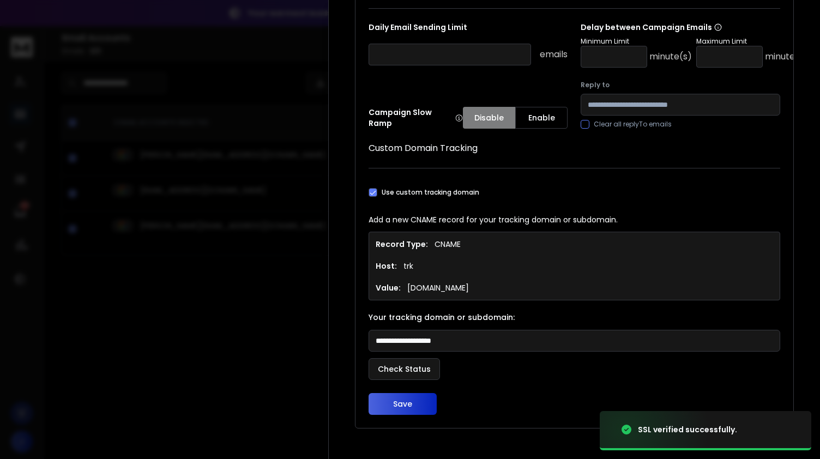
click at [406, 395] on button "Save" at bounding box center [403, 404] width 68 height 22
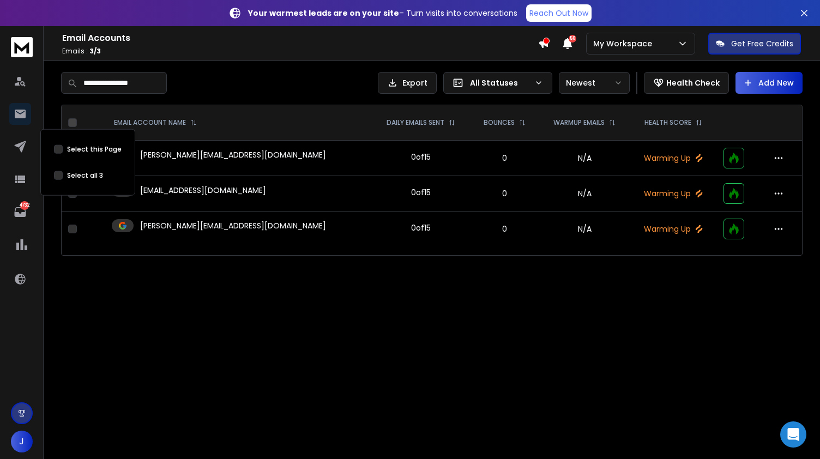
click at [69, 121] on button "Select this Page" at bounding box center [72, 122] width 9 height 9
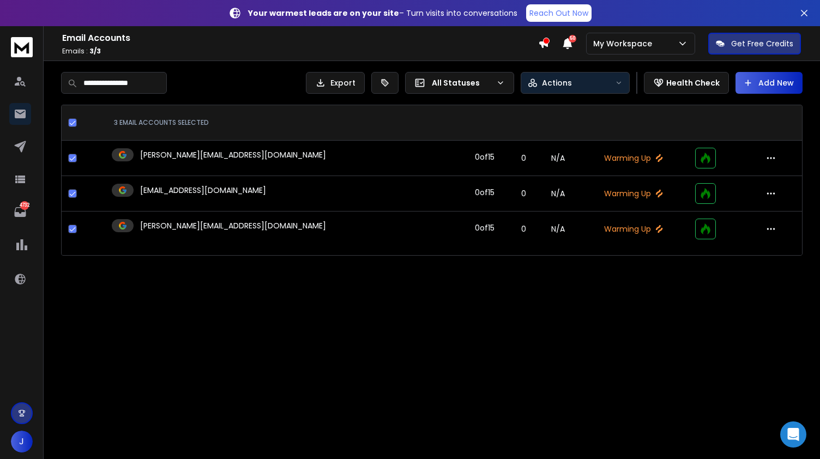
click at [623, 81] on icon "button" at bounding box center [619, 83] width 8 height 9
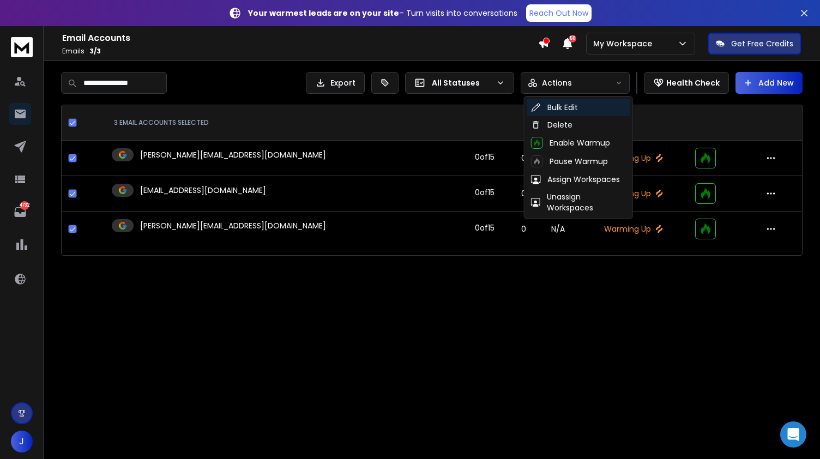
click at [569, 106] on div "Bulk Edit" at bounding box center [554, 107] width 47 height 11
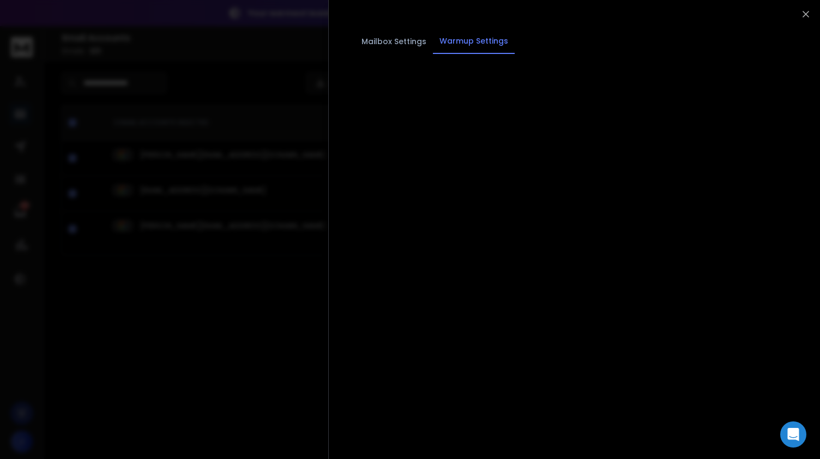
click at [471, 40] on button "Warmup Settings" at bounding box center [474, 41] width 82 height 25
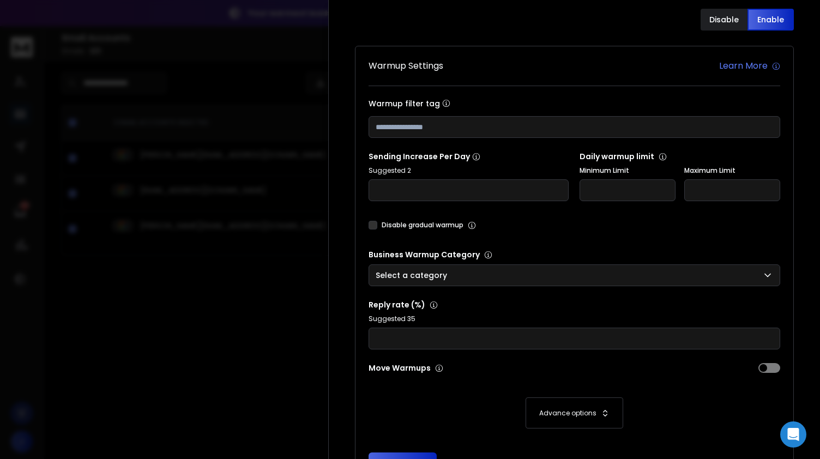
scroll to position [0, 0]
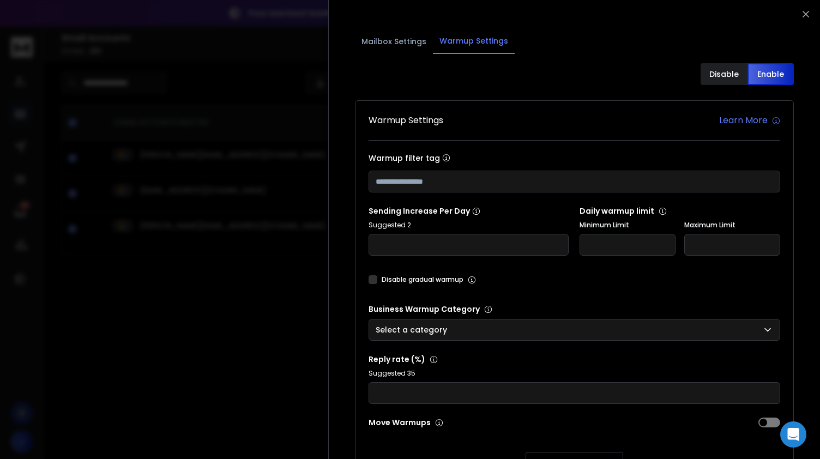
click at [451, 179] on input at bounding box center [575, 182] width 412 height 22
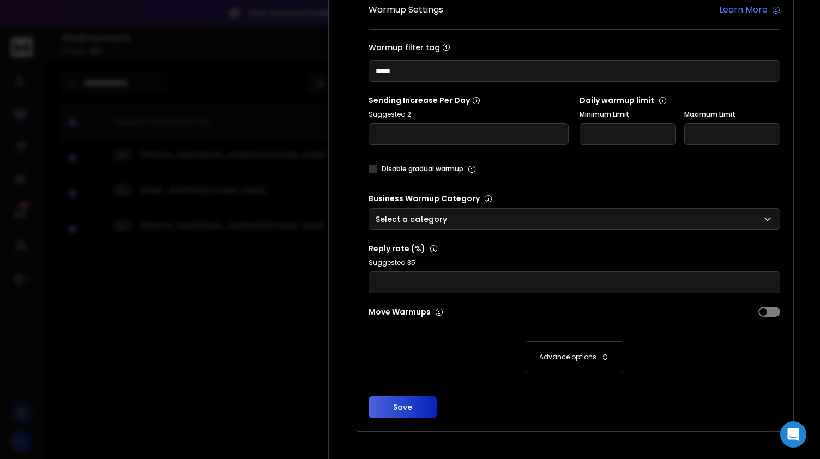
scroll to position [113, 0]
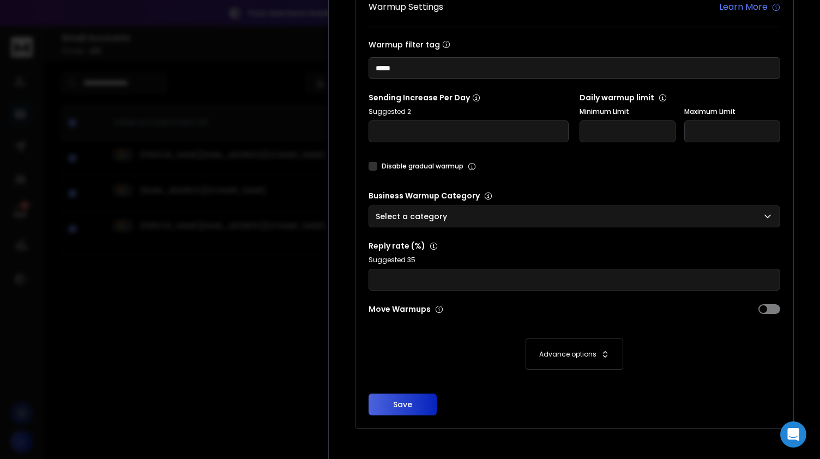
type input "*****"
click at [603, 356] on icon "button" at bounding box center [605, 357] width 4 height 2
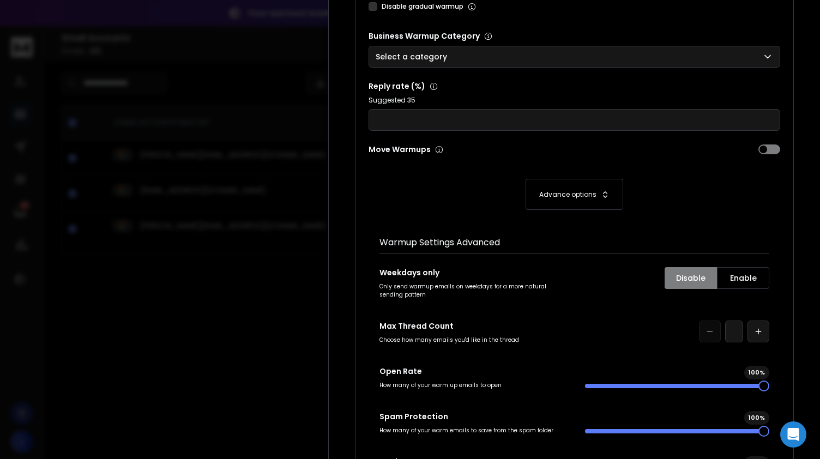
scroll to position [277, 0]
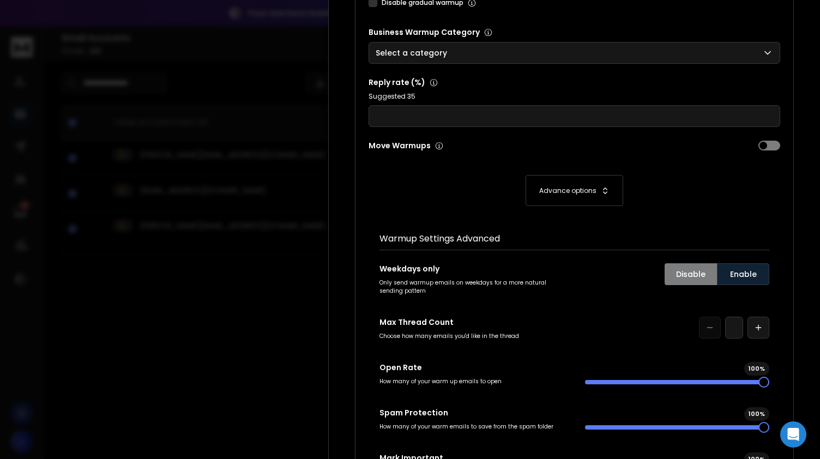
click at [735, 275] on button "Enable" at bounding box center [743, 274] width 52 height 22
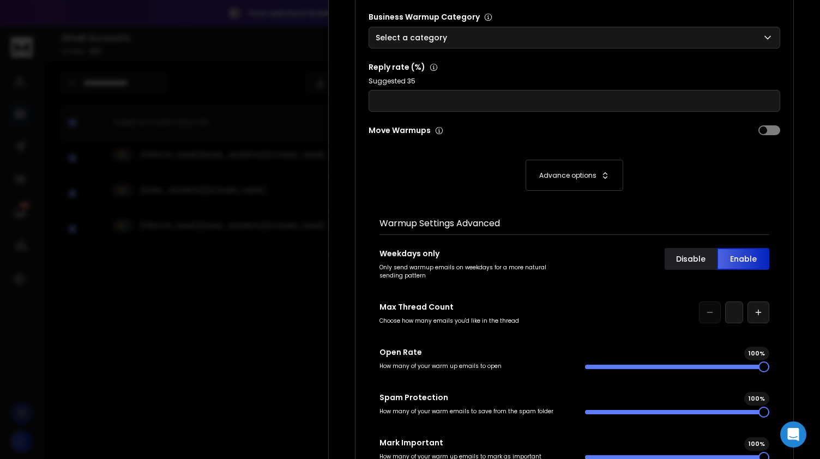
scroll to position [456, 0]
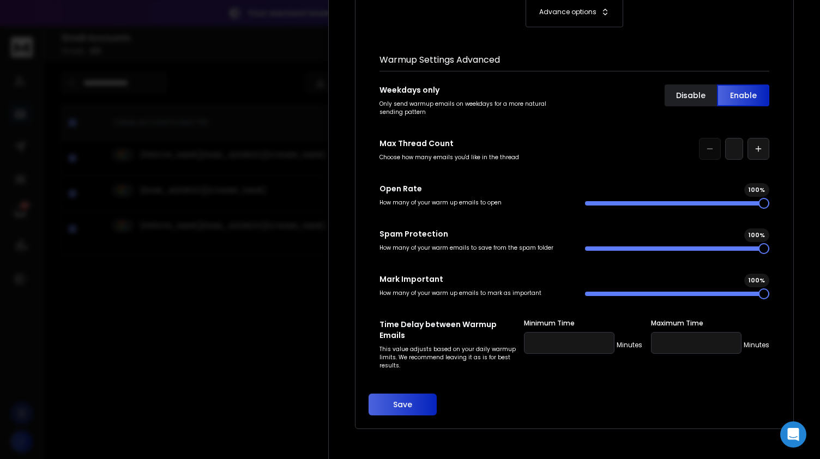
click at [413, 399] on button "Save" at bounding box center [403, 405] width 68 height 22
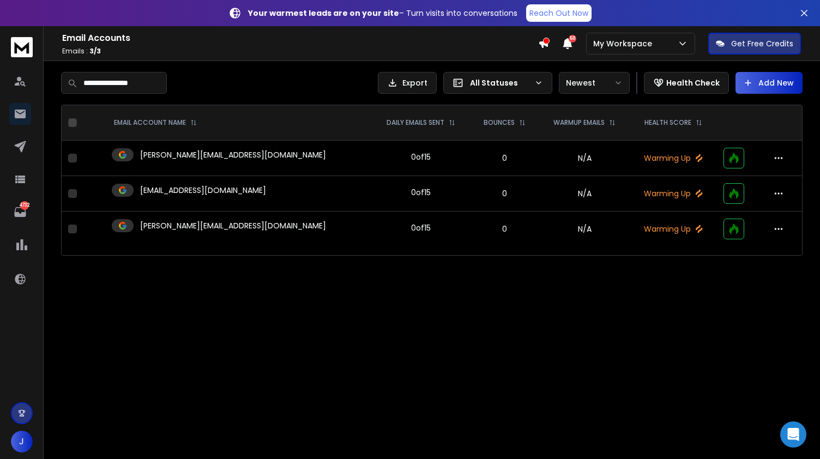
click at [126, 86] on input "**********" at bounding box center [114, 83] width 106 height 22
paste input
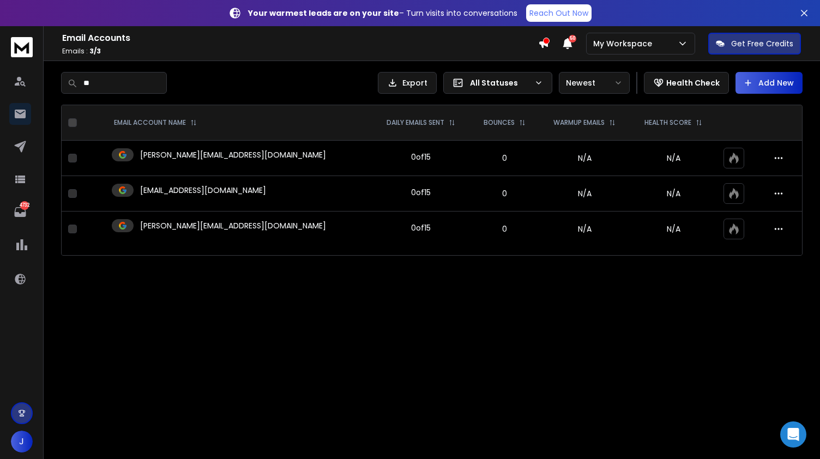
type input "*"
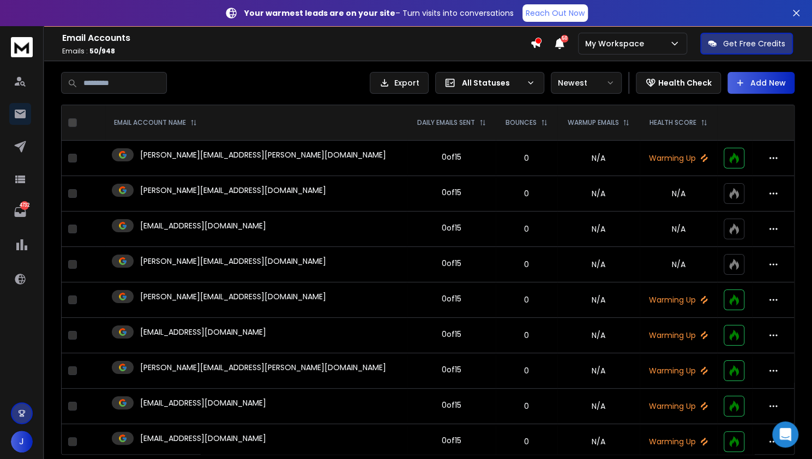
paste input "**********"
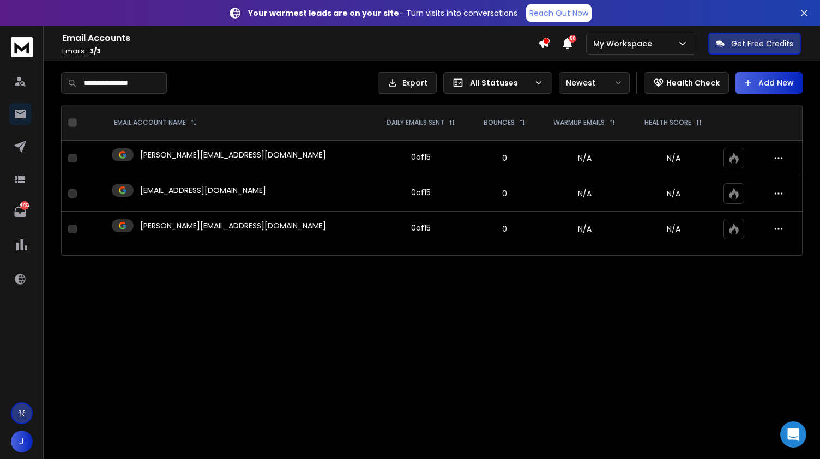
type input "**********"
click at [729, 156] on icon at bounding box center [733, 158] width 9 height 11
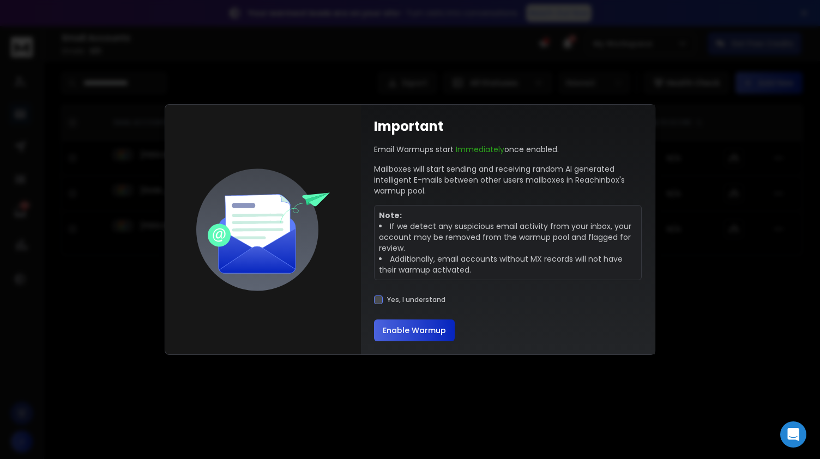
click at [380, 299] on button "Yes, I understand" at bounding box center [378, 300] width 9 height 9
click at [406, 332] on button "Enable Warmup" at bounding box center [414, 331] width 81 height 22
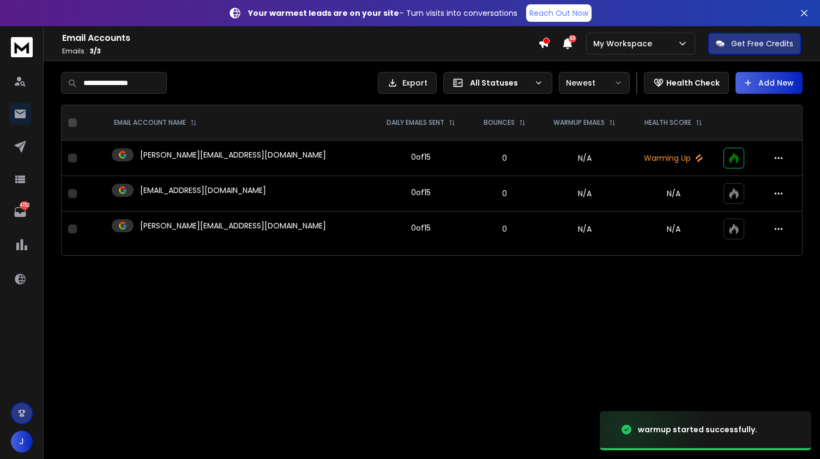
click at [729, 194] on icon at bounding box center [733, 193] width 9 height 11
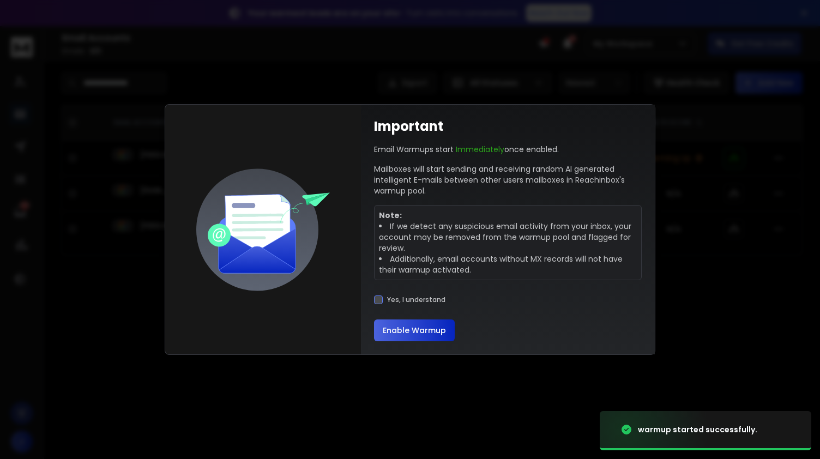
click at [377, 302] on button "Yes, I understand" at bounding box center [378, 300] width 9 height 9
click at [403, 331] on button "Enable Warmup" at bounding box center [414, 331] width 81 height 22
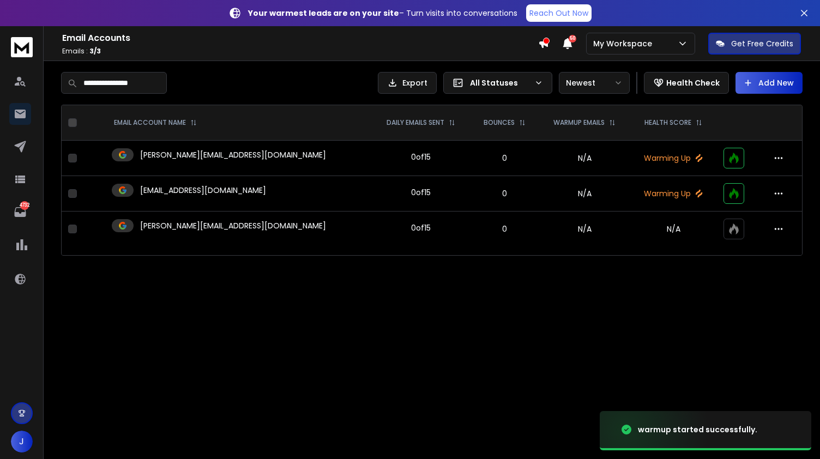
click at [728, 230] on icon at bounding box center [733, 229] width 11 height 11
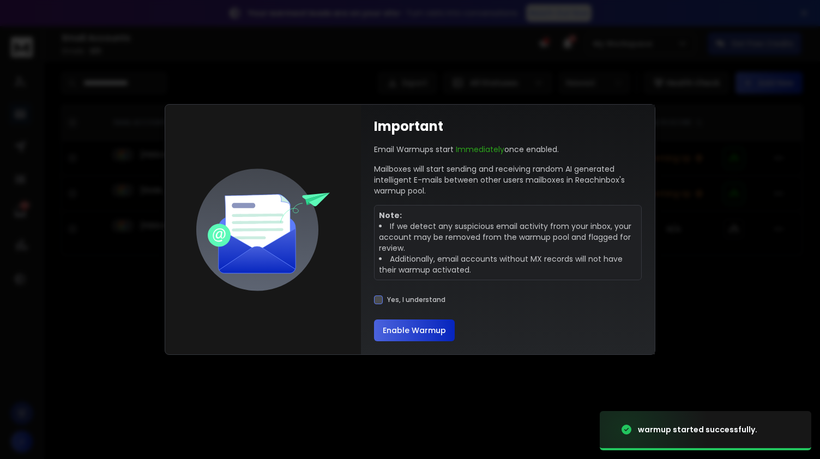
click at [378, 297] on button "Yes, I understand" at bounding box center [378, 300] width 9 height 9
click at [401, 332] on button "Enable Warmup" at bounding box center [414, 331] width 81 height 22
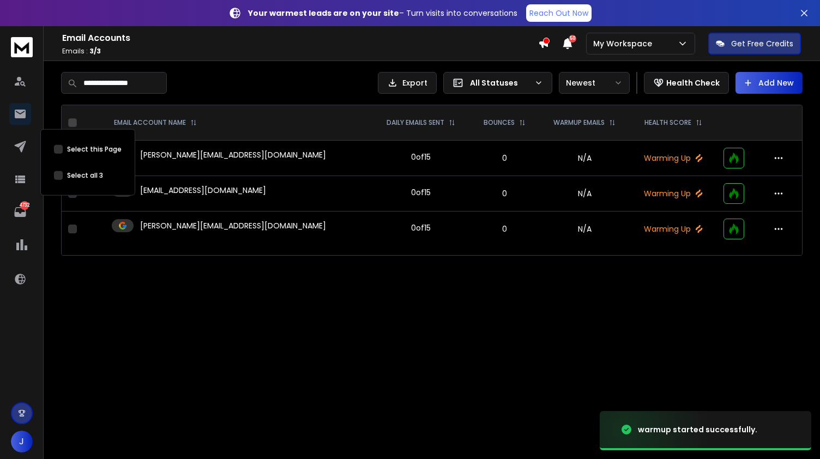
click at [74, 122] on button "Select this Page" at bounding box center [72, 122] width 9 height 9
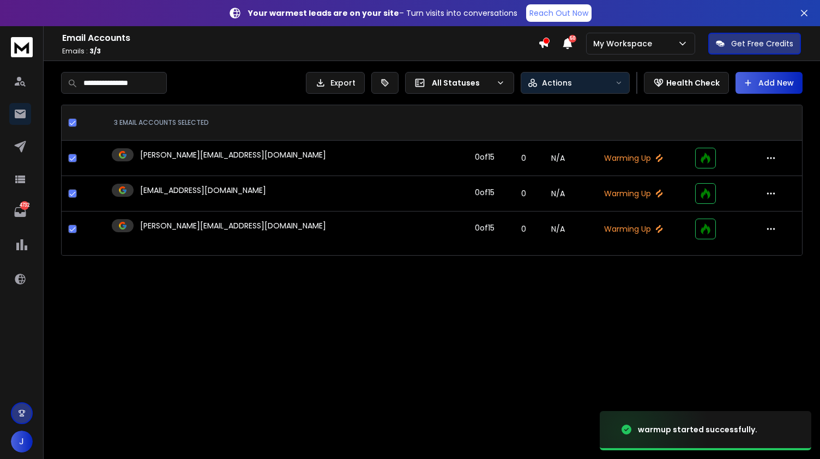
click at [621, 82] on icon "button" at bounding box center [619, 83] width 4 height 2
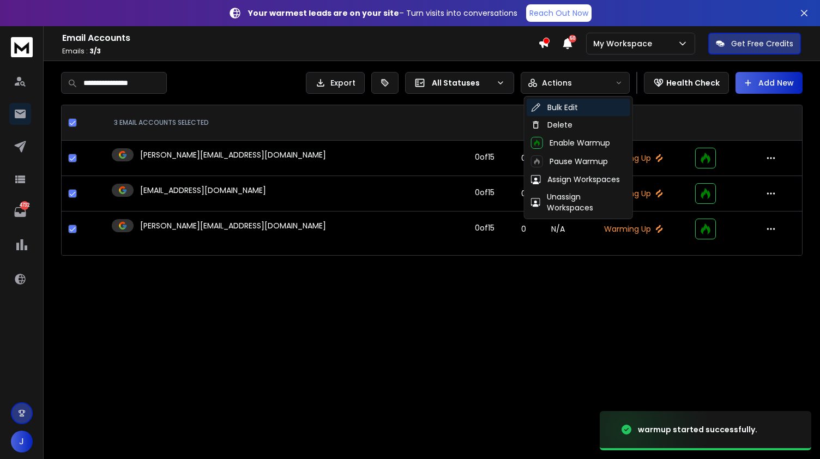
click at [566, 108] on div "Bulk Edit" at bounding box center [554, 107] width 47 height 11
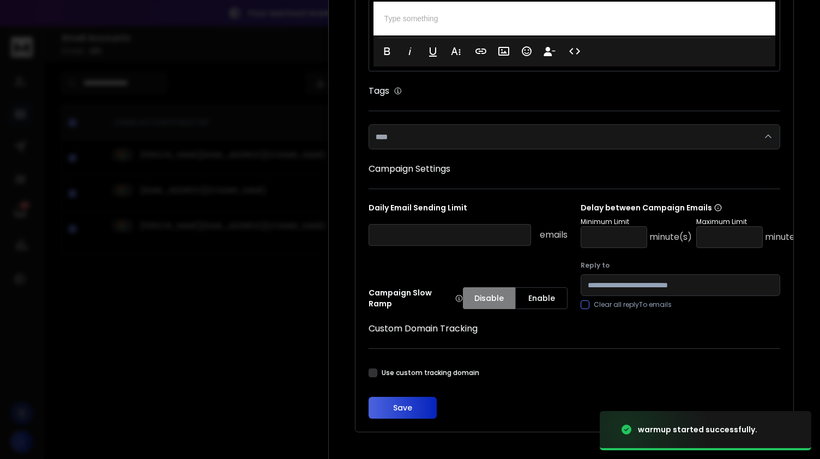
scroll to position [192, 0]
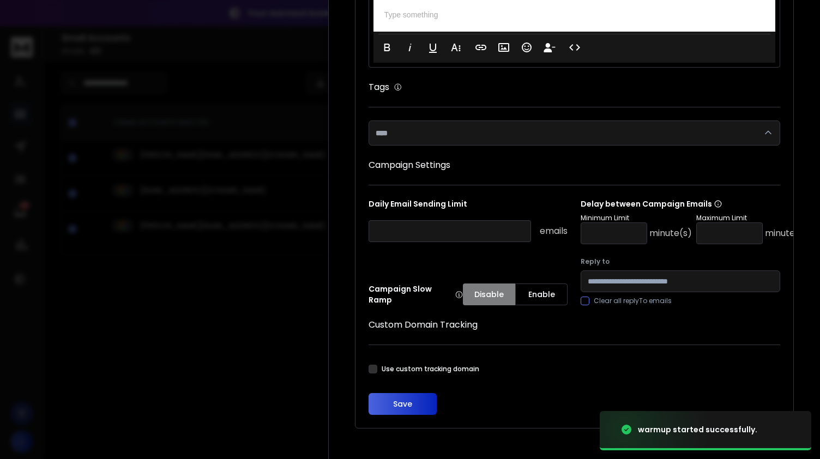
drag, startPoint x: 370, startPoint y: 360, endPoint x: 421, endPoint y: 329, distance: 60.4
click at [371, 365] on button "Reply to" at bounding box center [373, 369] width 9 height 9
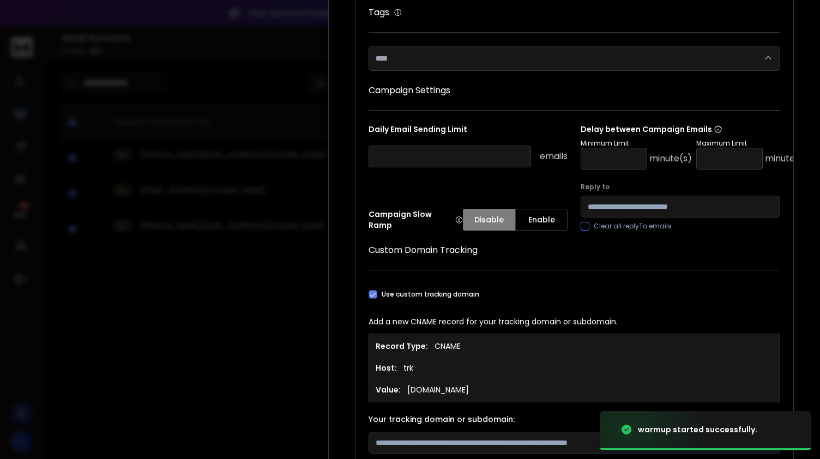
scroll to position [356, 0]
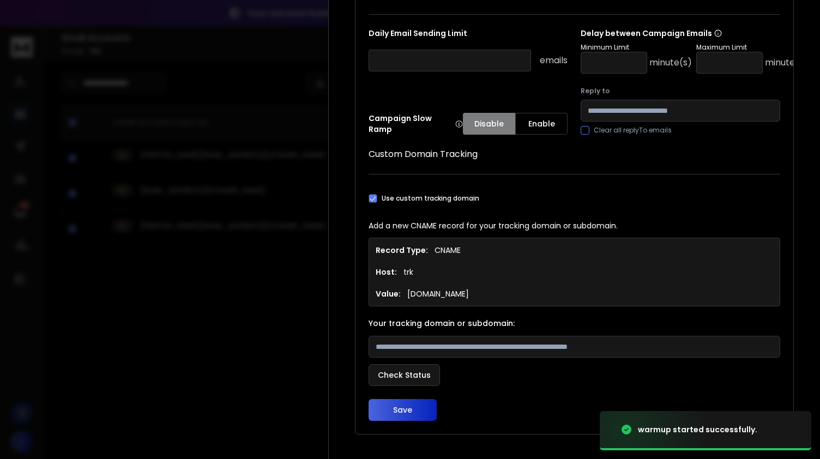
click at [437, 344] on input at bounding box center [575, 347] width 412 height 22
paste input "**********"
type input "**********"
click at [410, 374] on button "Check Status" at bounding box center [404, 375] width 71 height 22
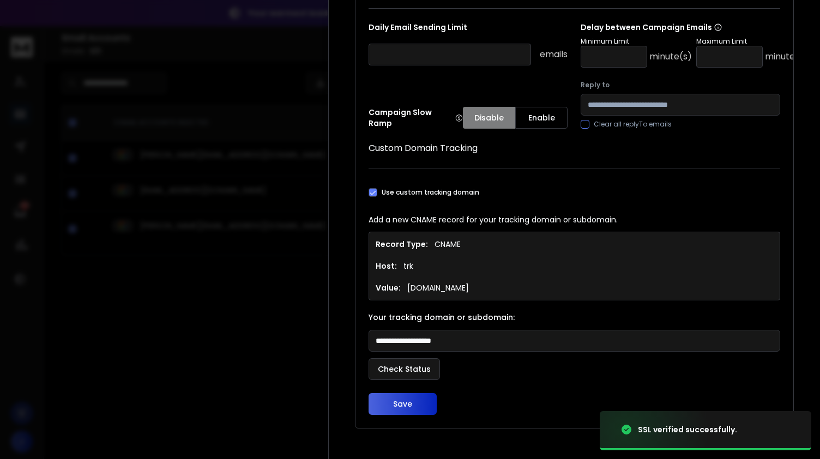
click at [412, 396] on button "Save" at bounding box center [403, 404] width 68 height 22
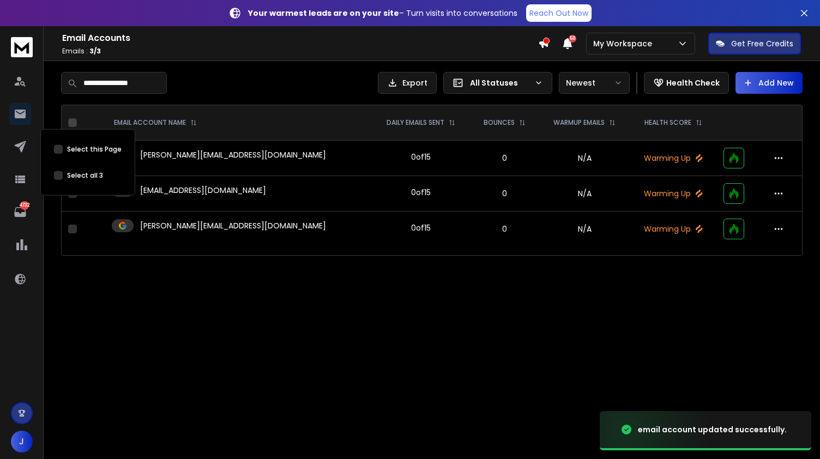
click at [73, 122] on button "Select this Page" at bounding box center [72, 122] width 9 height 9
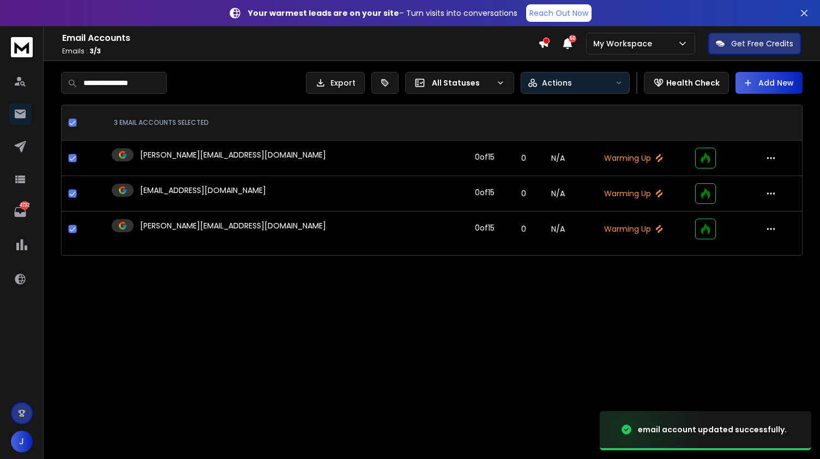
click at [617, 81] on button "Actions" at bounding box center [575, 83] width 109 height 22
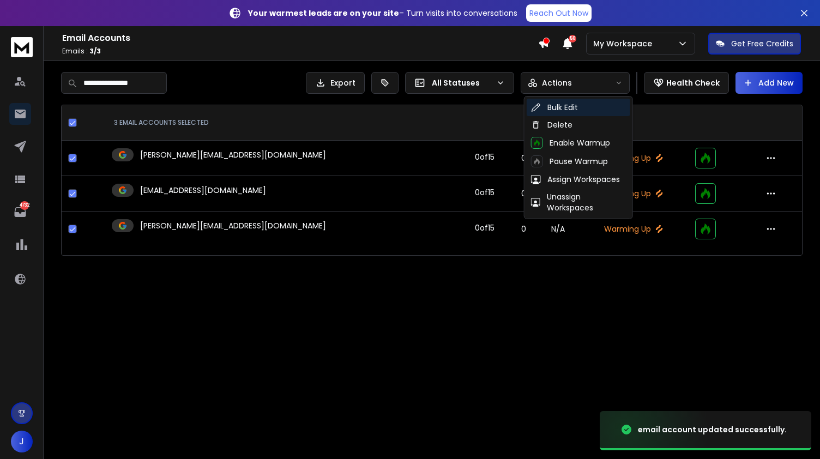
click at [566, 109] on div "Bulk Edit" at bounding box center [554, 107] width 47 height 11
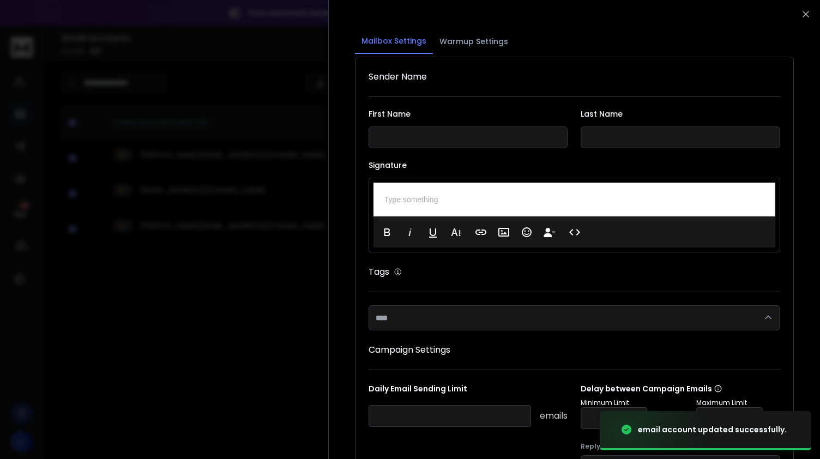
click at [457, 41] on button "Warmup Settings" at bounding box center [474, 41] width 82 height 24
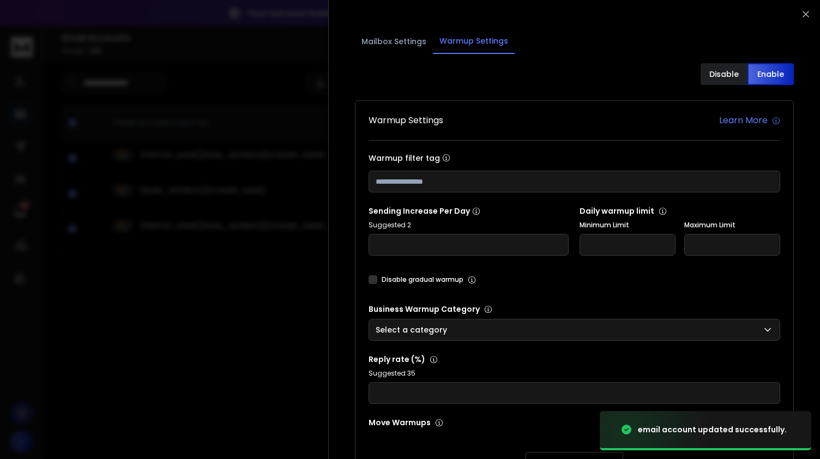
click at [443, 188] on input at bounding box center [575, 182] width 412 height 22
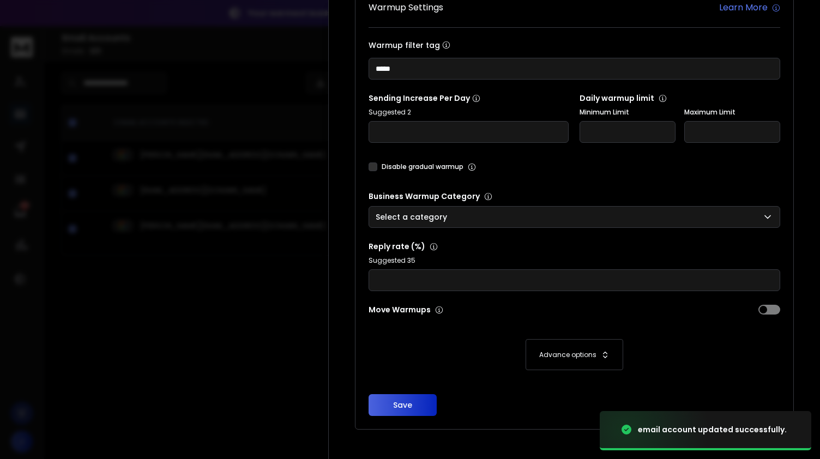
scroll to position [113, 0]
type input "*****"
click at [602, 353] on icon "button" at bounding box center [605, 354] width 9 height 9
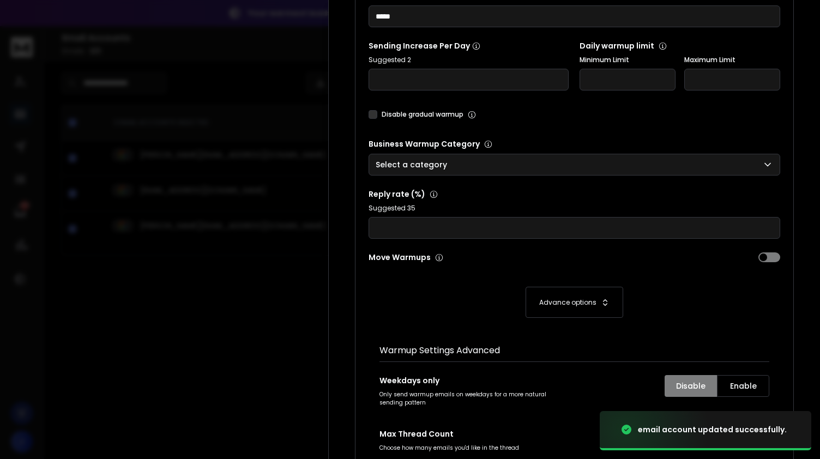
scroll to position [332, 0]
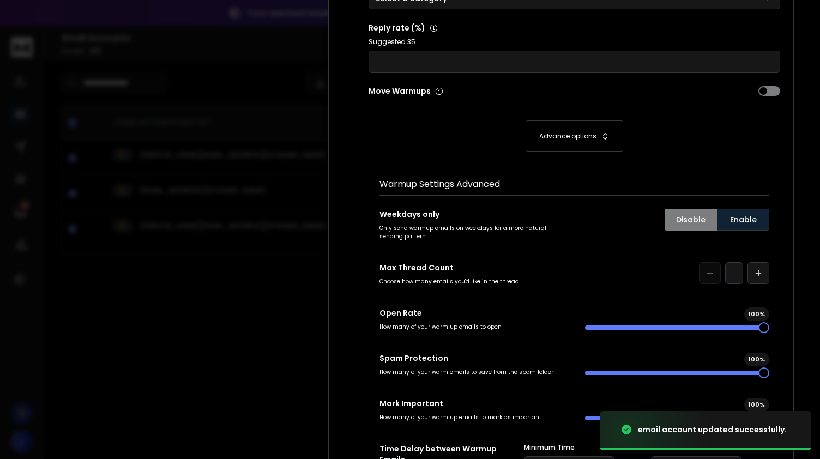
click at [740, 216] on button "Enable" at bounding box center [743, 220] width 52 height 22
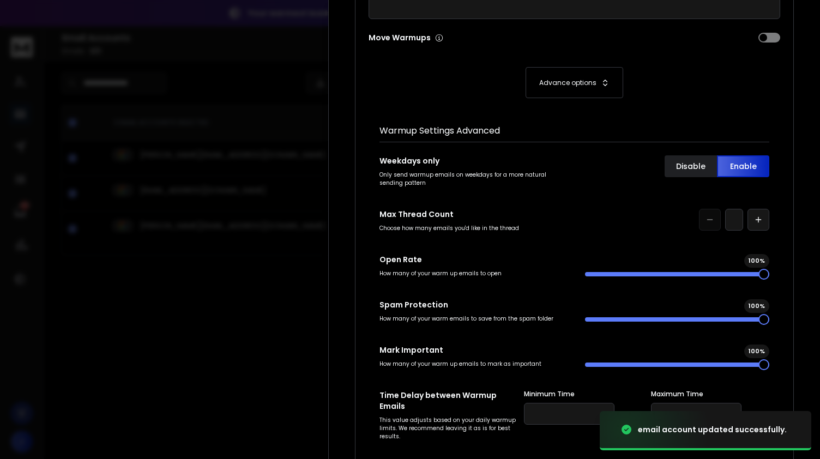
scroll to position [456, 0]
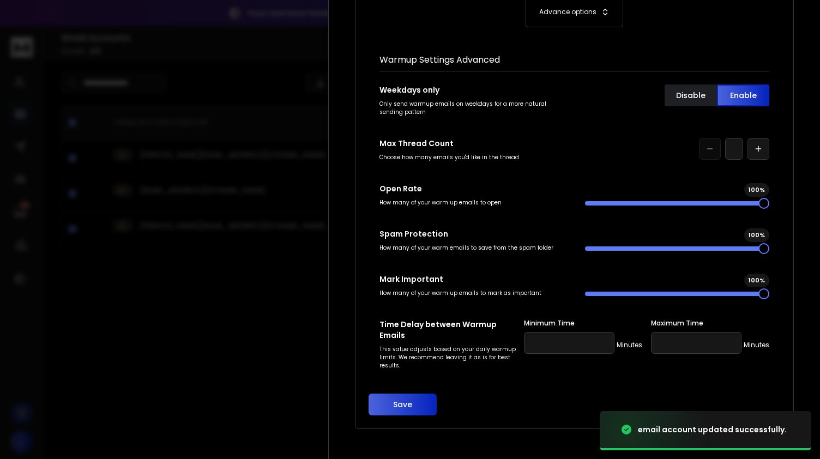
click at [408, 406] on button "Save" at bounding box center [403, 405] width 68 height 22
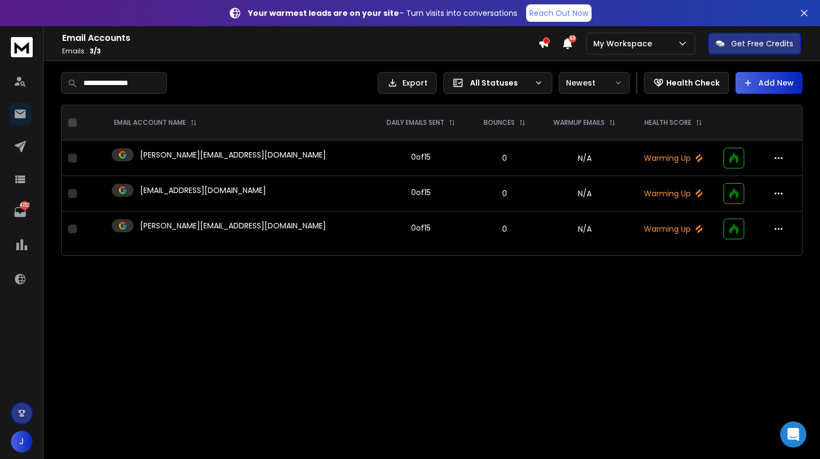
click at [156, 81] on input "**********" at bounding box center [114, 83] width 106 height 22
type input "*"
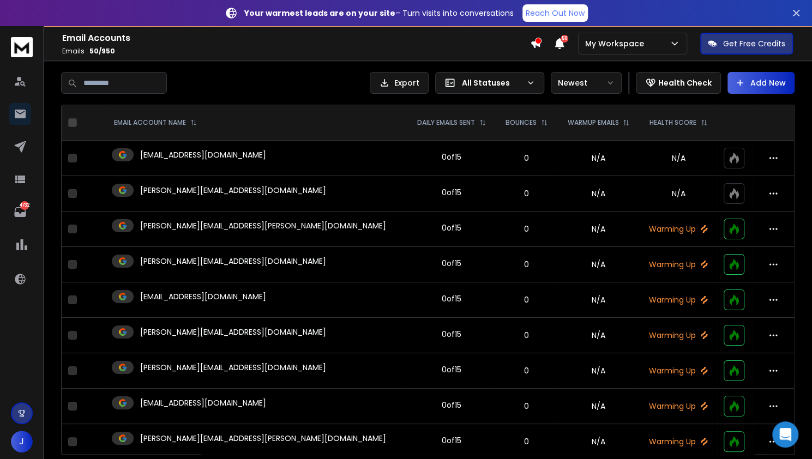
click at [766, 78] on button "Add New" at bounding box center [760, 83] width 67 height 22
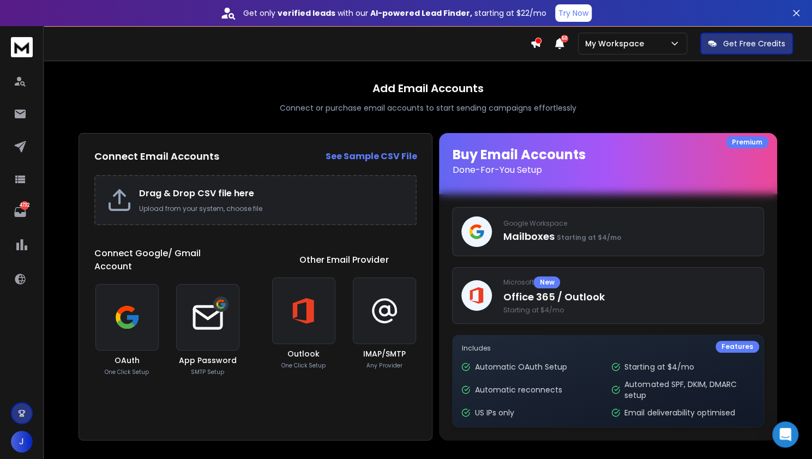
click at [132, 316] on icon at bounding box center [126, 317] width 27 height 33
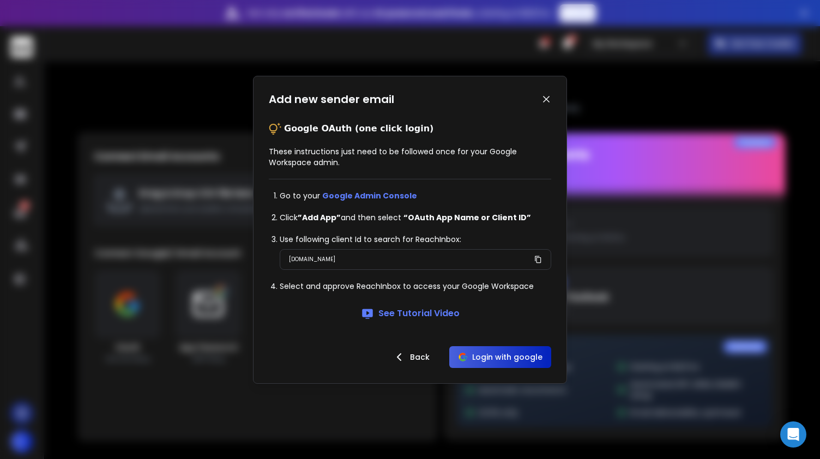
click at [485, 351] on button "Login with google" at bounding box center [500, 357] width 102 height 22
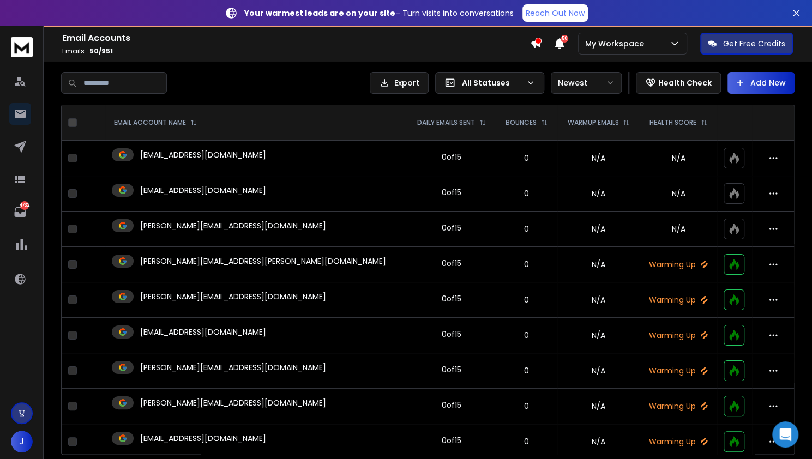
click at [762, 83] on button "Add New" at bounding box center [760, 83] width 67 height 22
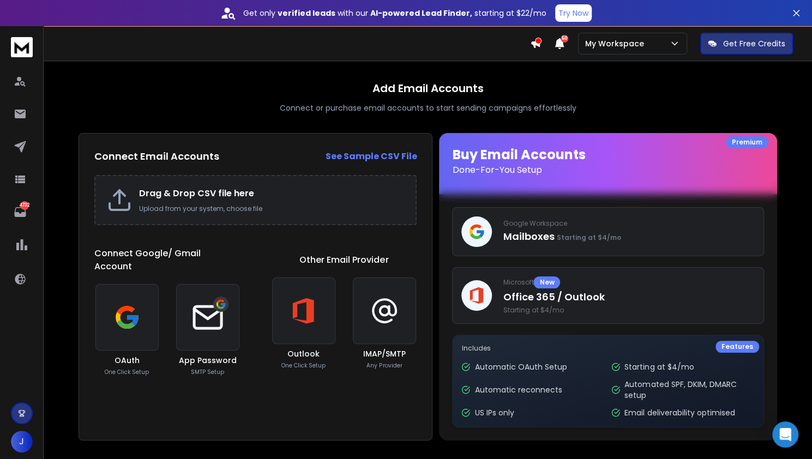
click at [129, 320] on icon at bounding box center [126, 324] width 18 height 9
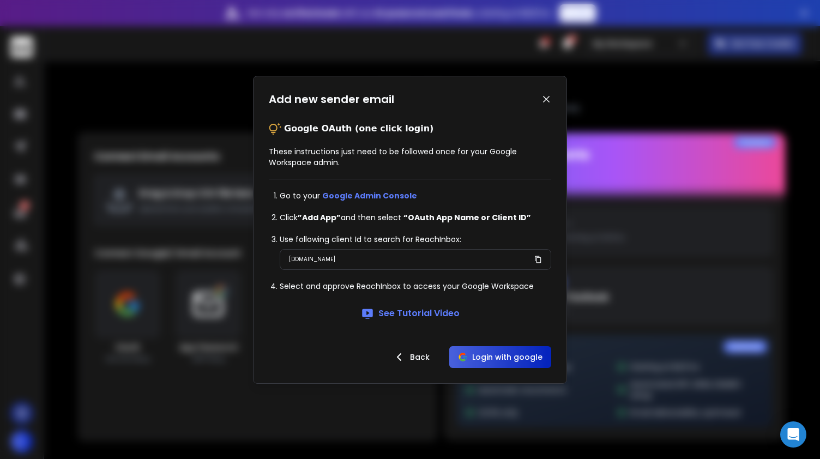
click at [513, 354] on button "Login with google" at bounding box center [500, 357] width 102 height 22
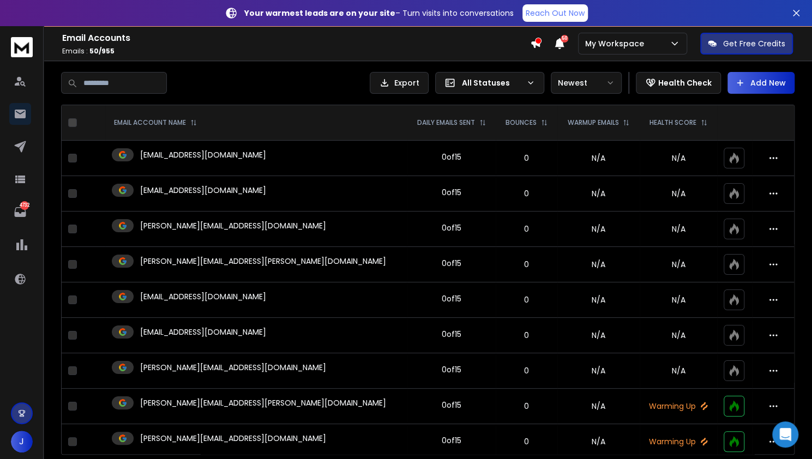
click at [770, 81] on button "Add New" at bounding box center [760, 83] width 67 height 22
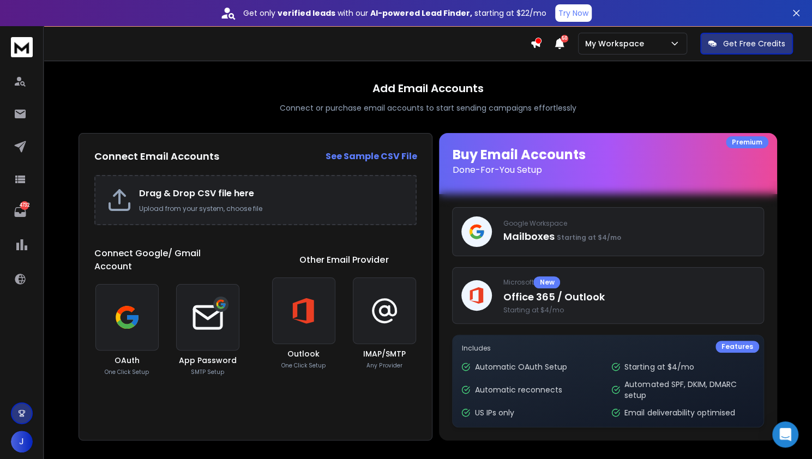
click at [120, 317] on icon at bounding box center [126, 317] width 27 height 33
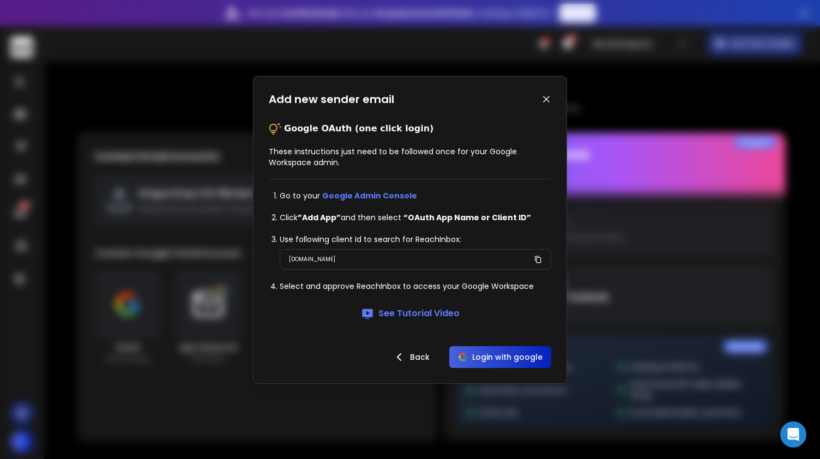
click at [502, 353] on button "Login with google" at bounding box center [500, 357] width 102 height 22
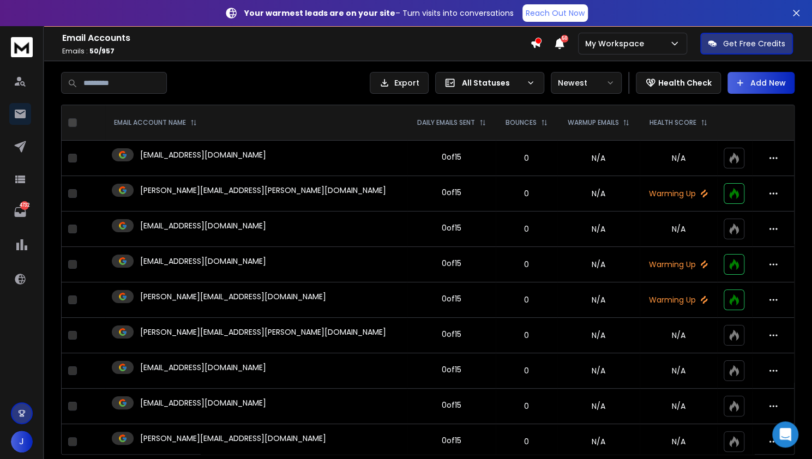
click at [758, 83] on button "Add New" at bounding box center [760, 83] width 67 height 22
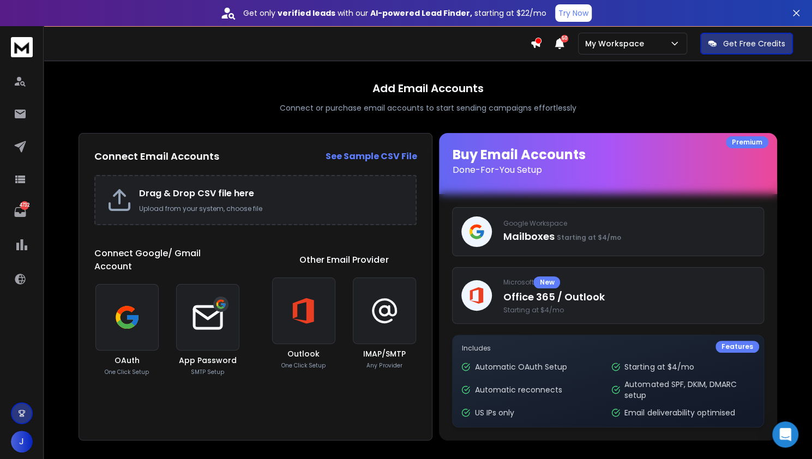
click at [116, 320] on icon at bounding box center [126, 317] width 27 height 33
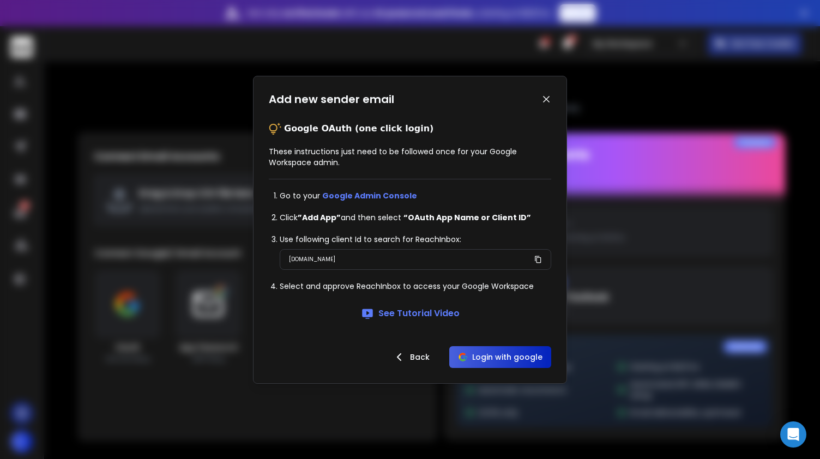
click at [502, 356] on button "Login with google" at bounding box center [500, 357] width 102 height 22
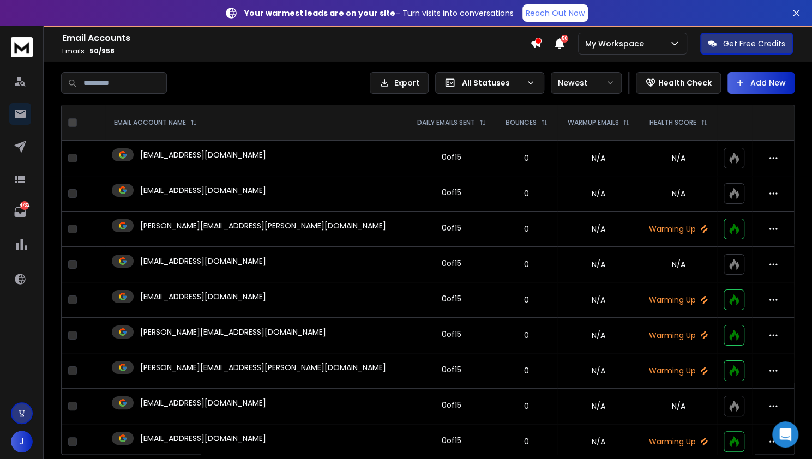
click at [728, 266] on icon at bounding box center [733, 264] width 11 height 11
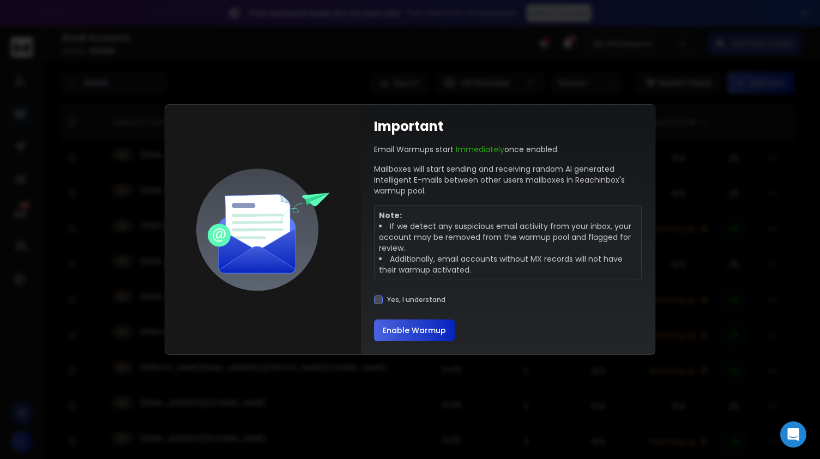
drag, startPoint x: 376, startPoint y: 298, endPoint x: 399, endPoint y: 308, distance: 24.4
click at [377, 298] on button "Yes, I understand" at bounding box center [378, 300] width 9 height 9
click at [401, 329] on button "Enable Warmup" at bounding box center [414, 331] width 81 height 22
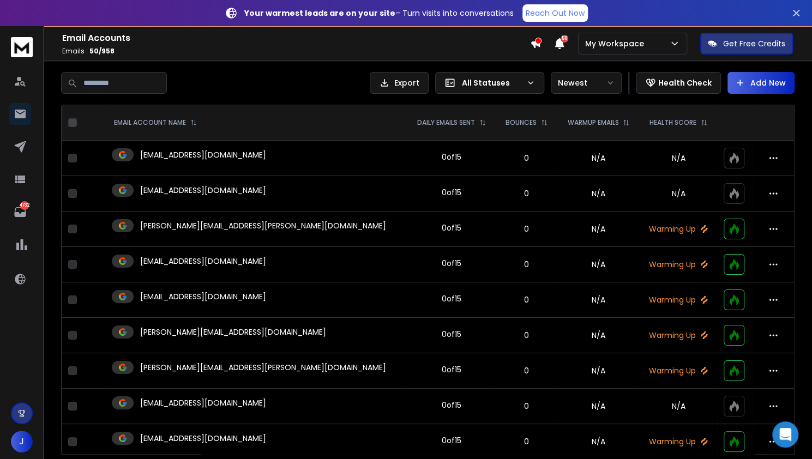
click at [764, 79] on button "Add New" at bounding box center [760, 83] width 67 height 22
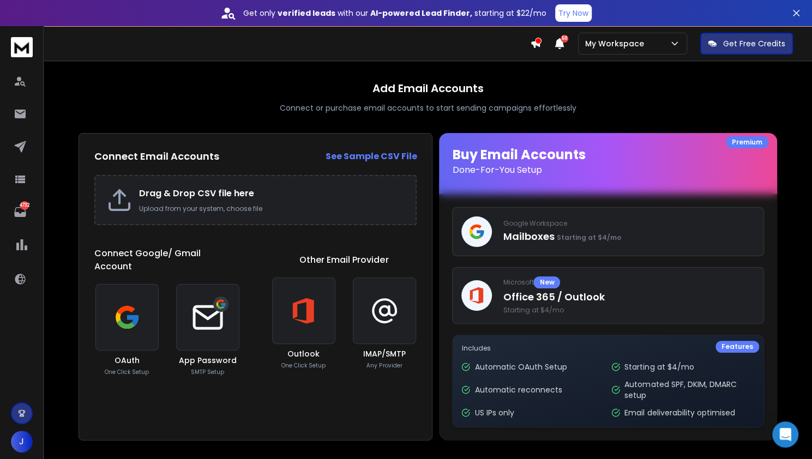
click at [137, 314] on icon at bounding box center [126, 317] width 27 height 33
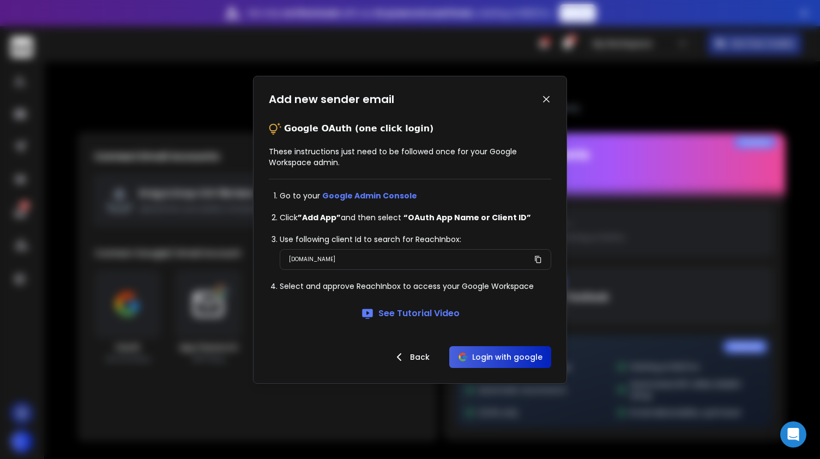
click at [481, 355] on button "Login with google" at bounding box center [500, 357] width 102 height 22
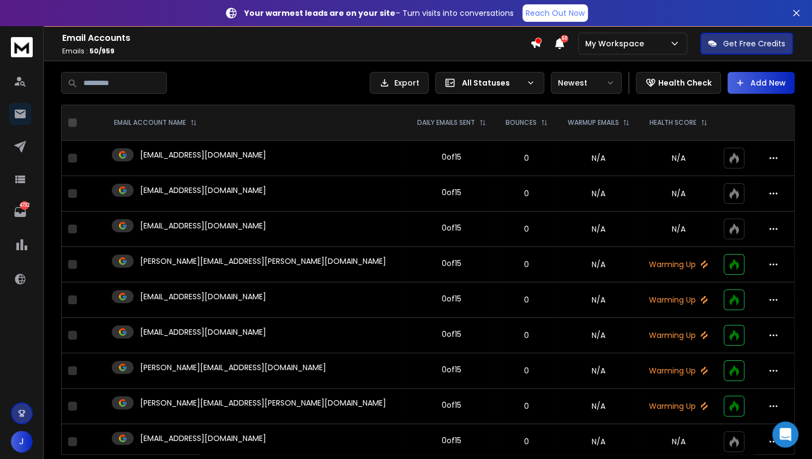
click at [768, 76] on button "Add New" at bounding box center [760, 83] width 67 height 22
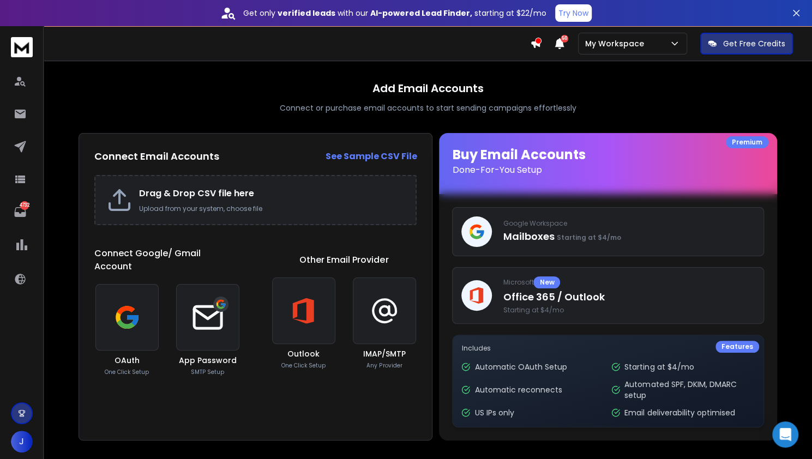
click at [105, 314] on div at bounding box center [126, 317] width 63 height 67
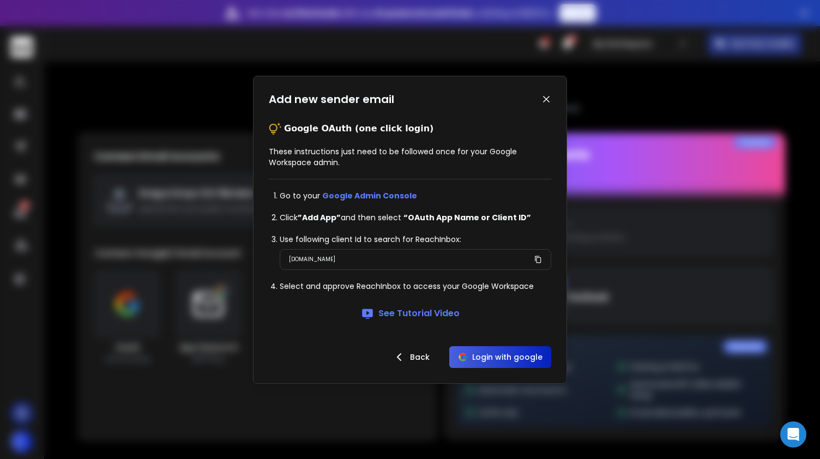
click at [483, 356] on button "Login with google" at bounding box center [500, 357] width 102 height 22
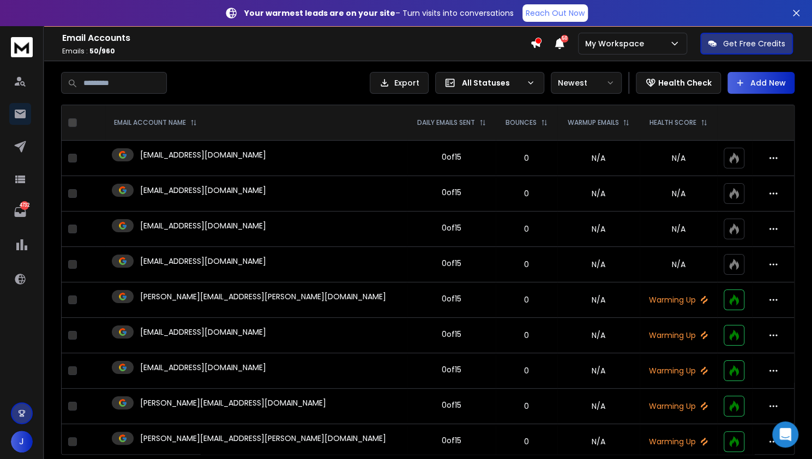
click at [122, 81] on input at bounding box center [114, 83] width 106 height 22
paste input "**********"
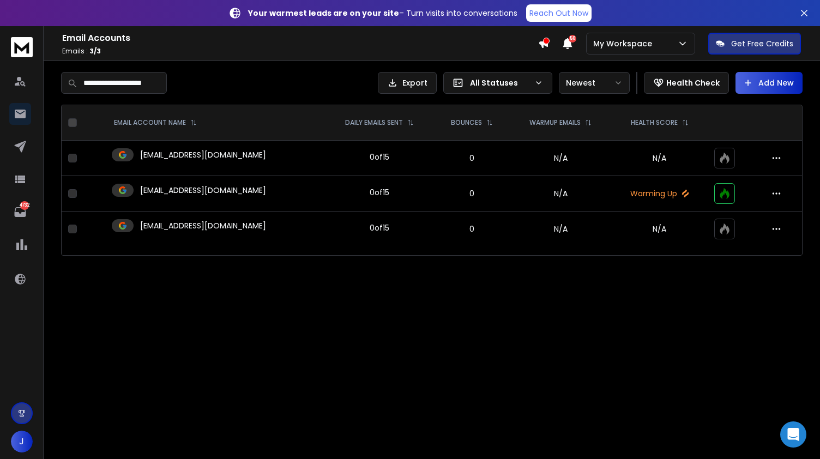
type input "**********"
click at [728, 155] on icon at bounding box center [724, 158] width 9 height 11
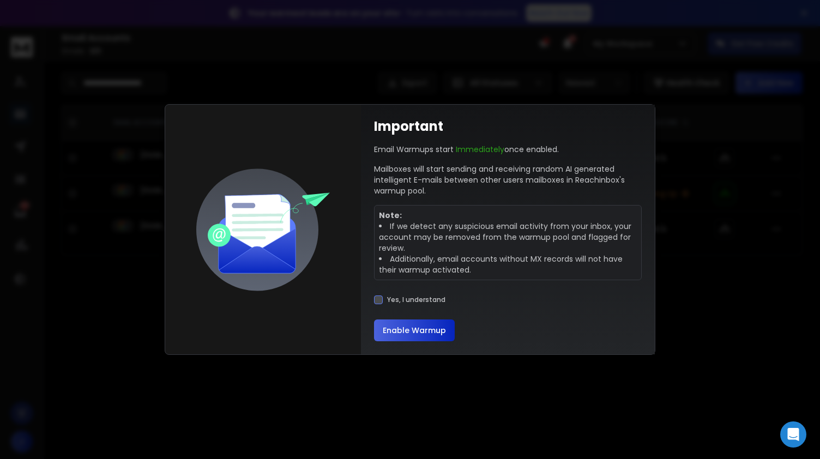
click at [377, 302] on button "Yes, I understand" at bounding box center [378, 300] width 9 height 9
click at [389, 328] on button "Enable Warmup" at bounding box center [414, 331] width 81 height 22
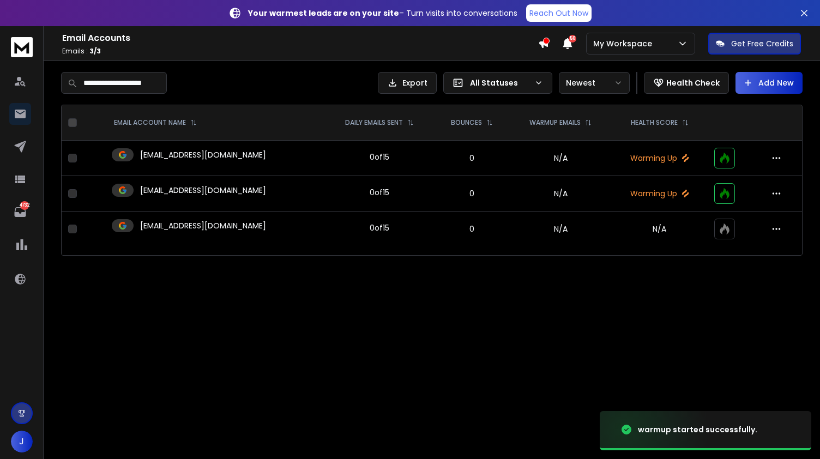
click at [729, 229] on icon at bounding box center [724, 229] width 9 height 11
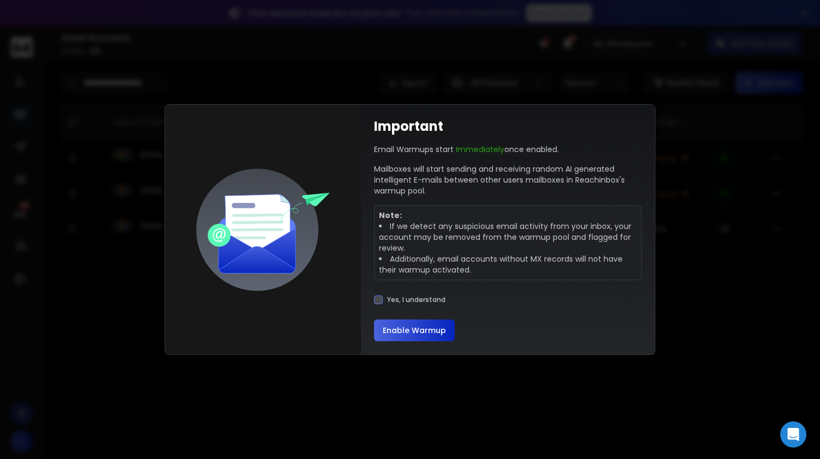
click at [378, 299] on button "Yes, I understand" at bounding box center [378, 300] width 9 height 9
click at [384, 338] on button "Enable Warmup" at bounding box center [414, 331] width 81 height 22
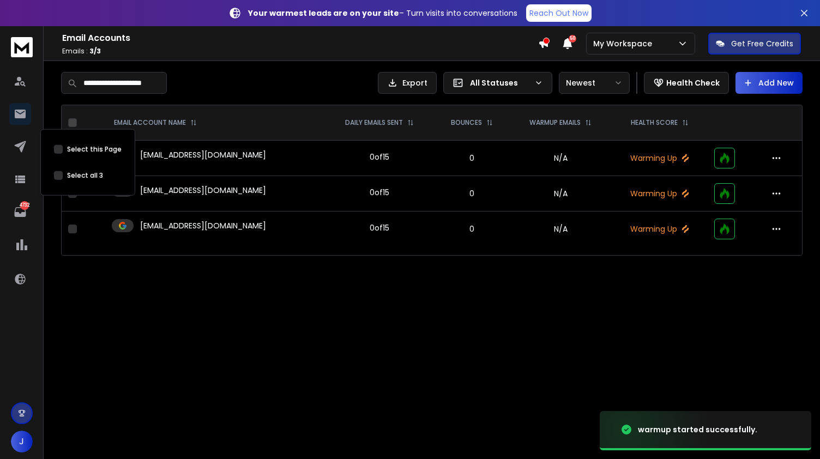
click at [70, 119] on button "Select this Page" at bounding box center [72, 122] width 9 height 9
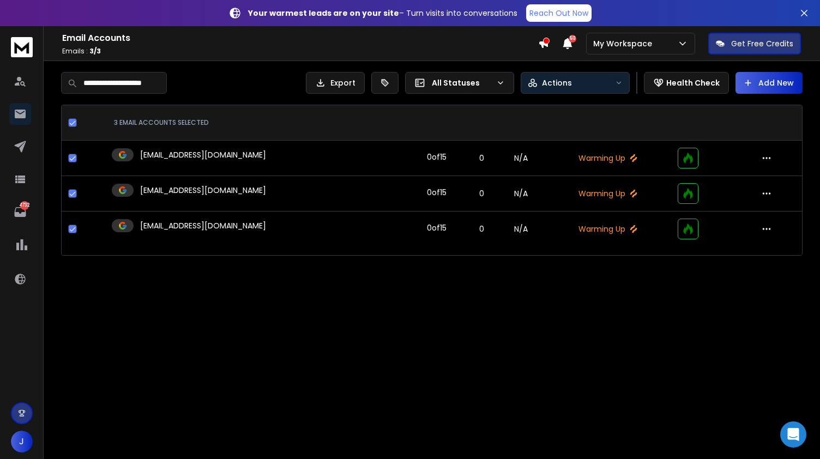
click at [623, 86] on icon "button" at bounding box center [619, 83] width 8 height 9
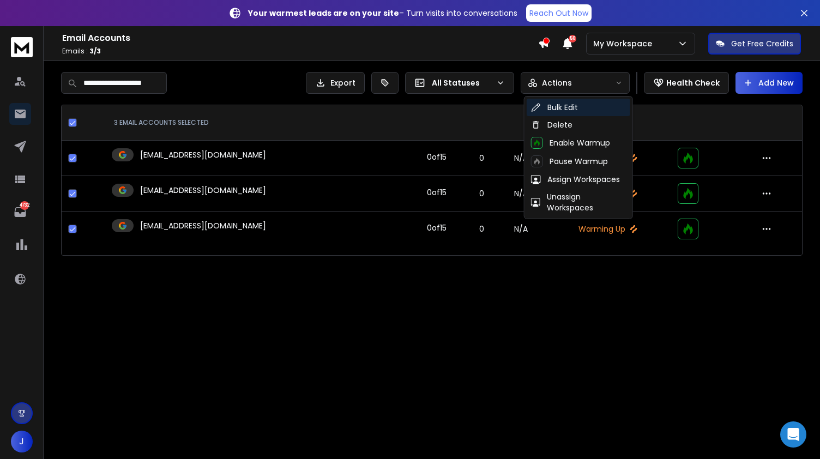
click at [572, 109] on div "Bulk Edit" at bounding box center [554, 107] width 47 height 11
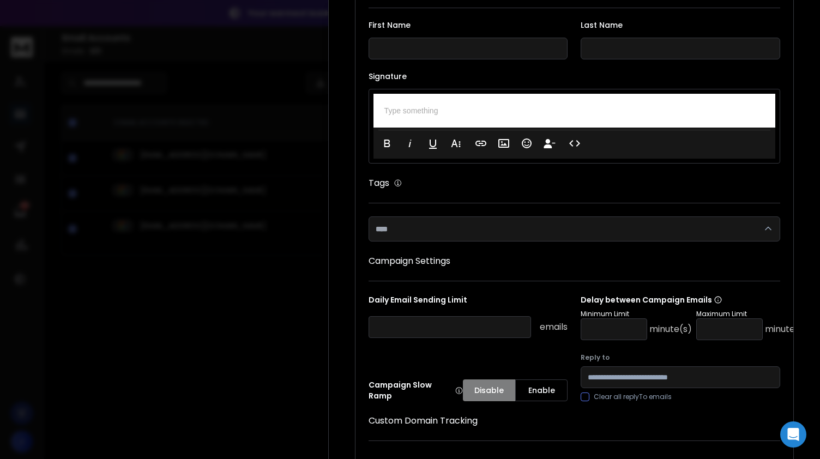
scroll to position [192, 0]
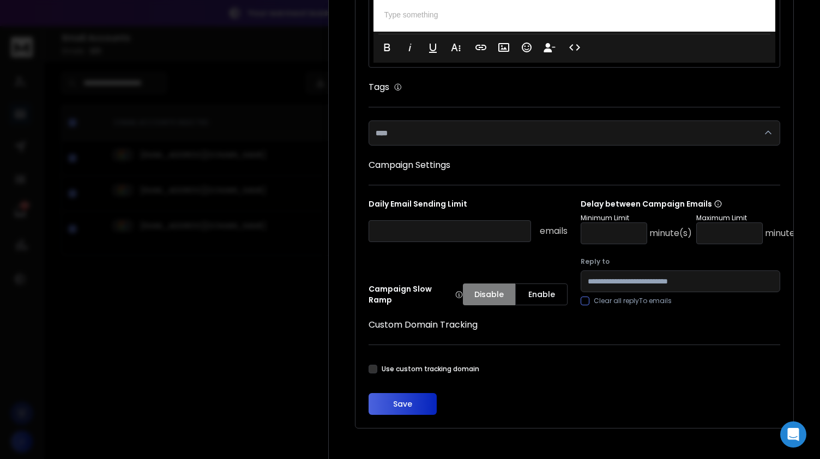
click at [369, 365] on button "Reply to" at bounding box center [373, 369] width 9 height 9
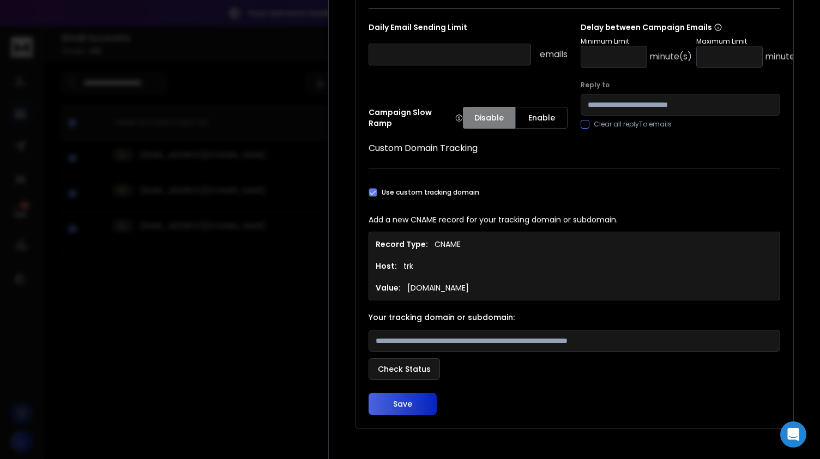
scroll to position [369, 0]
click at [421, 333] on input at bounding box center [575, 341] width 412 height 22
paste input "**********"
type input "**********"
click at [414, 362] on button "Check Status" at bounding box center [404, 369] width 71 height 22
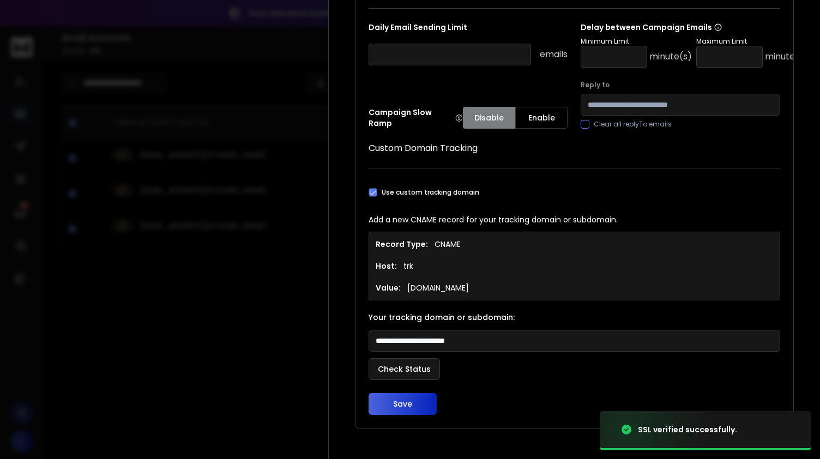
click at [410, 399] on button "Save" at bounding box center [403, 404] width 68 height 22
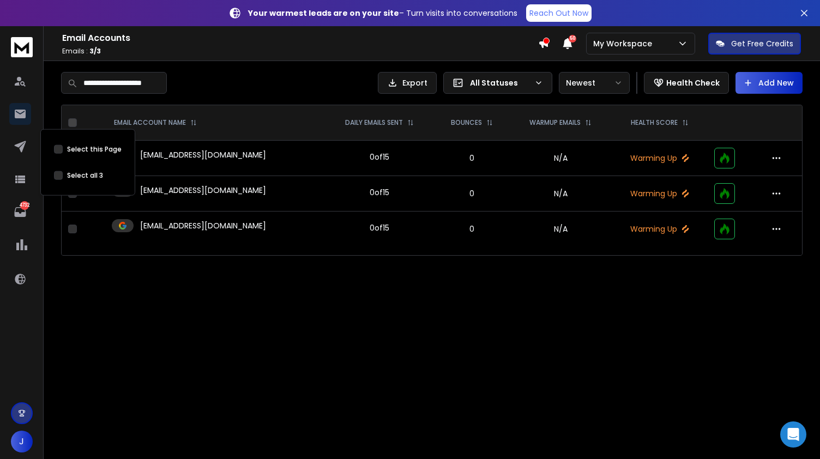
click at [76, 122] on div at bounding box center [86, 122] width 37 height 9
click at [71, 122] on button "Select this Page" at bounding box center [72, 122] width 9 height 9
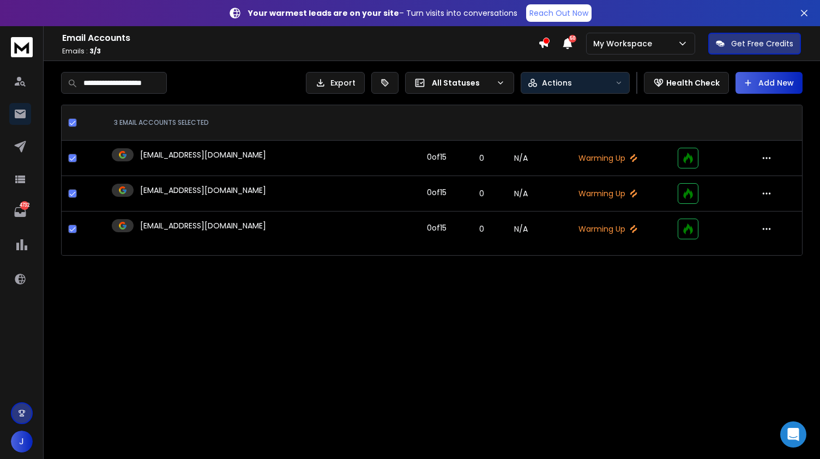
click at [626, 83] on button "Actions" at bounding box center [575, 83] width 109 height 22
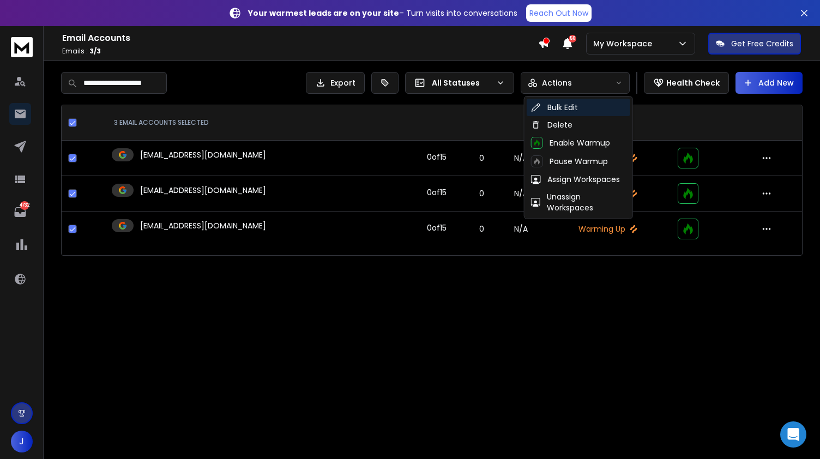
click at [565, 105] on div "Bulk Edit" at bounding box center [554, 107] width 47 height 11
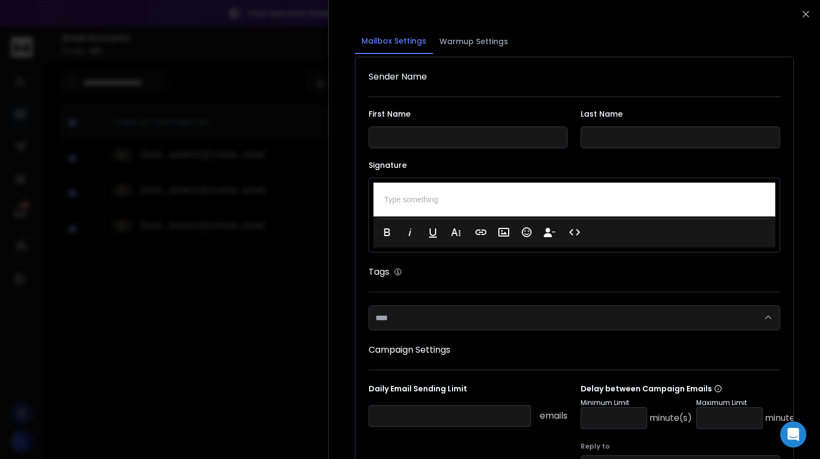
click at [454, 43] on button "Warmup Settings" at bounding box center [474, 41] width 82 height 24
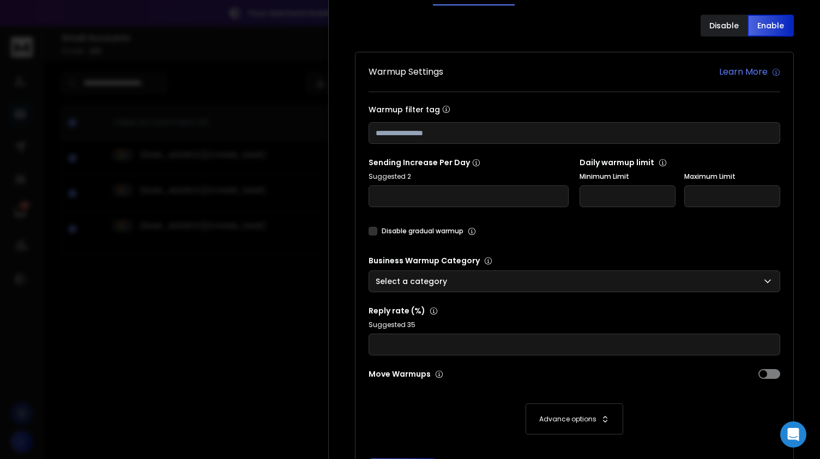
scroll to position [109, 0]
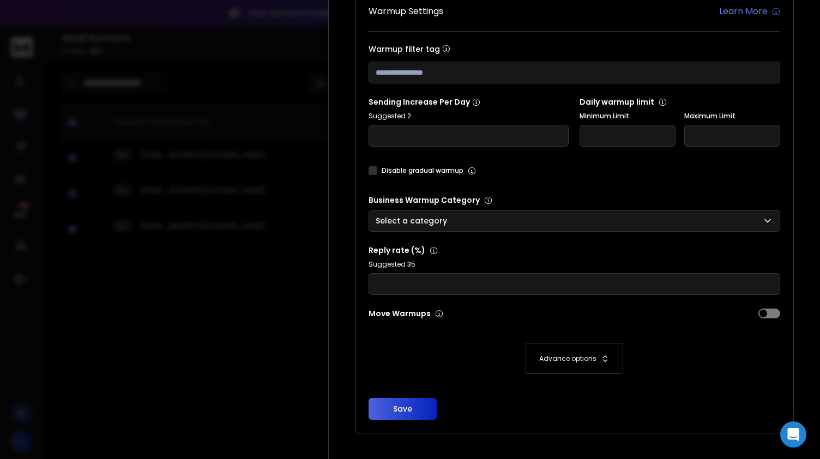
click at [439, 67] on input at bounding box center [575, 73] width 412 height 22
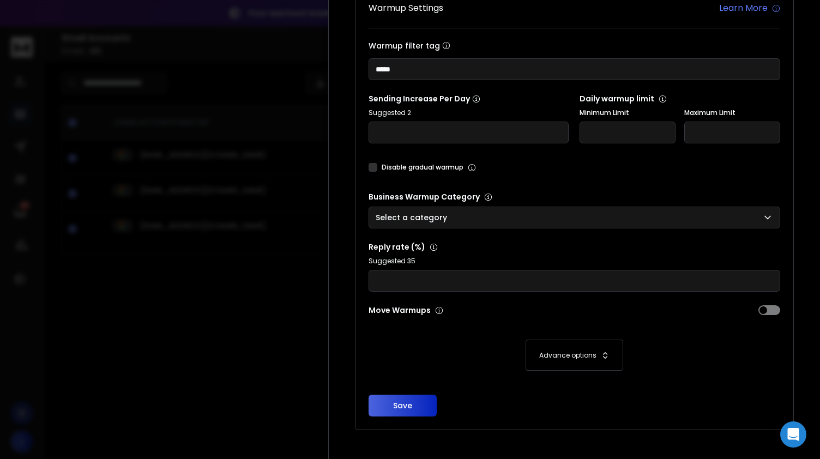
scroll to position [113, 0]
type input "*****"
click at [604, 354] on icon "button" at bounding box center [605, 354] width 9 height 9
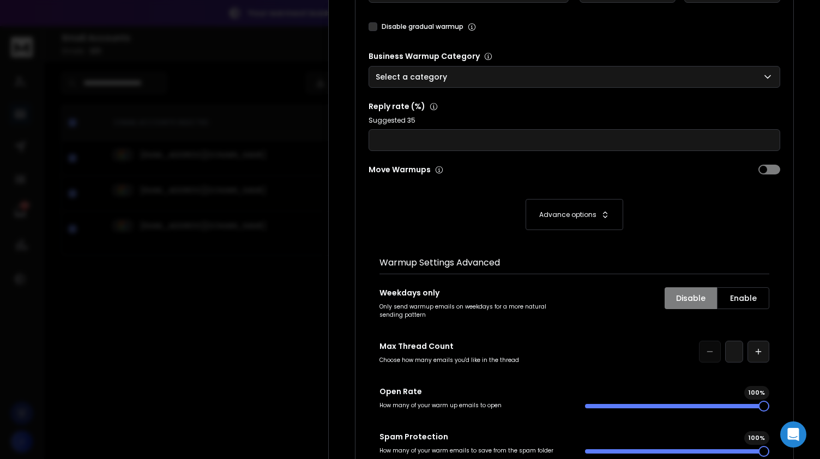
scroll to position [277, 0]
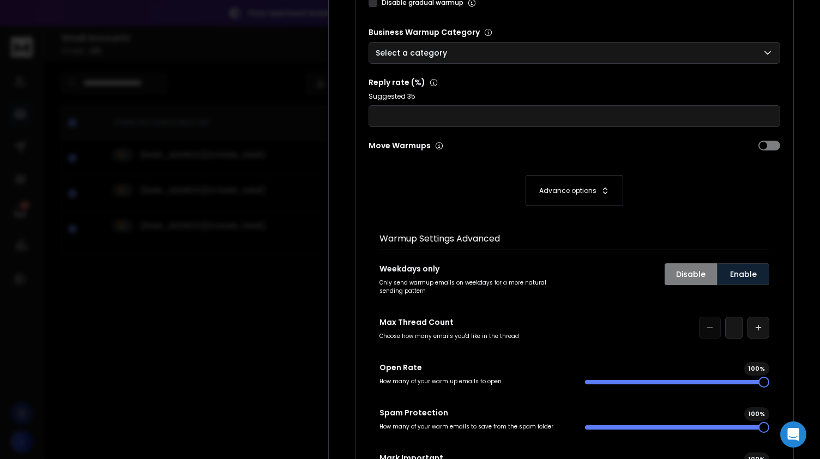
click at [740, 272] on button "Enable" at bounding box center [743, 274] width 52 height 22
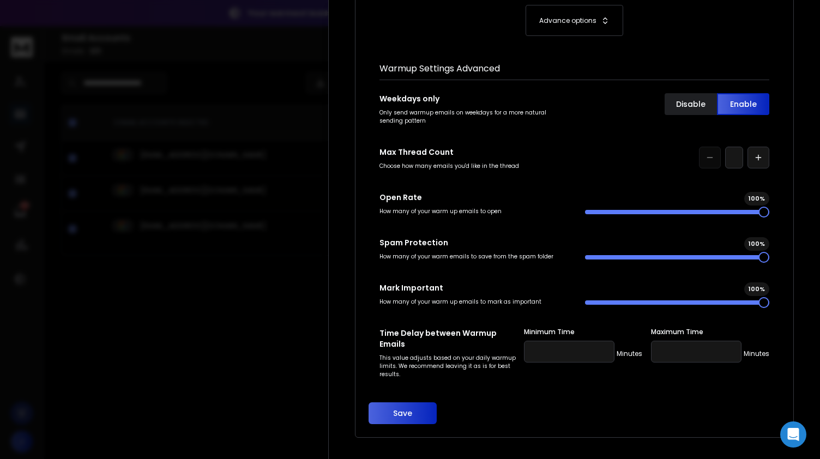
scroll to position [456, 0]
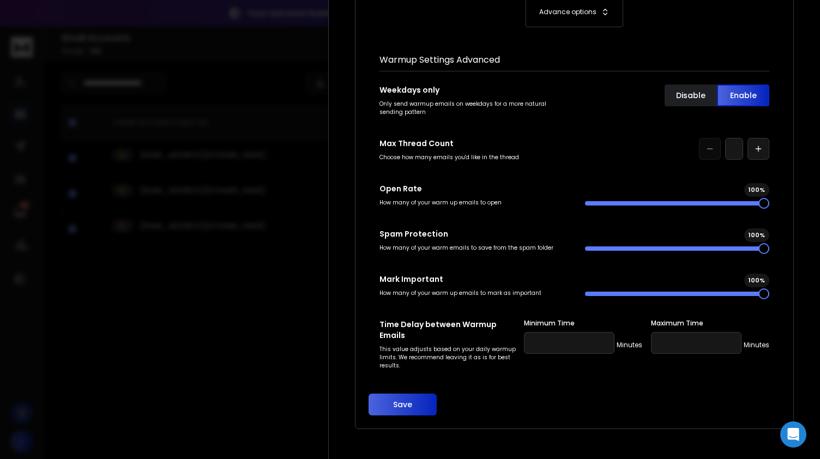
click at [410, 403] on button "Save" at bounding box center [403, 405] width 68 height 22
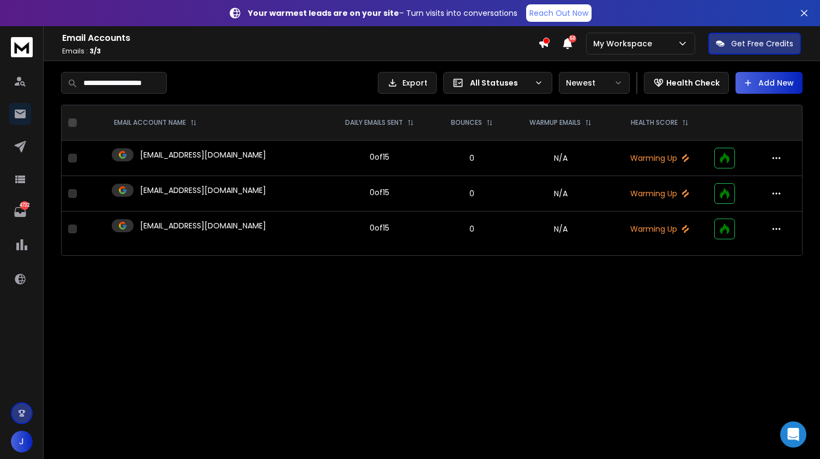
click at [167, 82] on input "**********" at bounding box center [114, 83] width 106 height 22
type input "*"
click at [166, 87] on input at bounding box center [114, 83] width 106 height 22
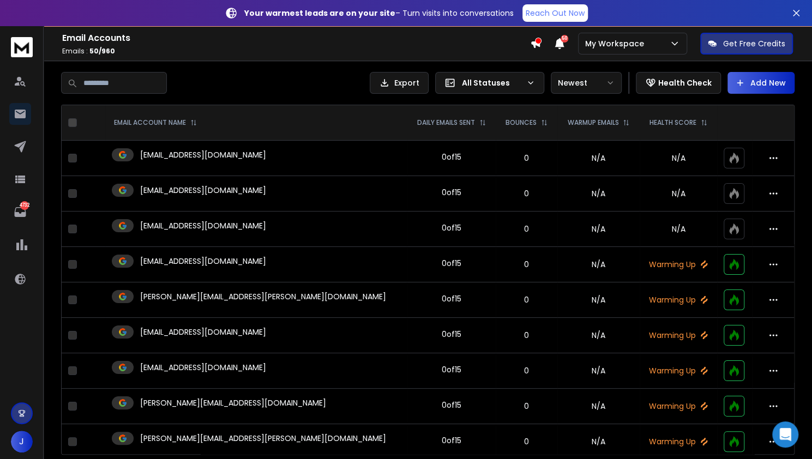
paste input "**********"
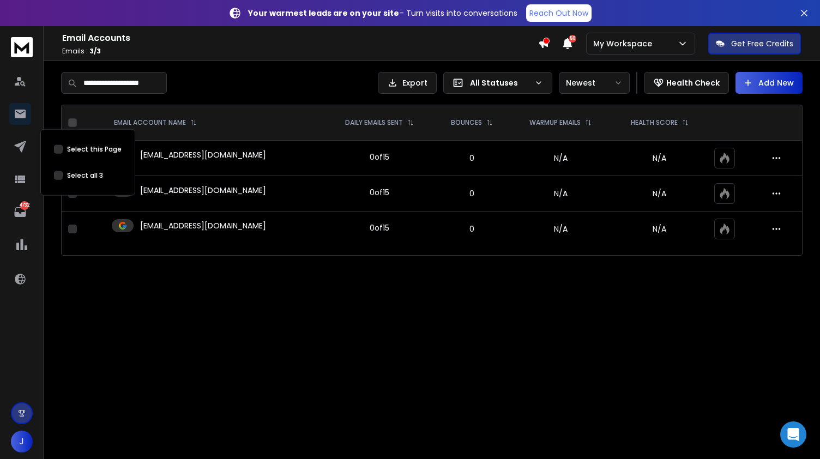
type input "**********"
click at [74, 123] on button "Select this Page" at bounding box center [72, 122] width 9 height 9
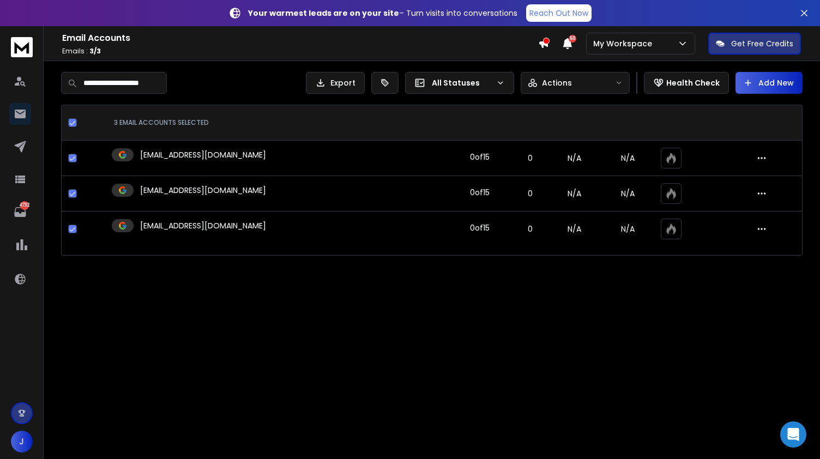
click at [675, 156] on icon at bounding box center [671, 158] width 11 height 11
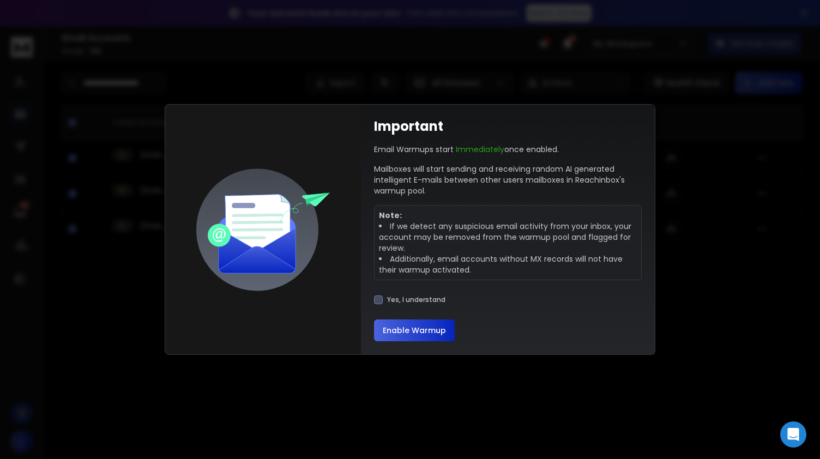
click at [376, 296] on button "Yes, I understand" at bounding box center [378, 300] width 9 height 9
click at [405, 331] on button "Enable Warmup" at bounding box center [414, 331] width 81 height 22
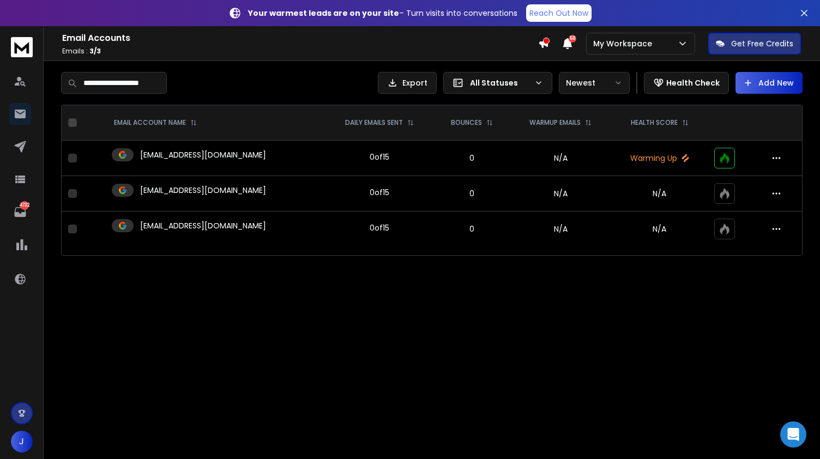
click at [726, 197] on icon at bounding box center [724, 193] width 11 height 11
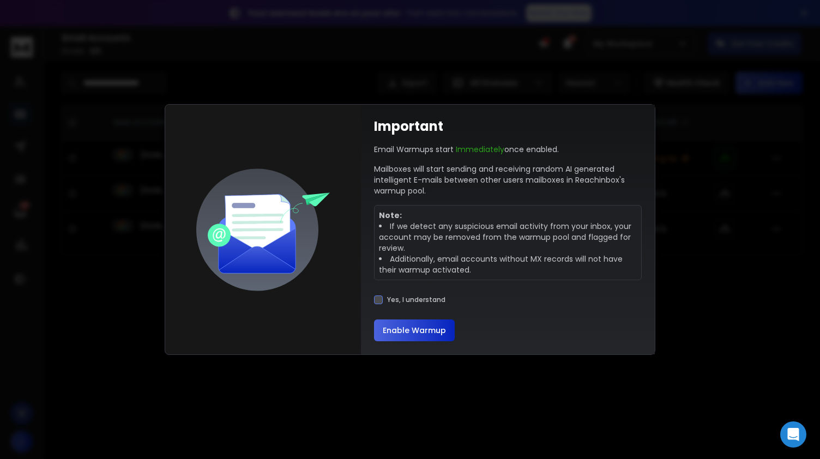
click at [378, 300] on button "Yes, I understand" at bounding box center [378, 300] width 9 height 9
click at [389, 328] on button "Enable Warmup" at bounding box center [414, 331] width 81 height 22
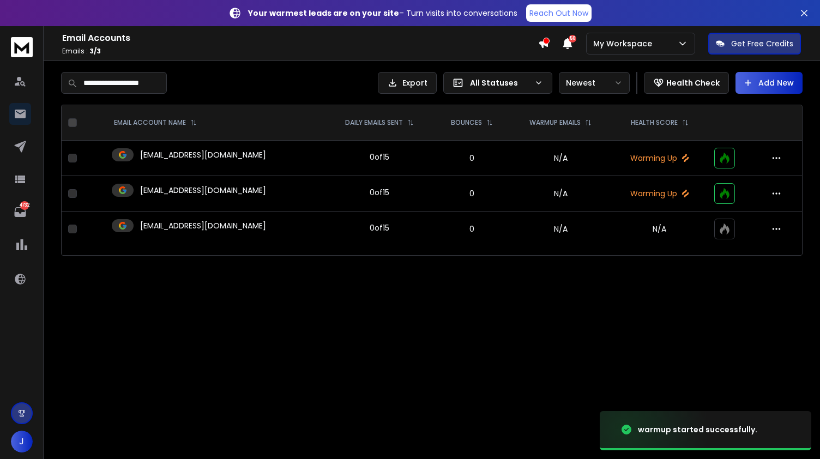
click at [729, 226] on icon at bounding box center [724, 229] width 9 height 11
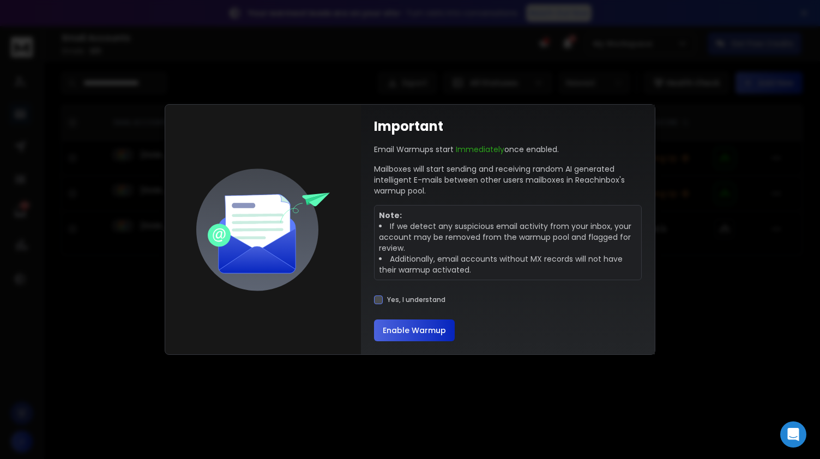
click at [377, 297] on button "Yes, I understand" at bounding box center [378, 300] width 9 height 9
click at [399, 332] on button "Enable Warmup" at bounding box center [414, 331] width 81 height 22
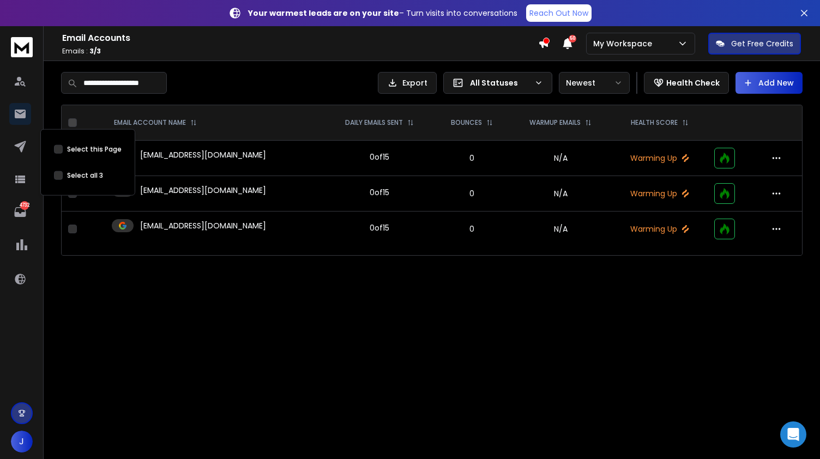
click at [70, 123] on button "Select this Page" at bounding box center [72, 122] width 9 height 9
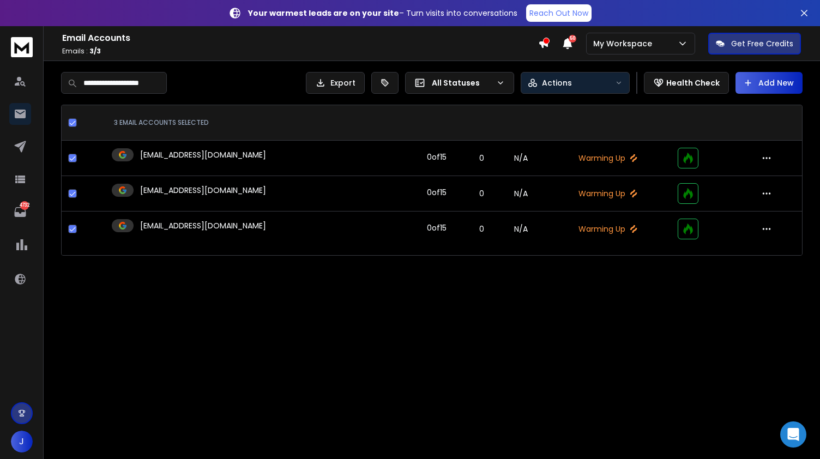
click at [621, 82] on icon "button" at bounding box center [619, 83] width 4 height 2
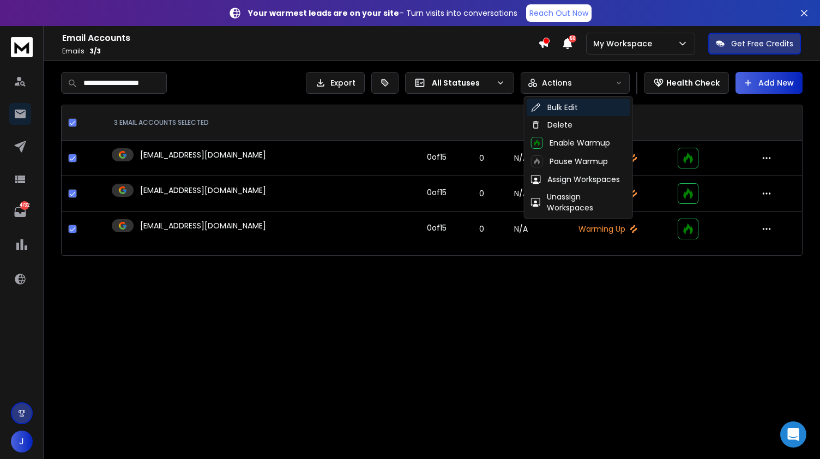
click at [565, 107] on div "Bulk Edit" at bounding box center [554, 107] width 47 height 11
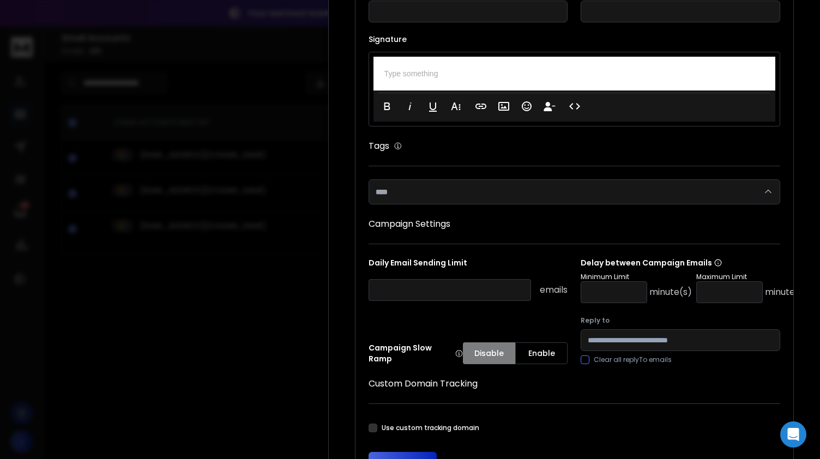
scroll to position [192, 0]
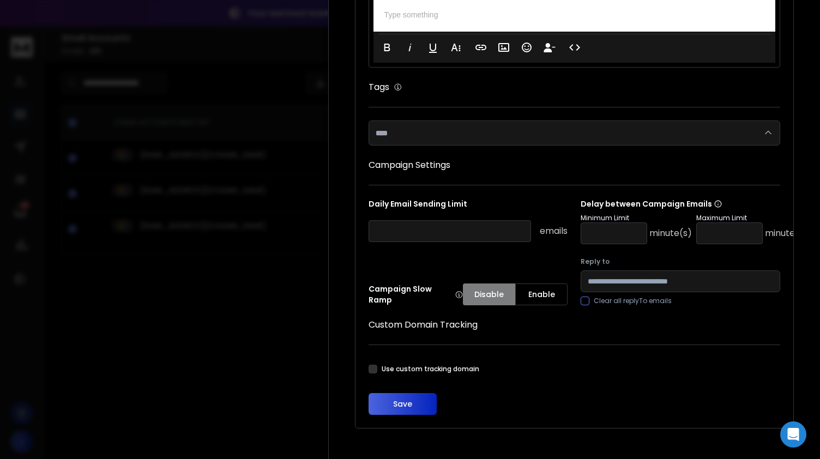
click at [370, 365] on button "Reply to" at bounding box center [373, 369] width 9 height 9
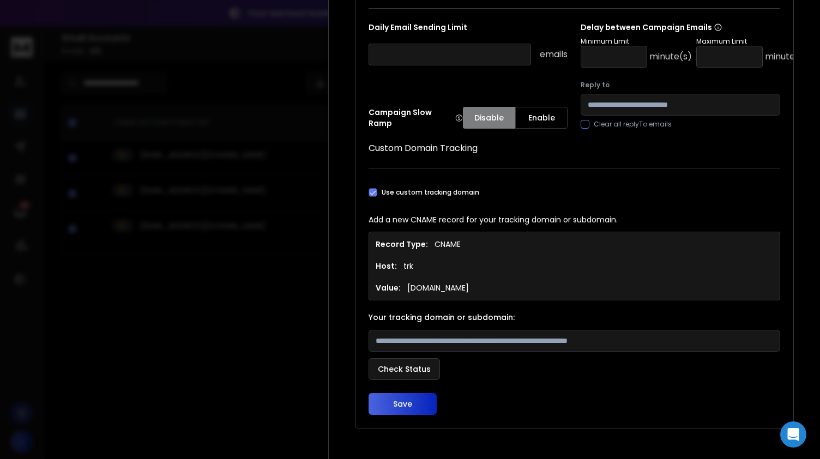
scroll to position [369, 0]
click at [461, 337] on input at bounding box center [575, 341] width 412 height 22
paste input "**********"
type input "**********"
click at [405, 359] on button "Check Status" at bounding box center [404, 369] width 71 height 22
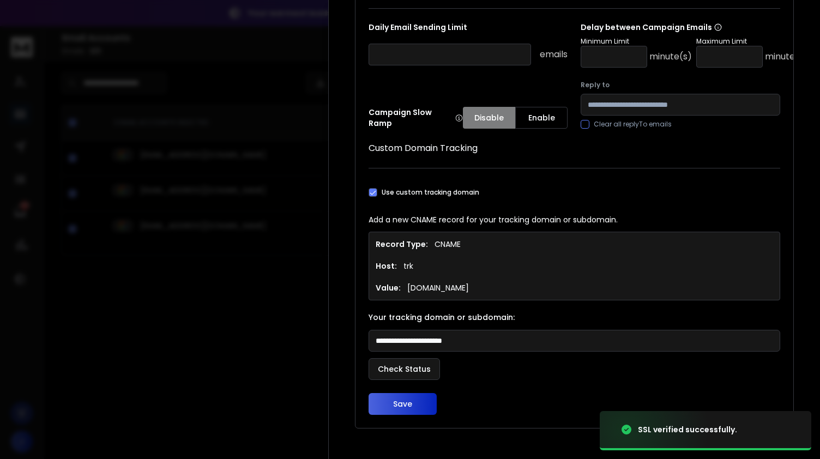
click at [409, 395] on button "Save" at bounding box center [403, 404] width 68 height 22
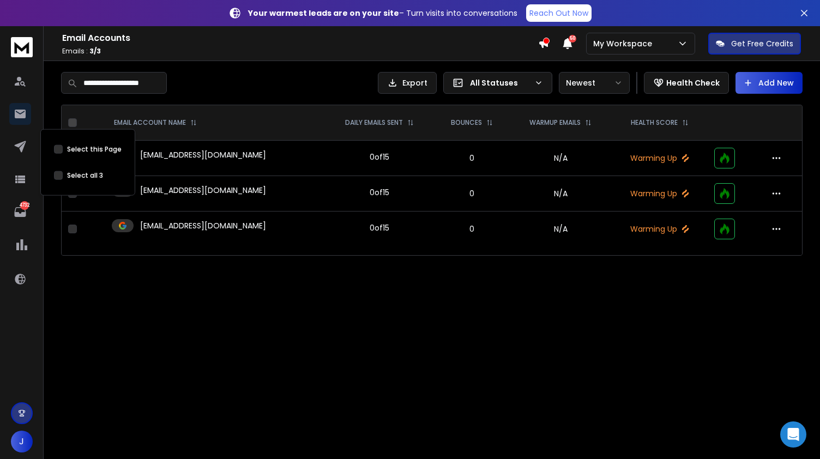
click at [74, 123] on button "Select this Page" at bounding box center [72, 122] width 9 height 9
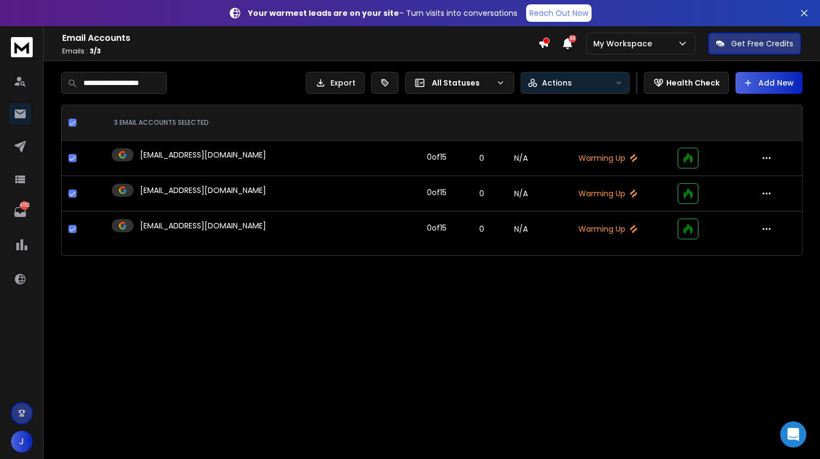
click at [623, 84] on icon "button" at bounding box center [619, 83] width 8 height 9
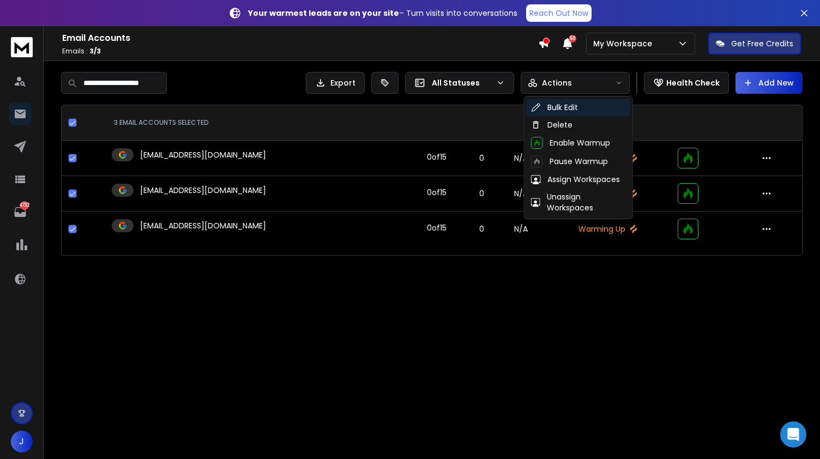
click at [574, 106] on div "Bulk Edit" at bounding box center [554, 107] width 47 height 11
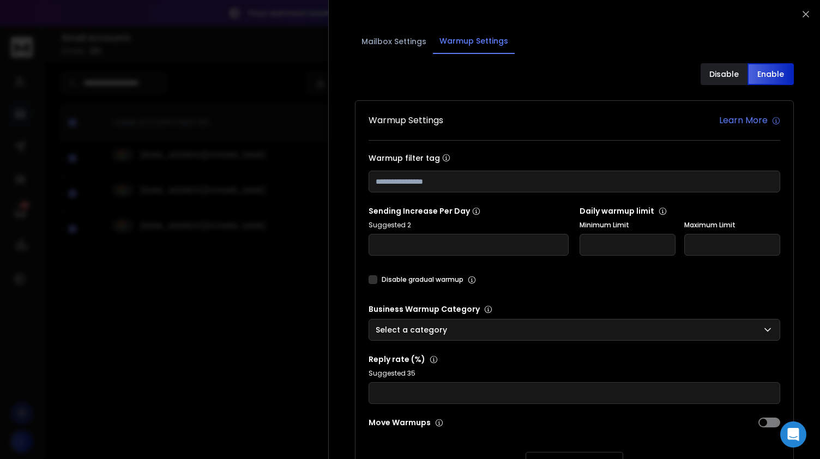
click at [460, 38] on button "Warmup Settings" at bounding box center [474, 41] width 82 height 25
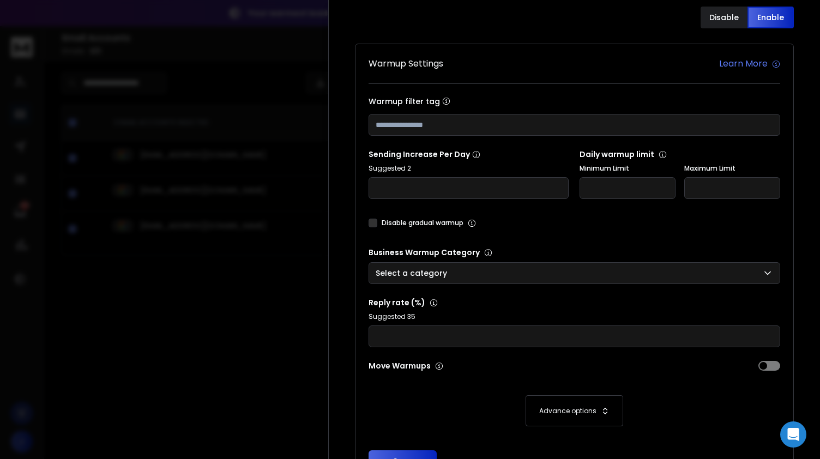
scroll to position [0, 0]
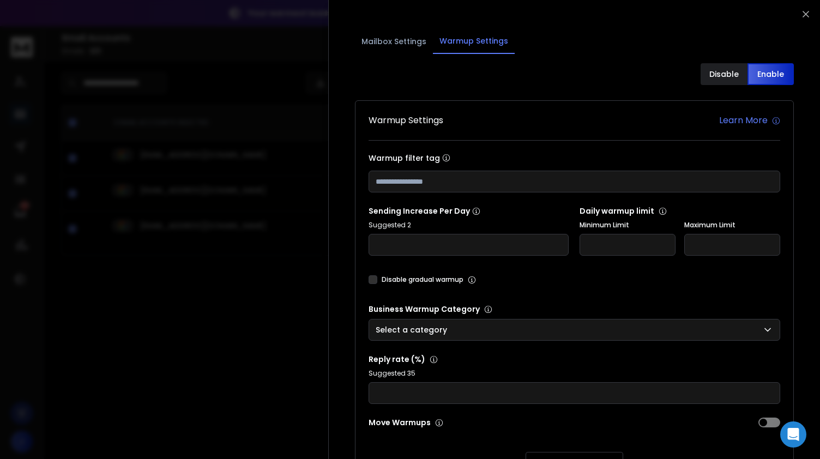
click at [402, 41] on button "Mailbox Settings" at bounding box center [394, 41] width 78 height 24
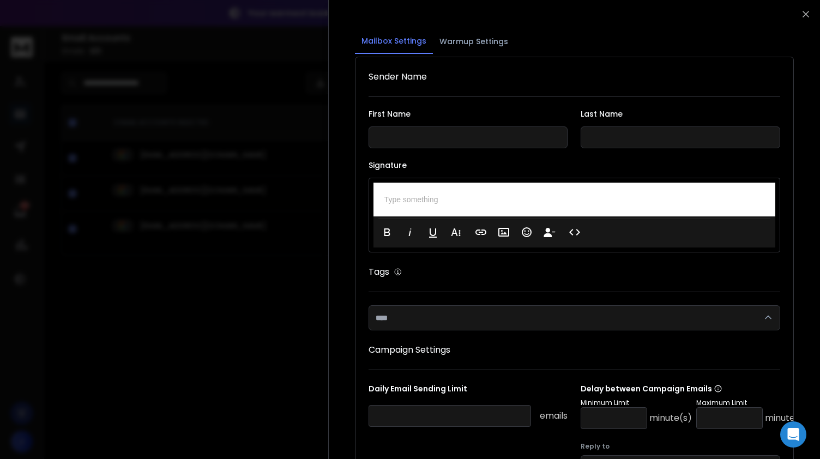
click at [463, 42] on button "Warmup Settings" at bounding box center [474, 41] width 82 height 24
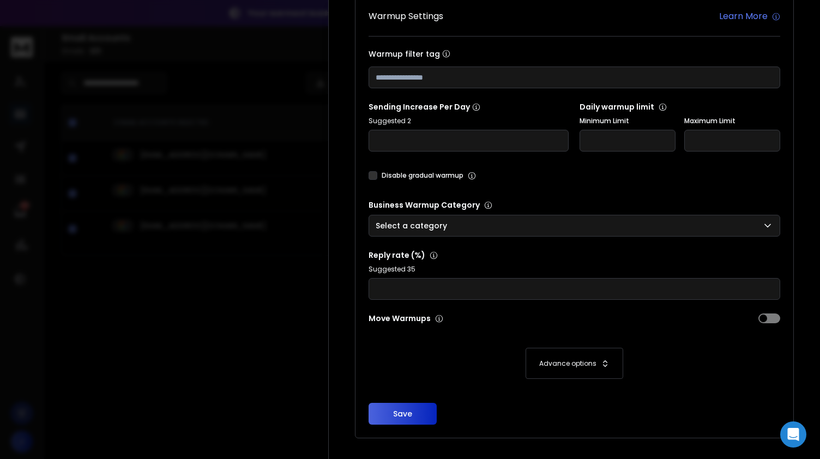
scroll to position [109, 0]
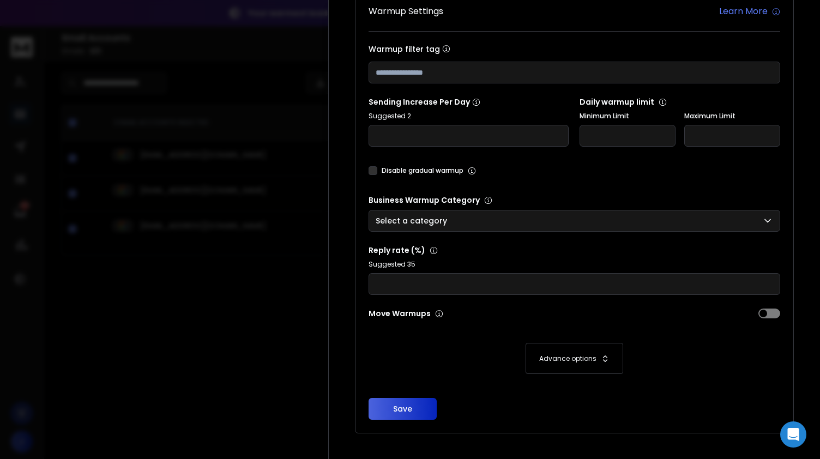
click at [438, 72] on input at bounding box center [575, 73] width 412 height 22
type input "*****"
drag, startPoint x: 598, startPoint y: 362, endPoint x: 599, endPoint y: 355, distance: 6.6
click at [598, 361] on div "Advance options" at bounding box center [575, 358] width 98 height 31
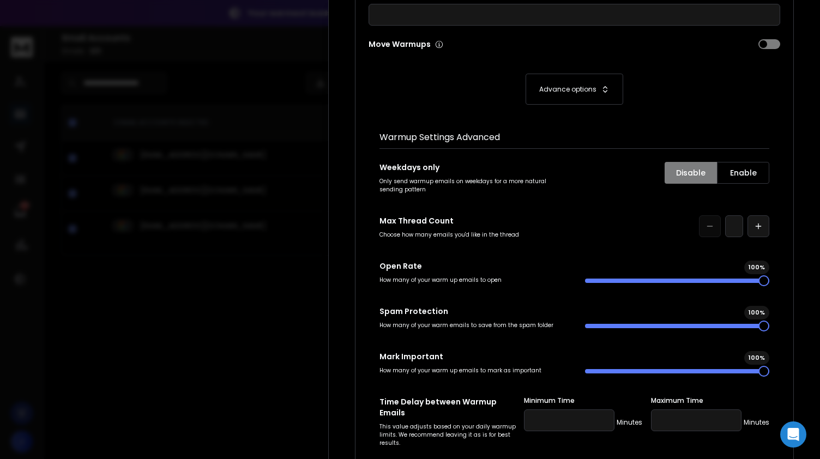
scroll to position [382, 0]
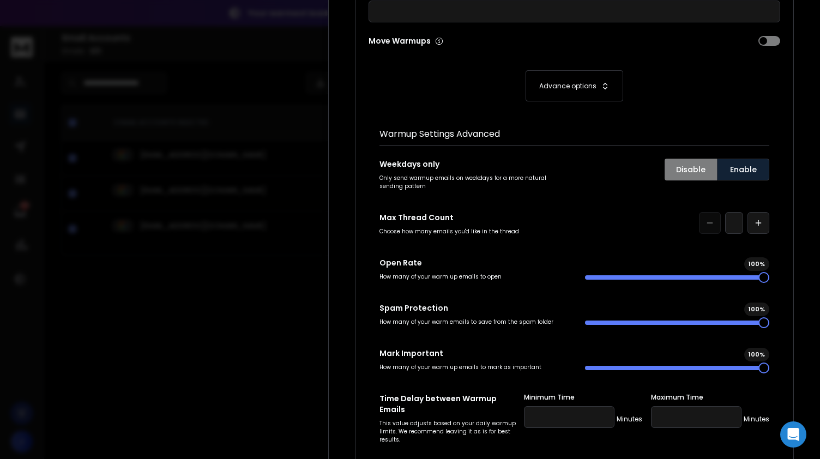
click at [740, 166] on button "Enable" at bounding box center [743, 170] width 52 height 22
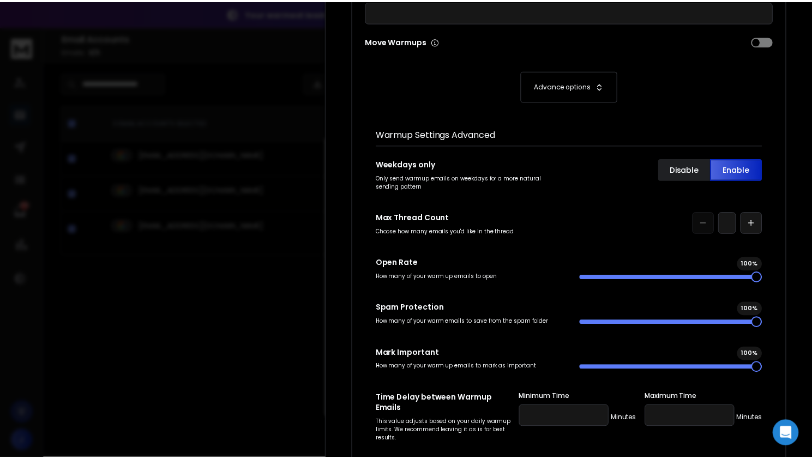
scroll to position [456, 0]
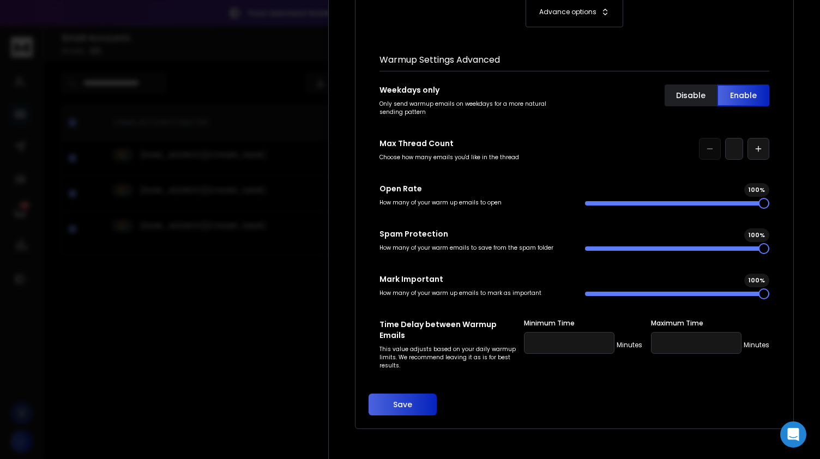
click at [408, 403] on button "Save" at bounding box center [403, 405] width 68 height 22
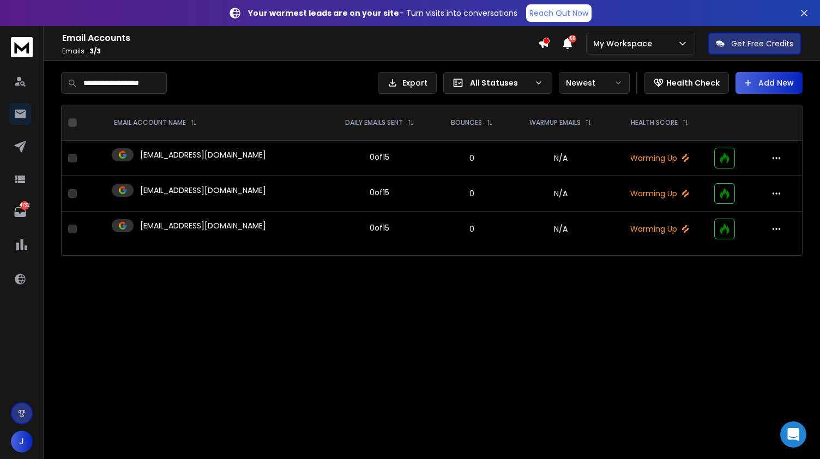
click at [167, 85] on input "**********" at bounding box center [114, 83] width 106 height 22
type input "*"
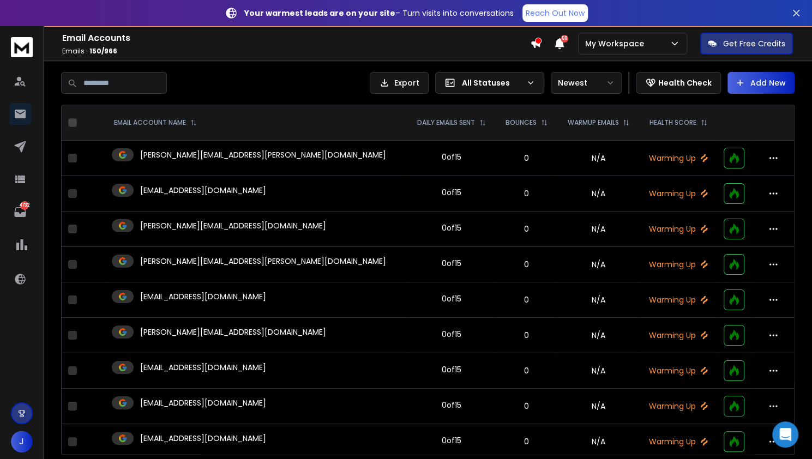
click at [533, 79] on icon at bounding box center [530, 83] width 9 height 9
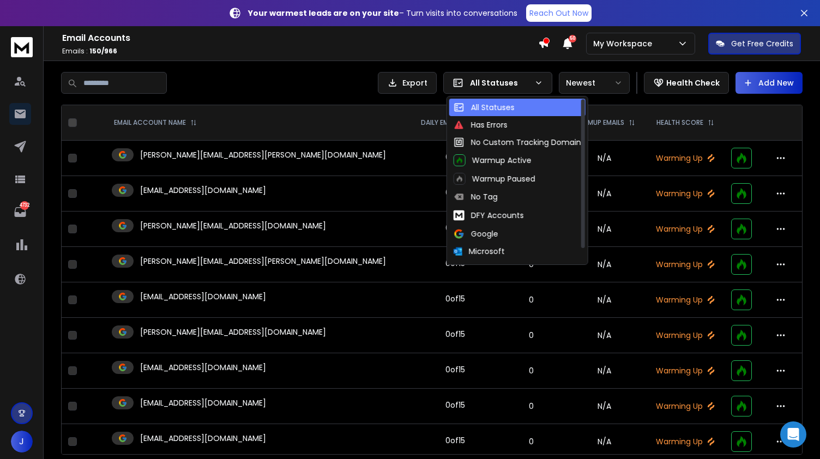
click at [306, 82] on div at bounding box center [216, 83] width 310 height 22
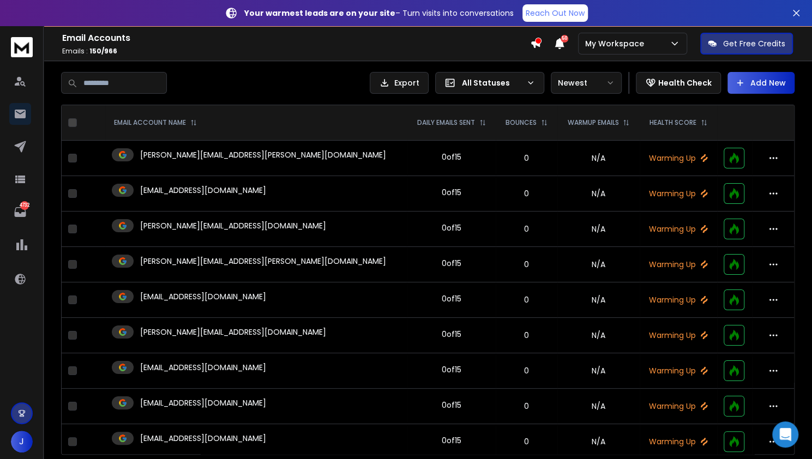
drag, startPoint x: 136, startPoint y: 76, endPoint x: 134, endPoint y: 82, distance: 6.9
click at [136, 76] on input at bounding box center [114, 83] width 106 height 22
paste input "**********"
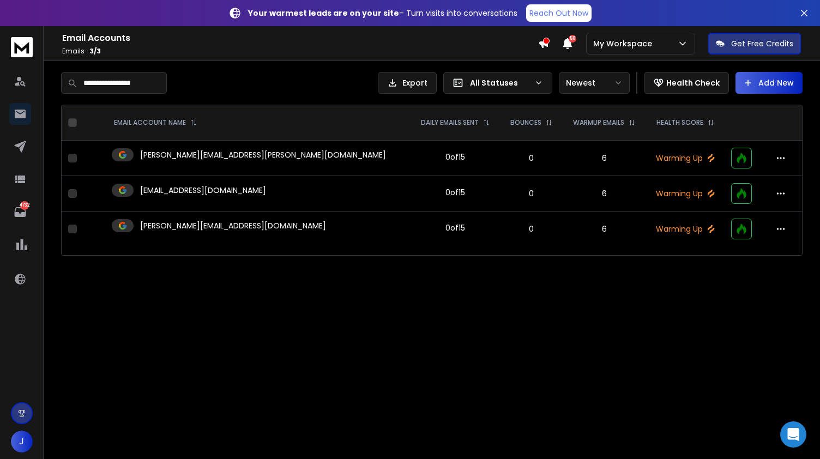
click at [498, 83] on p "All Statuses" at bounding box center [500, 82] width 60 height 11
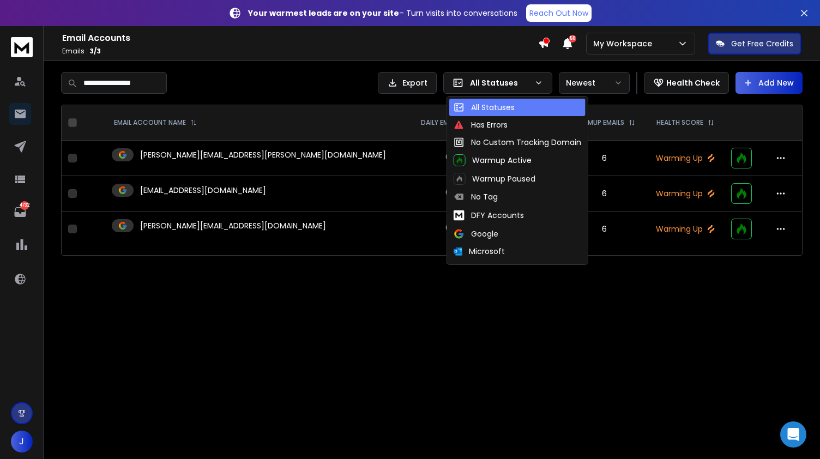
click at [167, 86] on input "**********" at bounding box center [114, 83] width 106 height 22
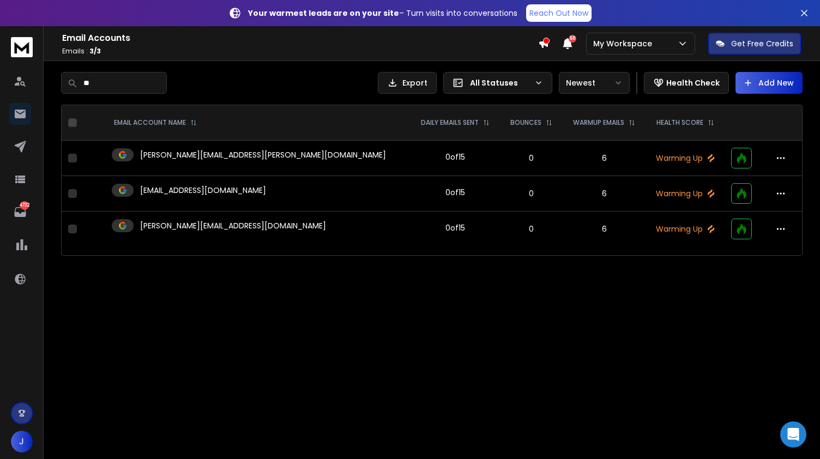
type input "*"
click at [499, 78] on p "All Statuses" at bounding box center [500, 82] width 60 height 11
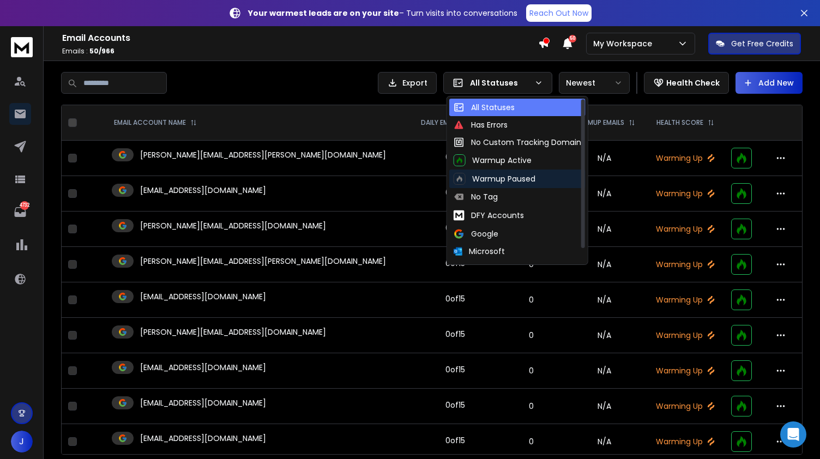
click at [510, 180] on div "Warmup Paused" at bounding box center [495, 179] width 82 height 12
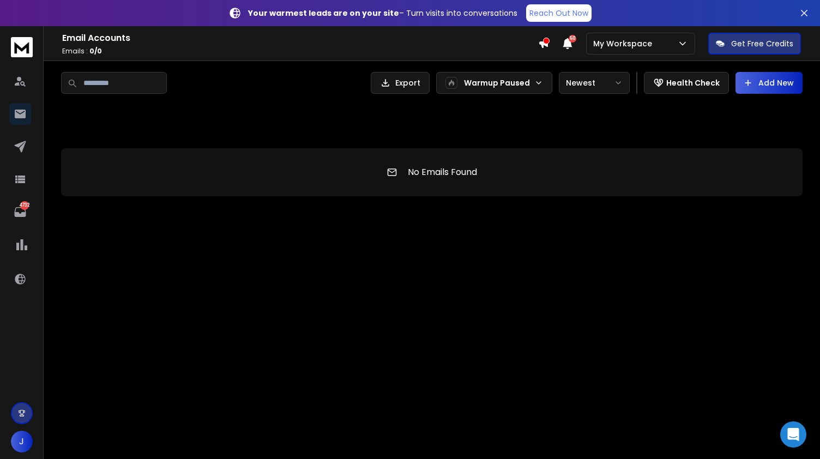
click at [490, 87] on p "Warmup Paused" at bounding box center [497, 82] width 66 height 11
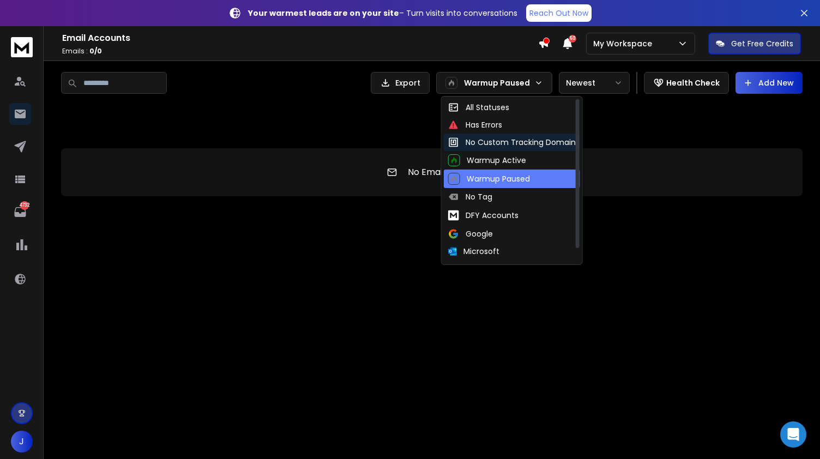
click at [503, 138] on div "No Custom Tracking Domain" at bounding box center [512, 142] width 128 height 11
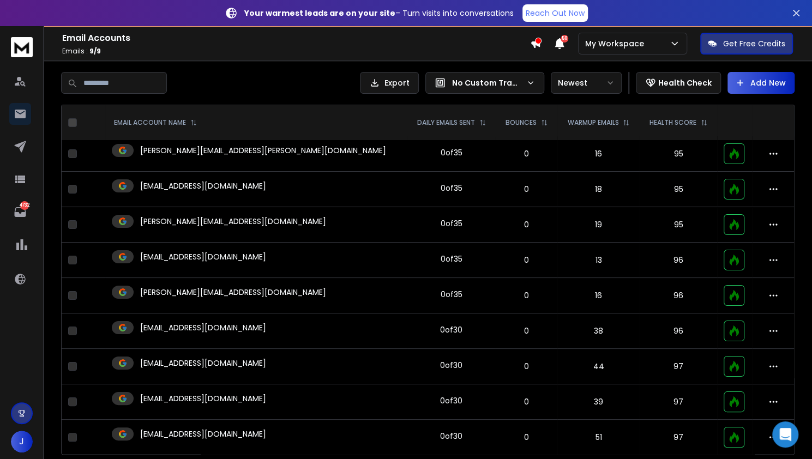
scroll to position [11, 0]
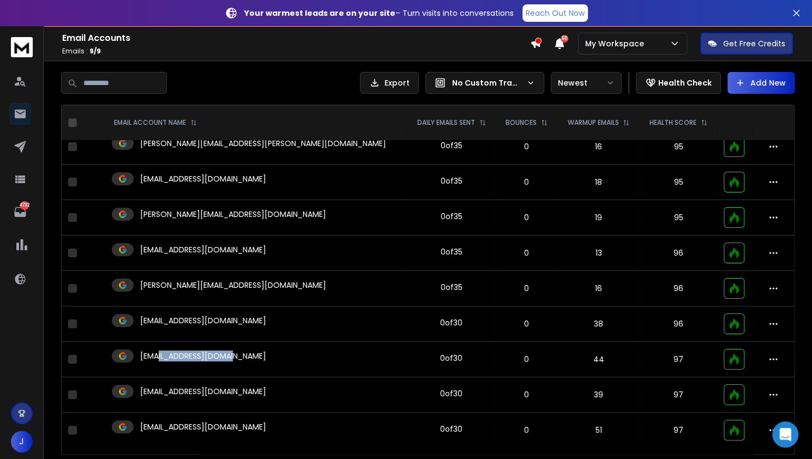
copy p "[DOMAIN_NAME]"
drag, startPoint x: 156, startPoint y: 356, endPoint x: 241, endPoint y: 357, distance: 84.5
click at [241, 357] on div "[EMAIL_ADDRESS][DOMAIN_NAME]" at bounding box center [256, 356] width 288 height 13
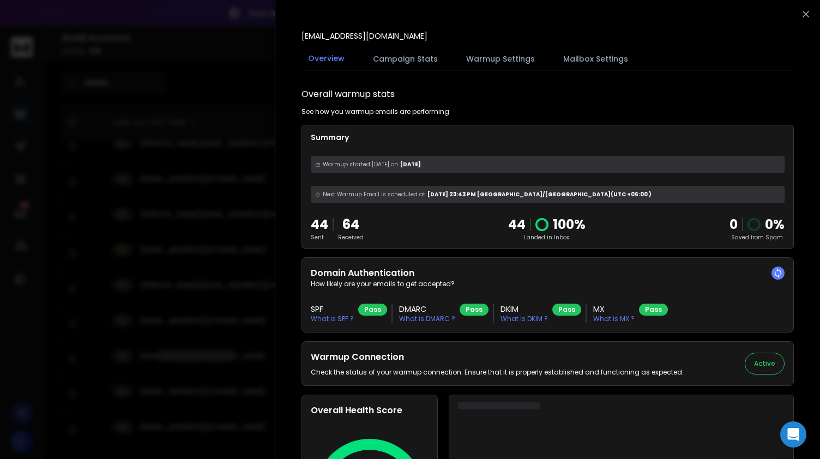
click at [168, 189] on div at bounding box center [410, 229] width 820 height 459
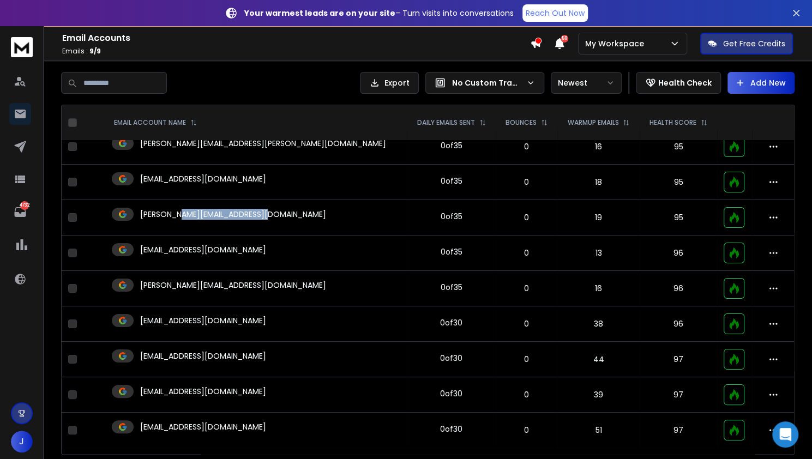
copy p "[DOMAIN_NAME]"
drag, startPoint x: 173, startPoint y: 216, endPoint x: 284, endPoint y: 214, distance: 111.3
click at [284, 214] on div "[PERSON_NAME][EMAIL_ADDRESS][DOMAIN_NAME]" at bounding box center [256, 214] width 288 height 13
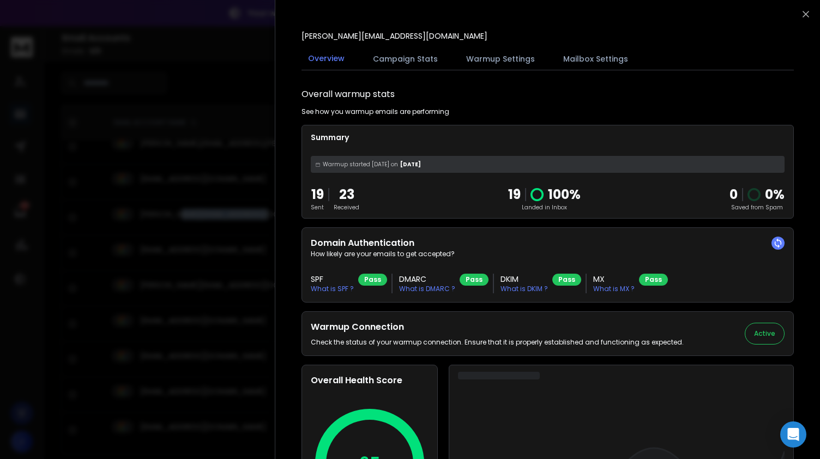
click at [120, 252] on div at bounding box center [410, 229] width 820 height 459
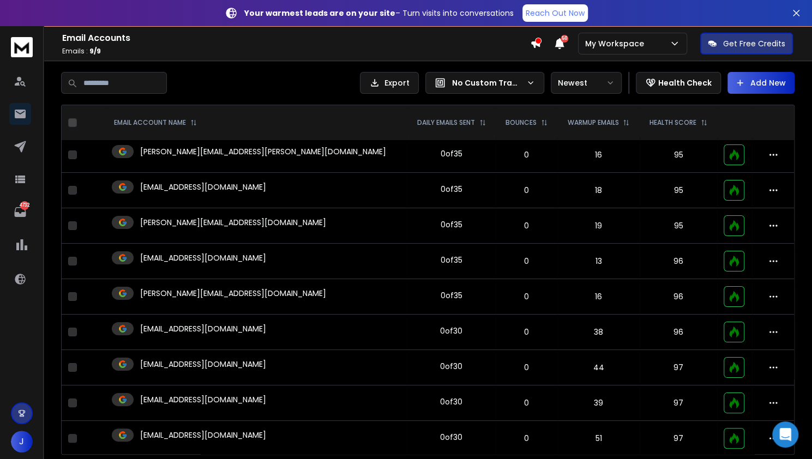
scroll to position [0, 0]
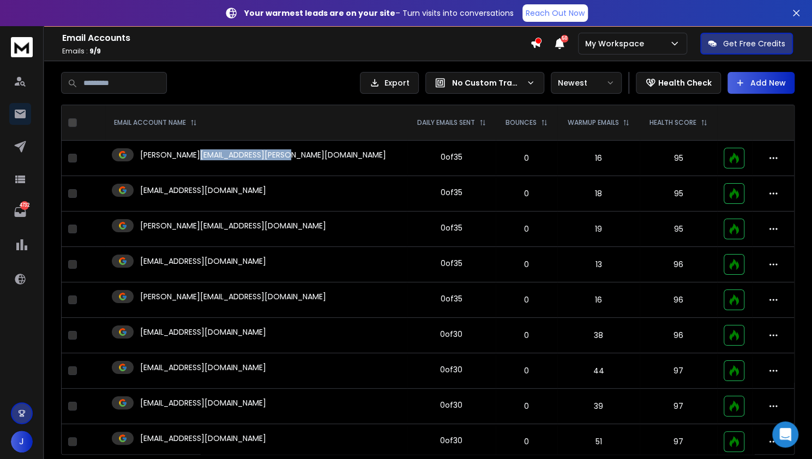
copy p "@[DOMAIN_NAME]"
drag, startPoint x: 195, startPoint y: 153, endPoint x: 298, endPoint y: 154, distance: 103.1
click at [298, 154] on div "[PERSON_NAME][EMAIL_ADDRESS][PERSON_NAME][DOMAIN_NAME]" at bounding box center [256, 154] width 288 height 13
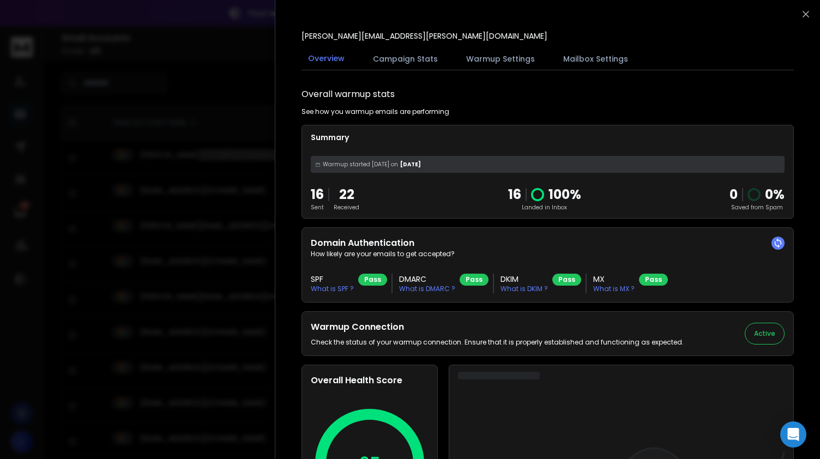
click at [149, 329] on div at bounding box center [410, 229] width 820 height 459
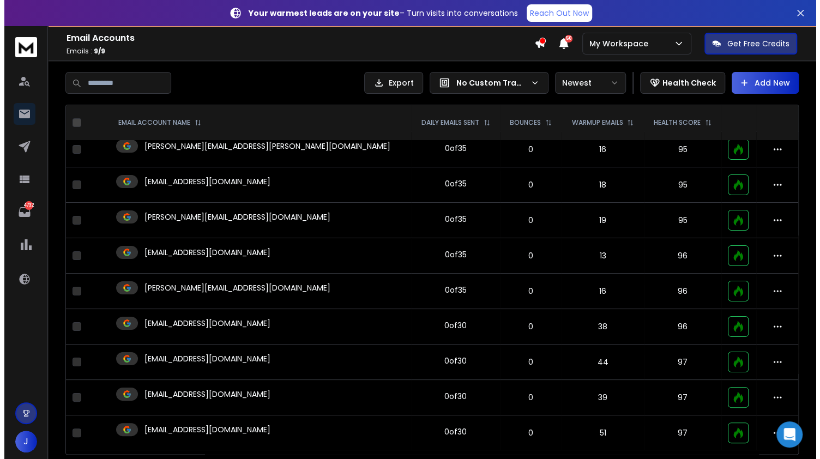
scroll to position [11, 0]
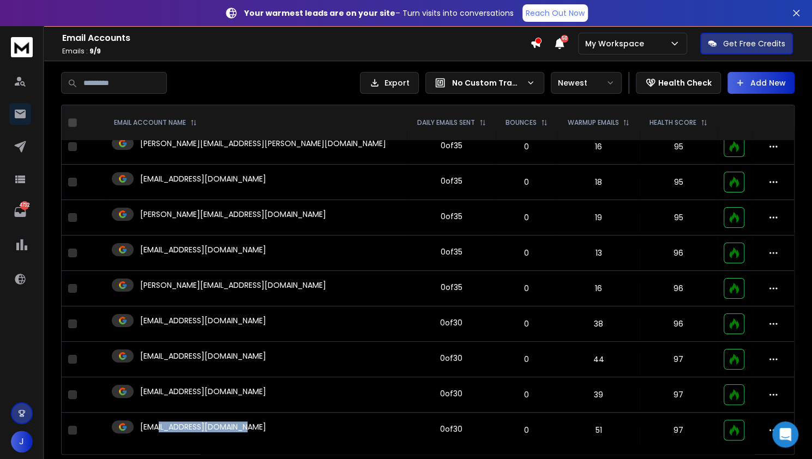
copy p "[DOMAIN_NAME]"
drag, startPoint x: 159, startPoint y: 426, endPoint x: 262, endPoint y: 429, distance: 102.5
click at [262, 429] on div "[EMAIL_ADDRESS][DOMAIN_NAME]" at bounding box center [256, 426] width 288 height 13
